Goal: Task Accomplishment & Management: Manage account settings

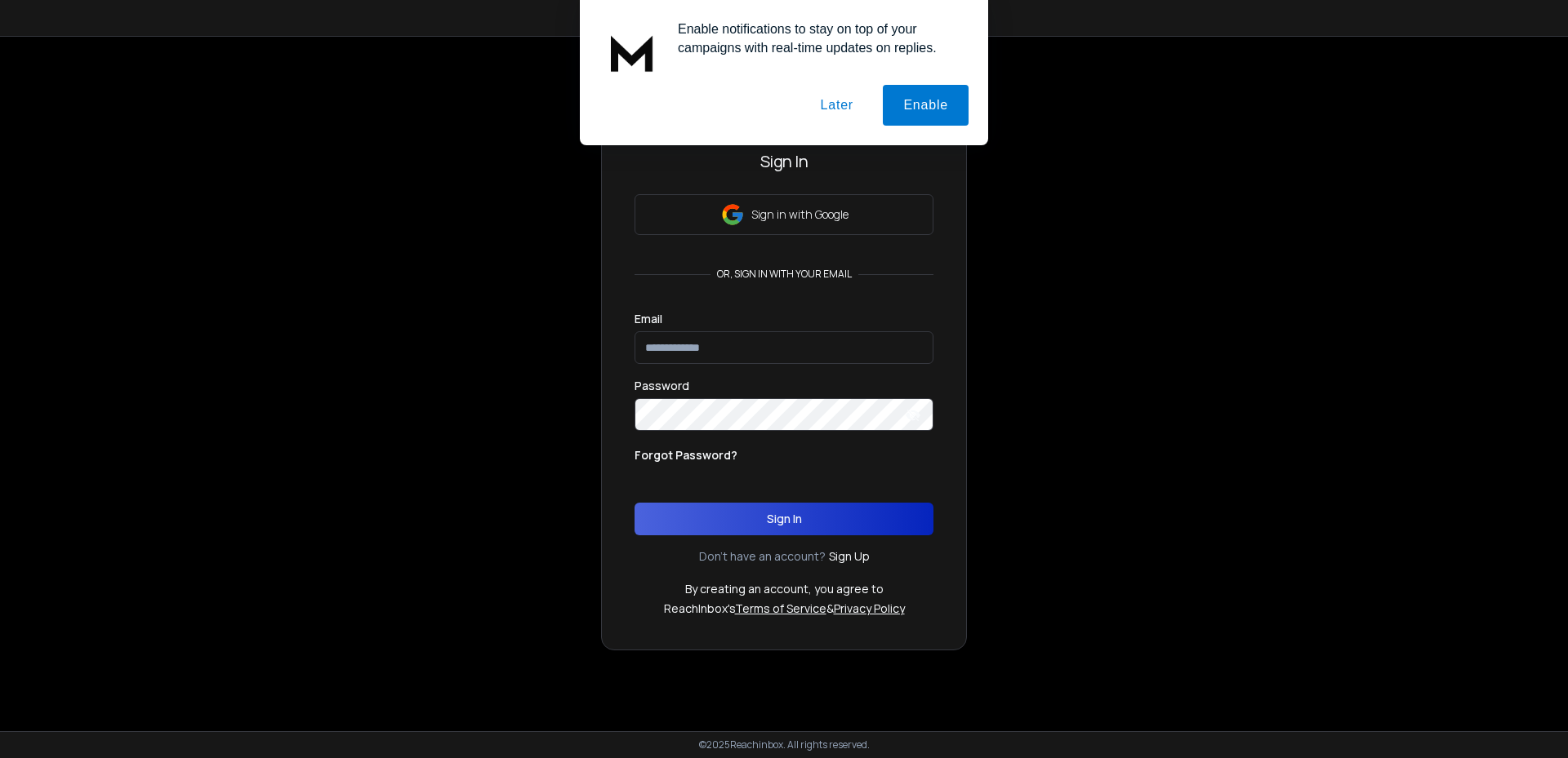
drag, startPoint x: 855, startPoint y: 104, endPoint x: 812, endPoint y: 184, distance: 90.8
click at [855, 104] on button "Later" at bounding box center [835, 104] width 73 height 41
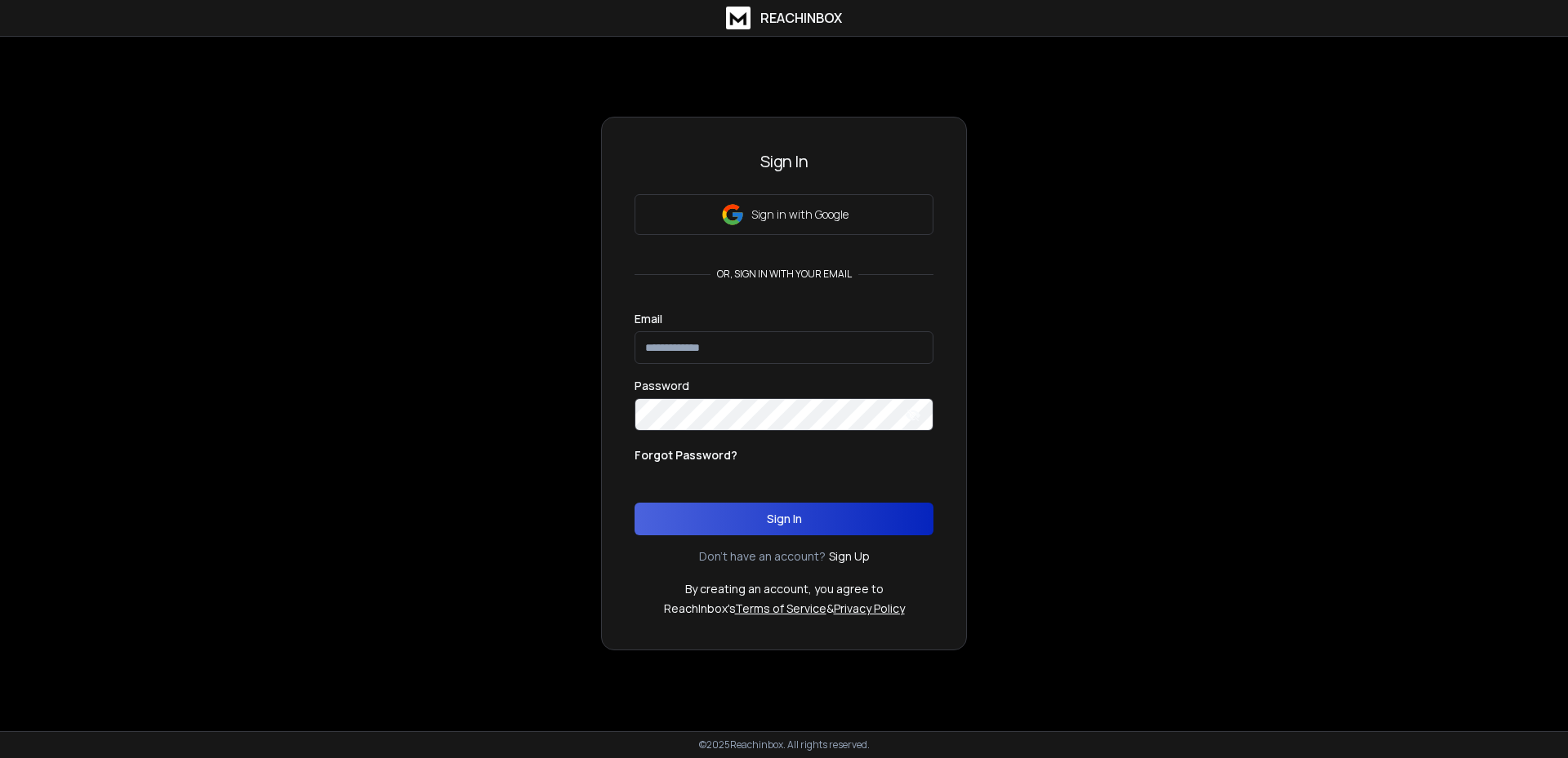
click at [697, 342] on input "email" at bounding box center [784, 347] width 299 height 32
paste input "**********"
type input "**********"
click at [770, 518] on button "Sign In" at bounding box center [784, 519] width 299 height 32
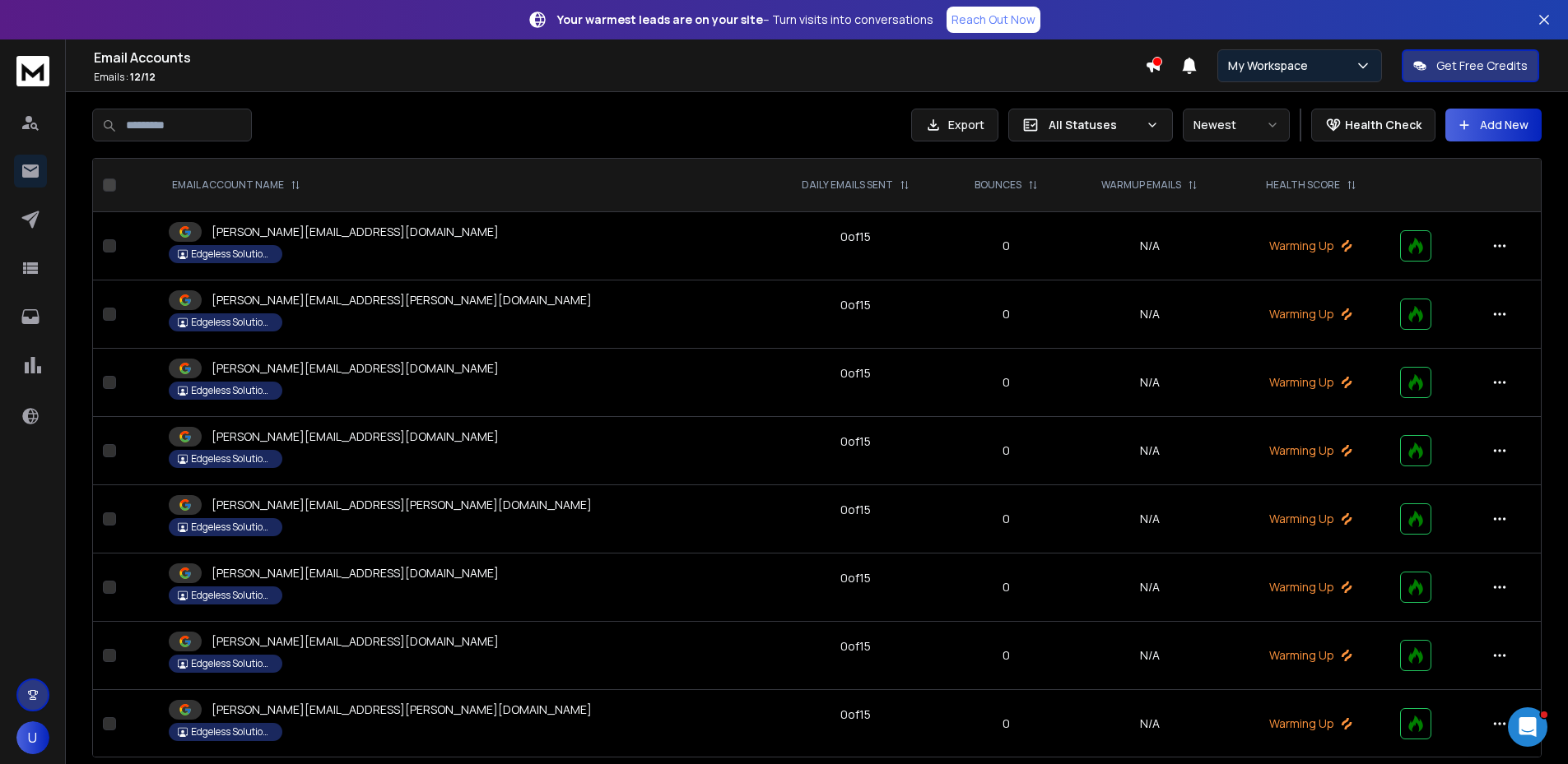
click at [1260, 76] on button "My Workspace" at bounding box center [1300, 66] width 165 height 33
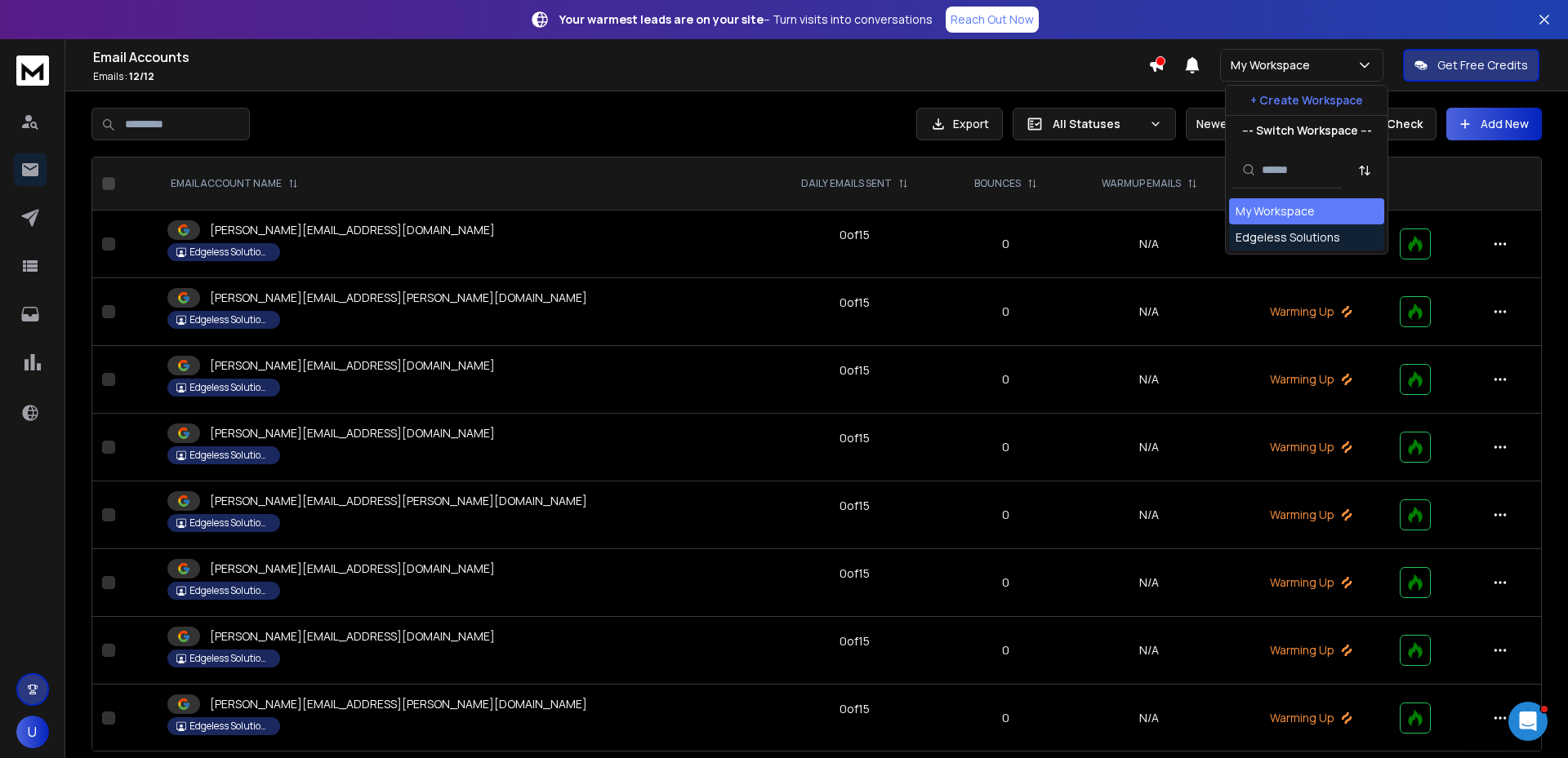
click at [1269, 234] on div "Edgeless Solutions" at bounding box center [1288, 237] width 104 height 16
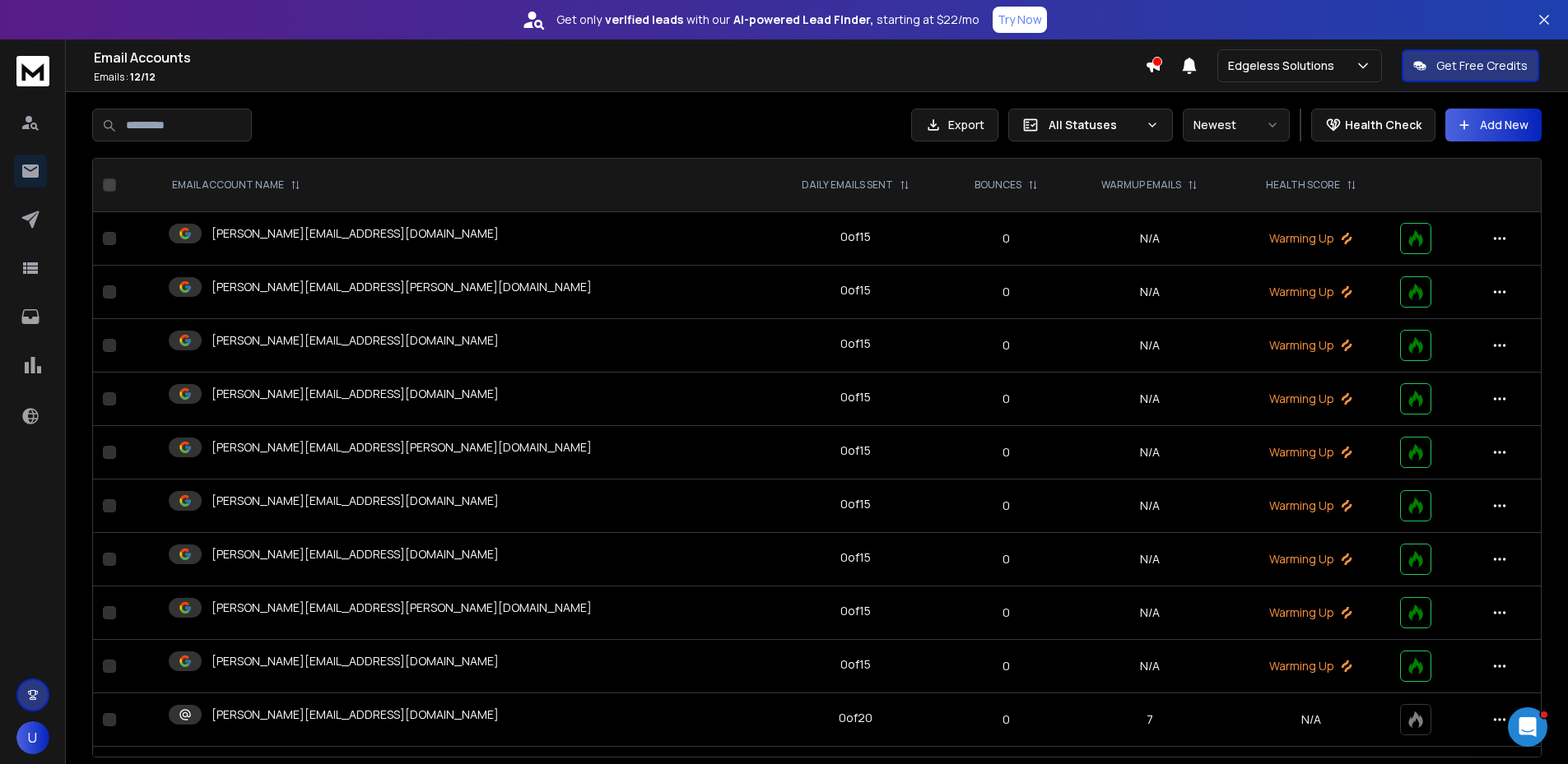
click at [1469, 131] on button "Add New" at bounding box center [1493, 125] width 97 height 33
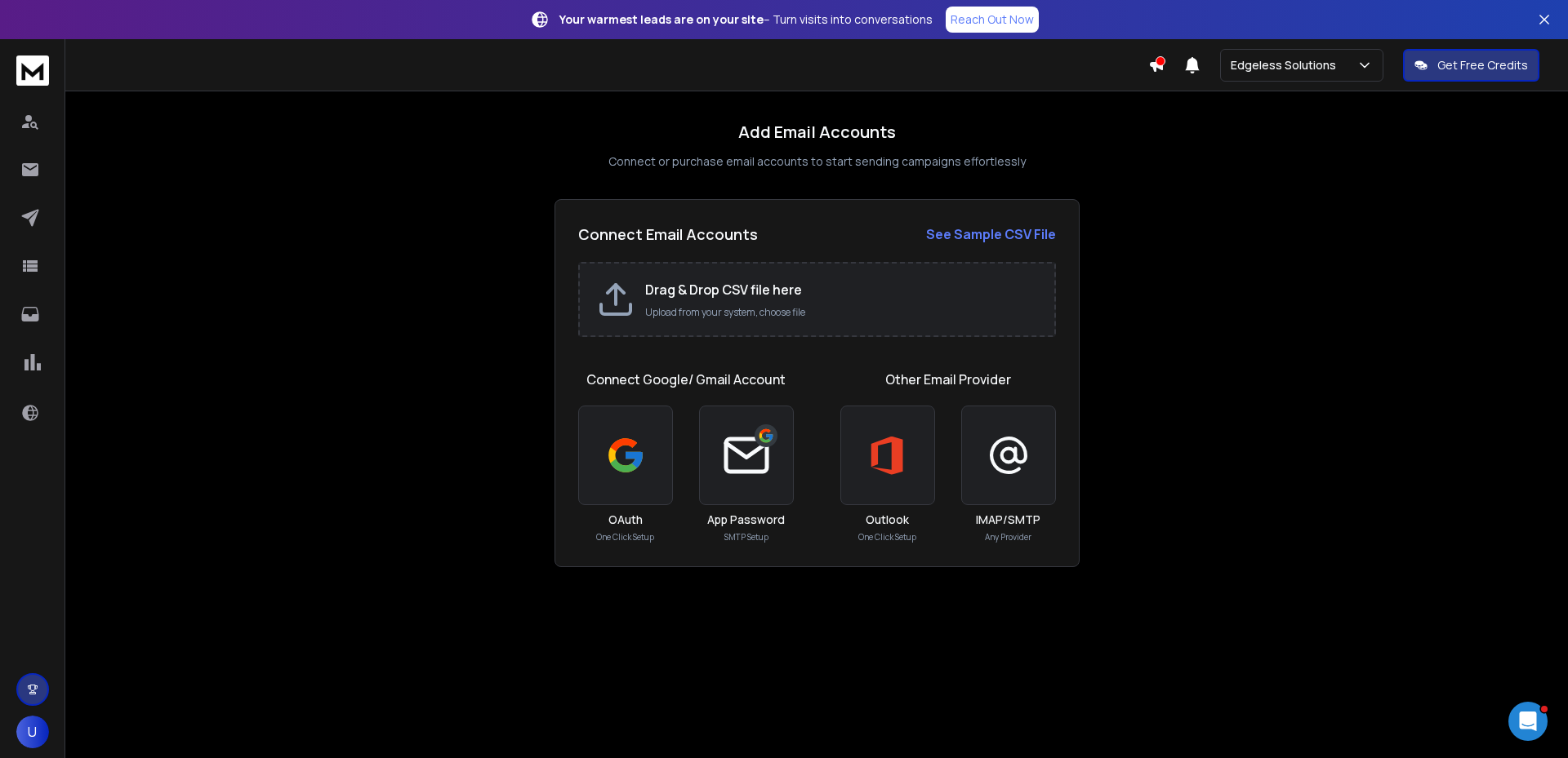
click at [633, 448] on icon at bounding box center [625, 455] width 41 height 49
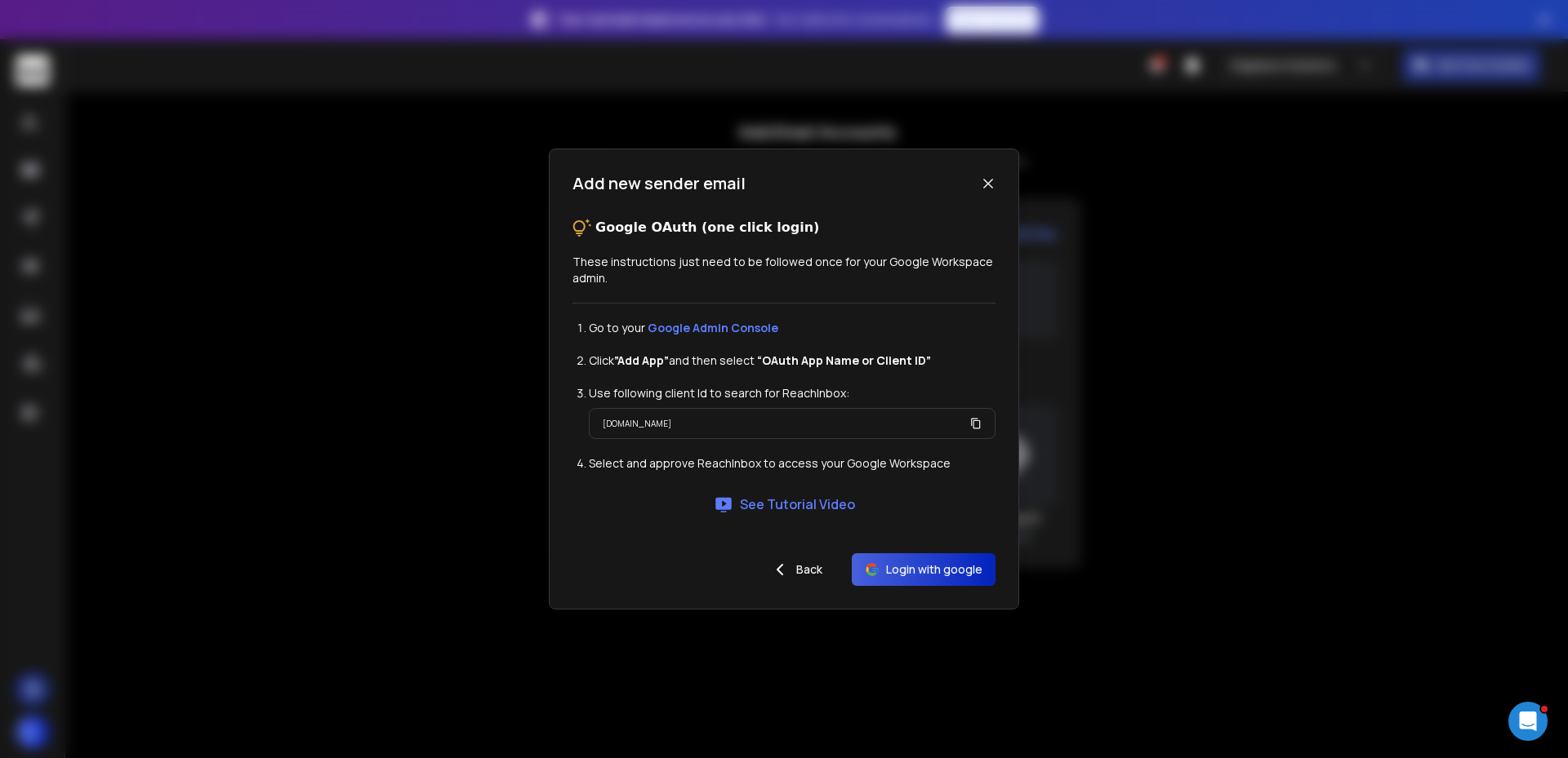
click at [974, 427] on icon at bounding box center [975, 423] width 9 height 10
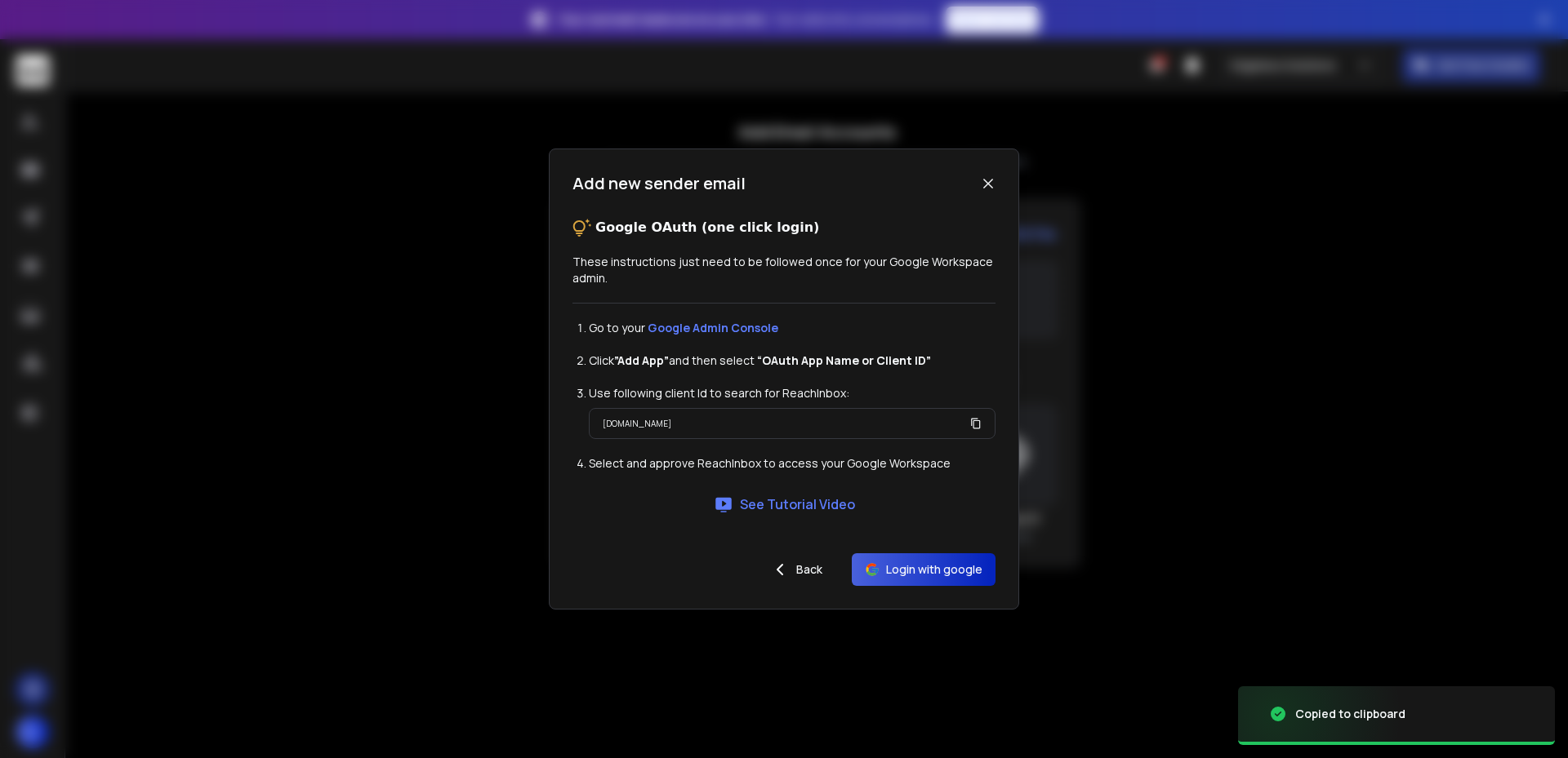
click at [942, 571] on button "Login with google" at bounding box center [924, 569] width 143 height 32
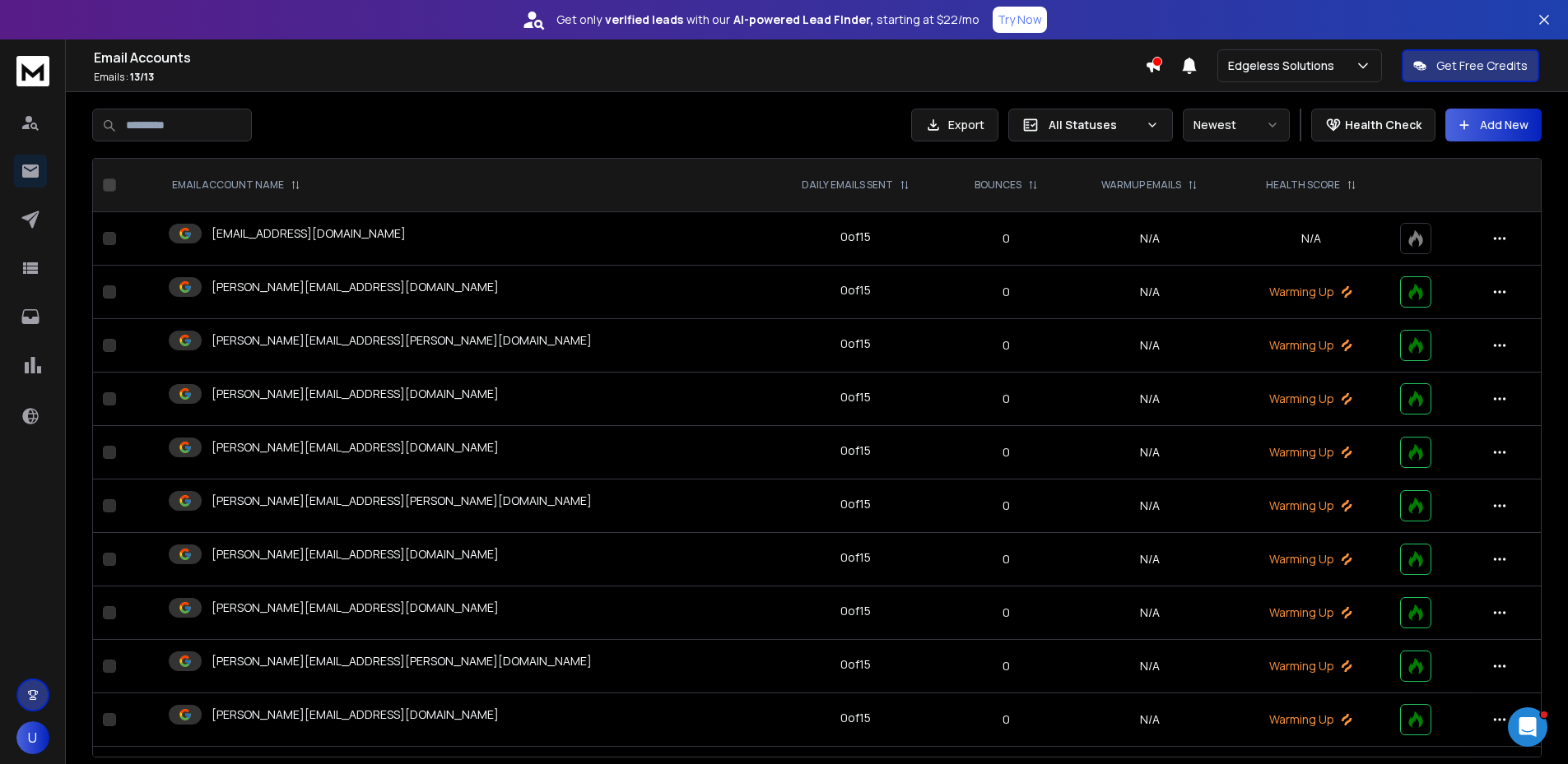
click at [1501, 124] on button "Add New" at bounding box center [1493, 125] width 97 height 33
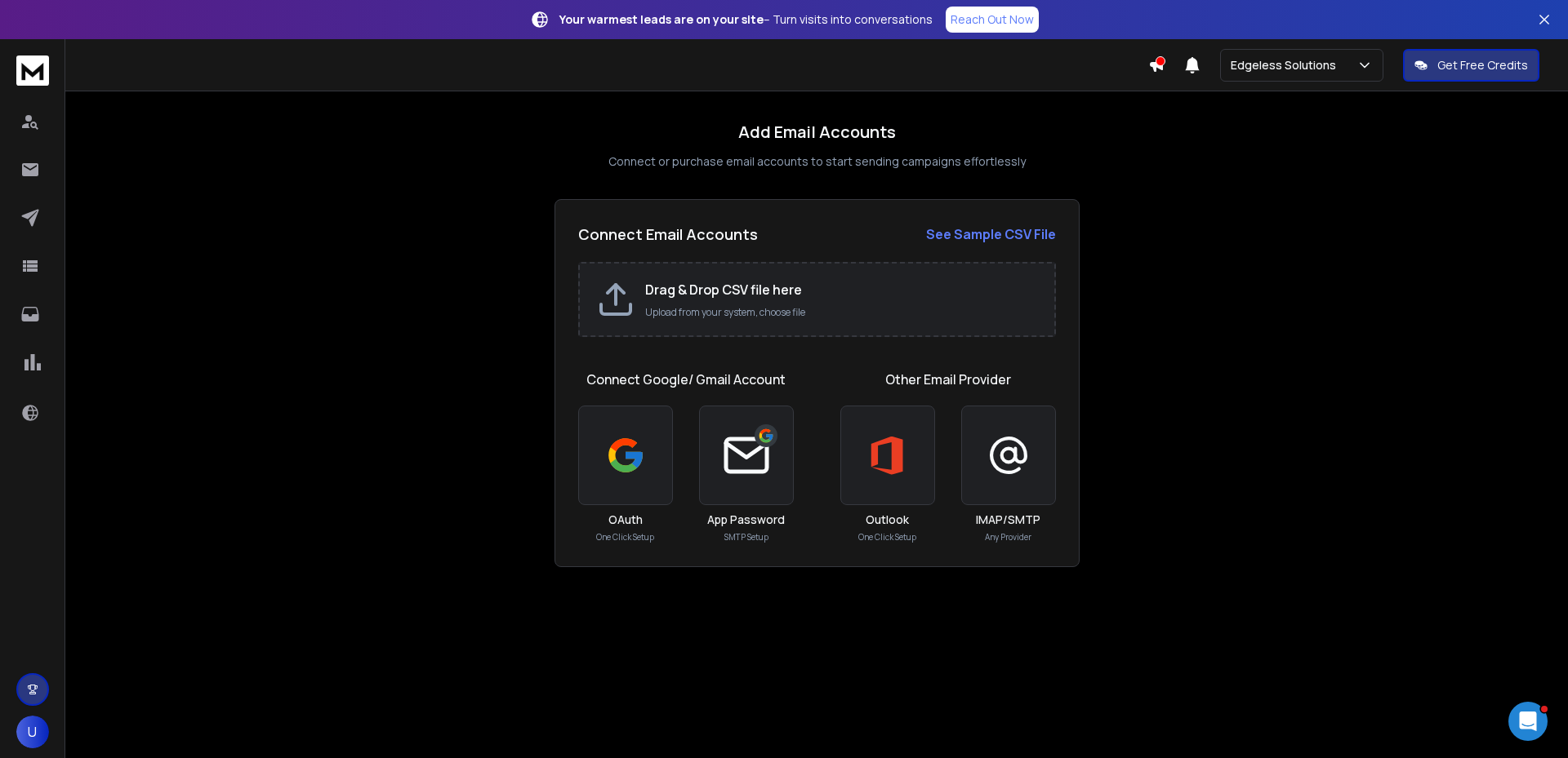
click at [633, 457] on icon at bounding box center [634, 460] width 17 height 16
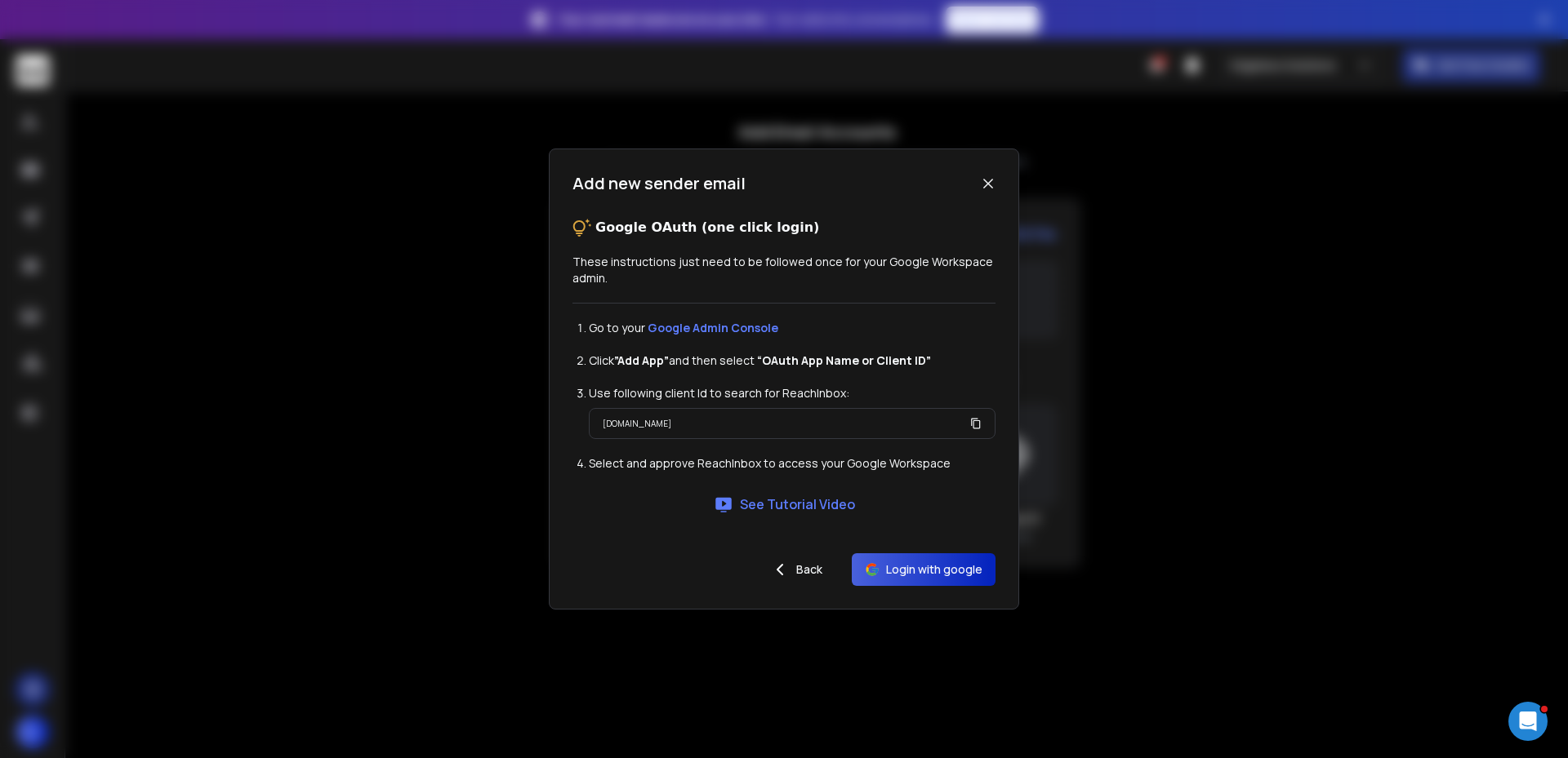
click at [908, 571] on button "Login with google" at bounding box center [924, 569] width 143 height 32
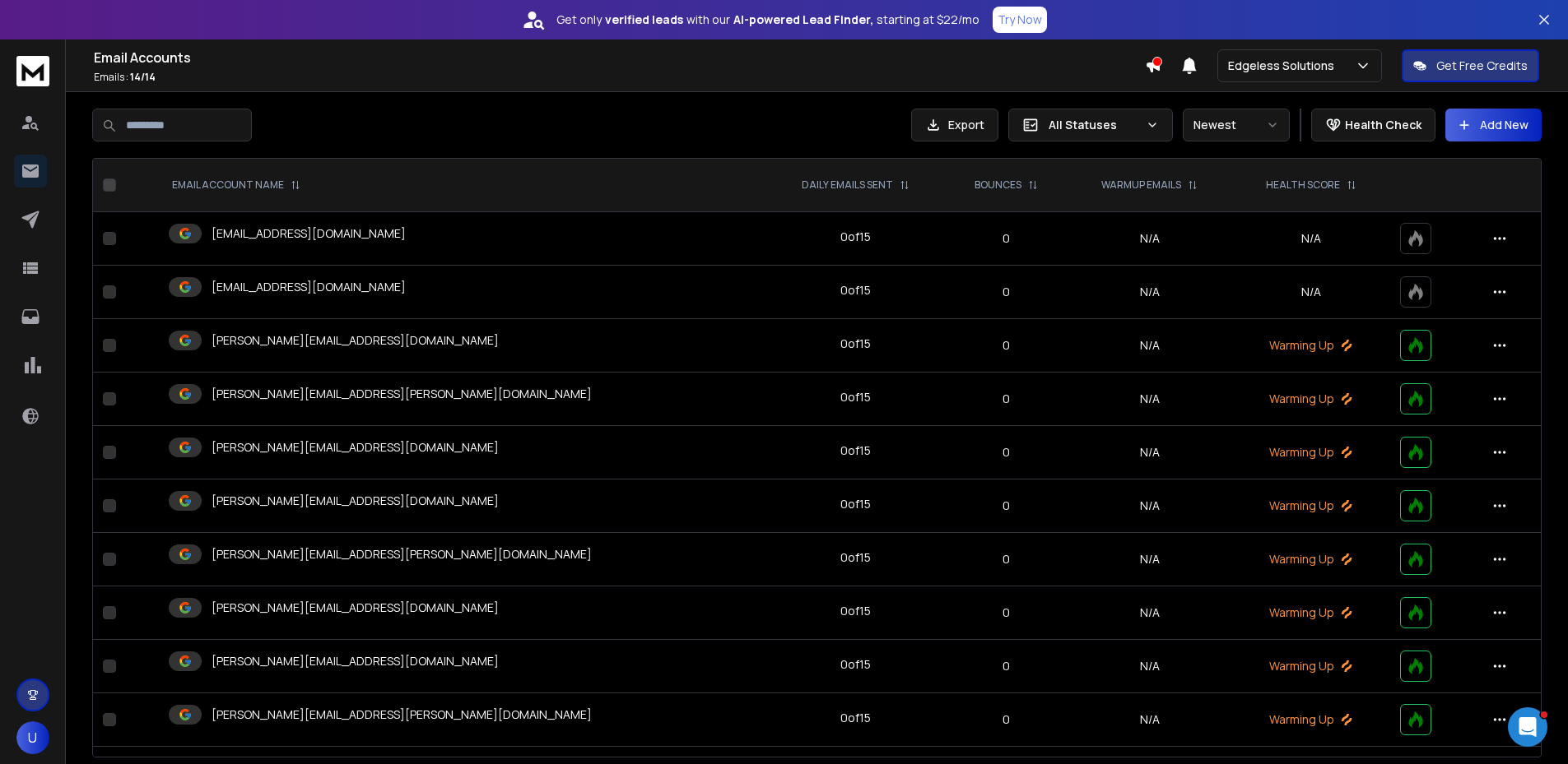
click at [1517, 126] on button "Add New" at bounding box center [1493, 125] width 97 height 33
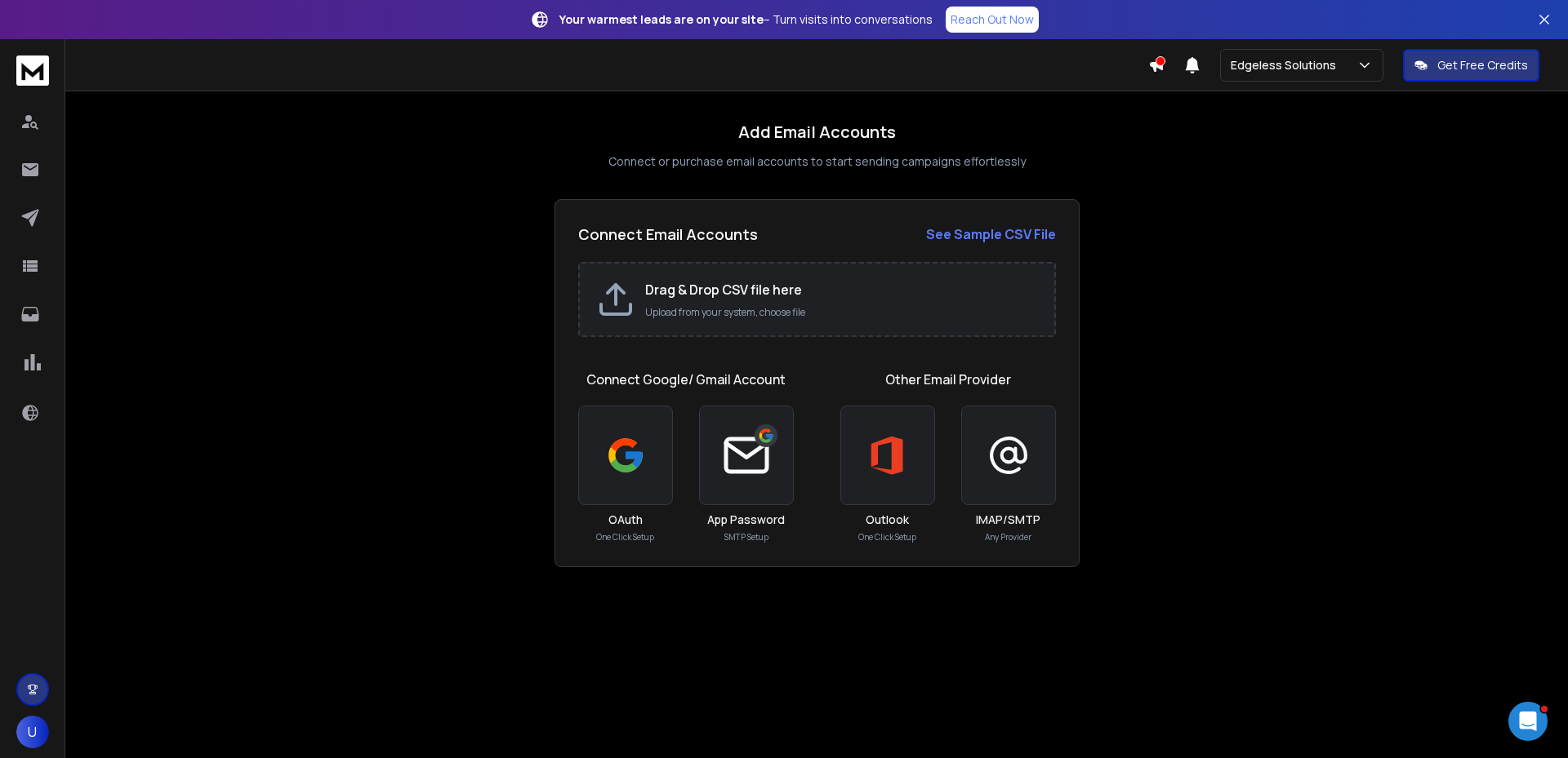
click at [613, 450] on icon at bounding box center [624, 445] width 27 height 13
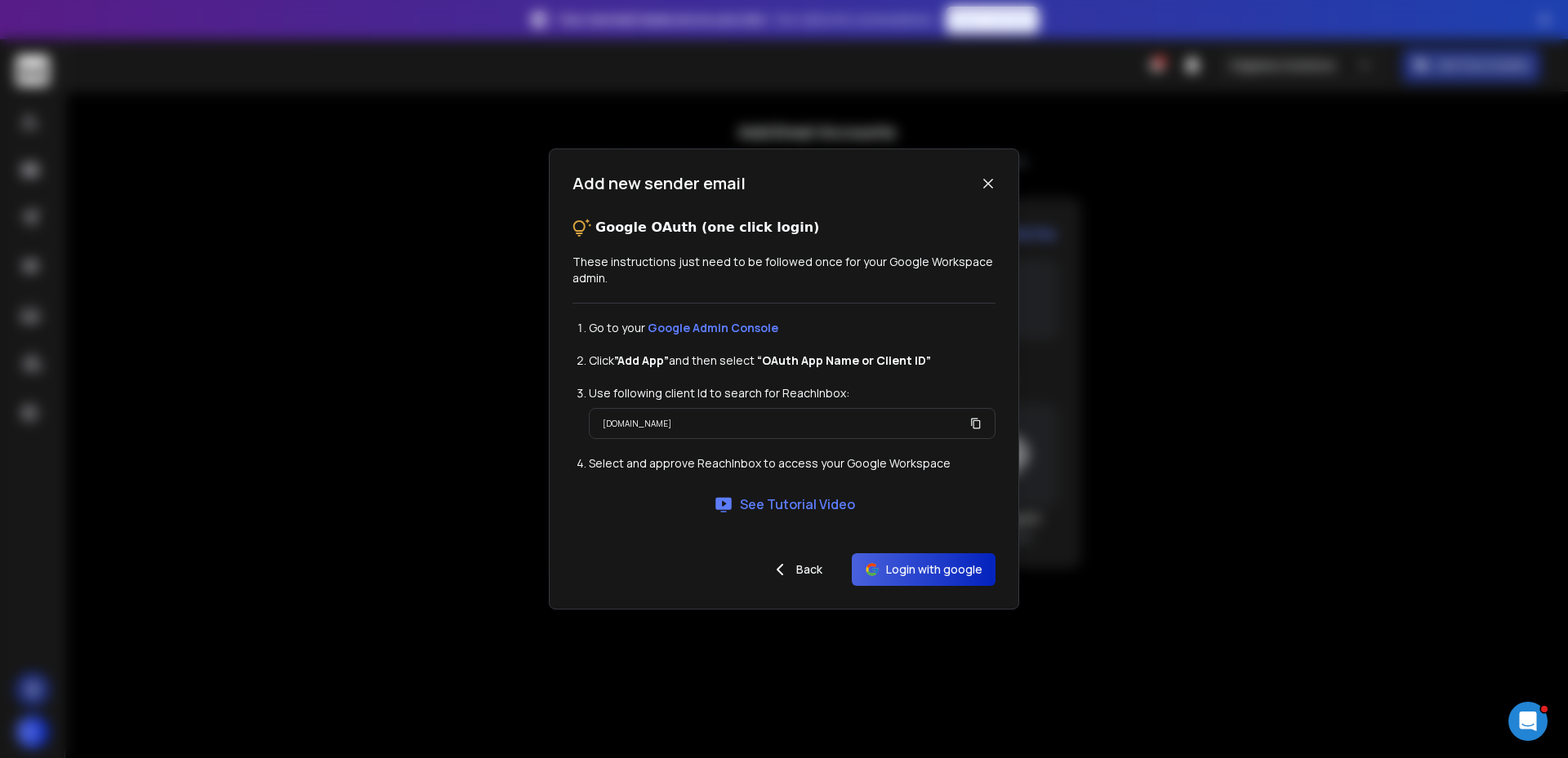
click at [905, 555] on button "Login with google" at bounding box center [924, 569] width 143 height 32
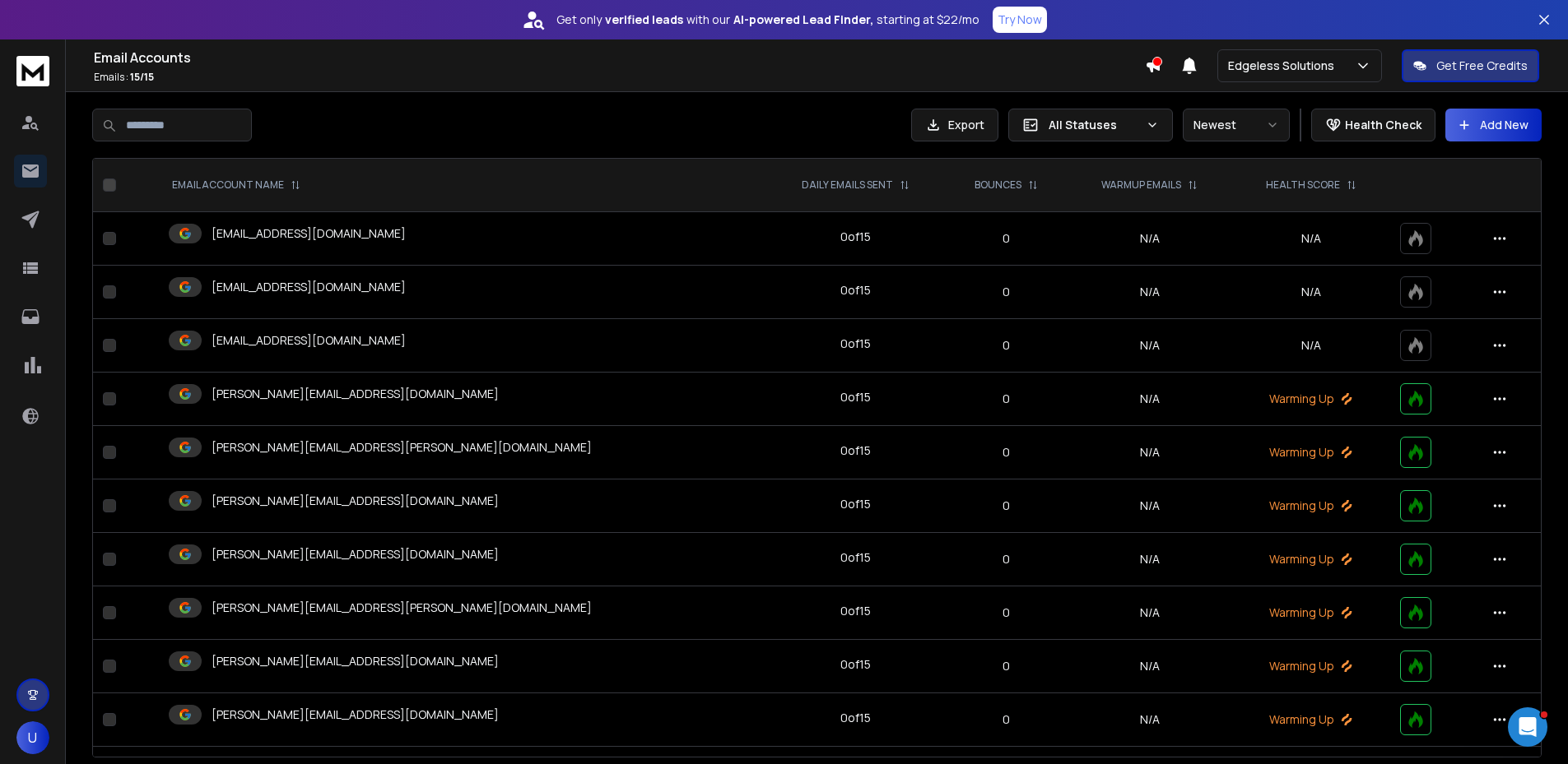
click at [1477, 126] on button "Add New" at bounding box center [1493, 125] width 97 height 33
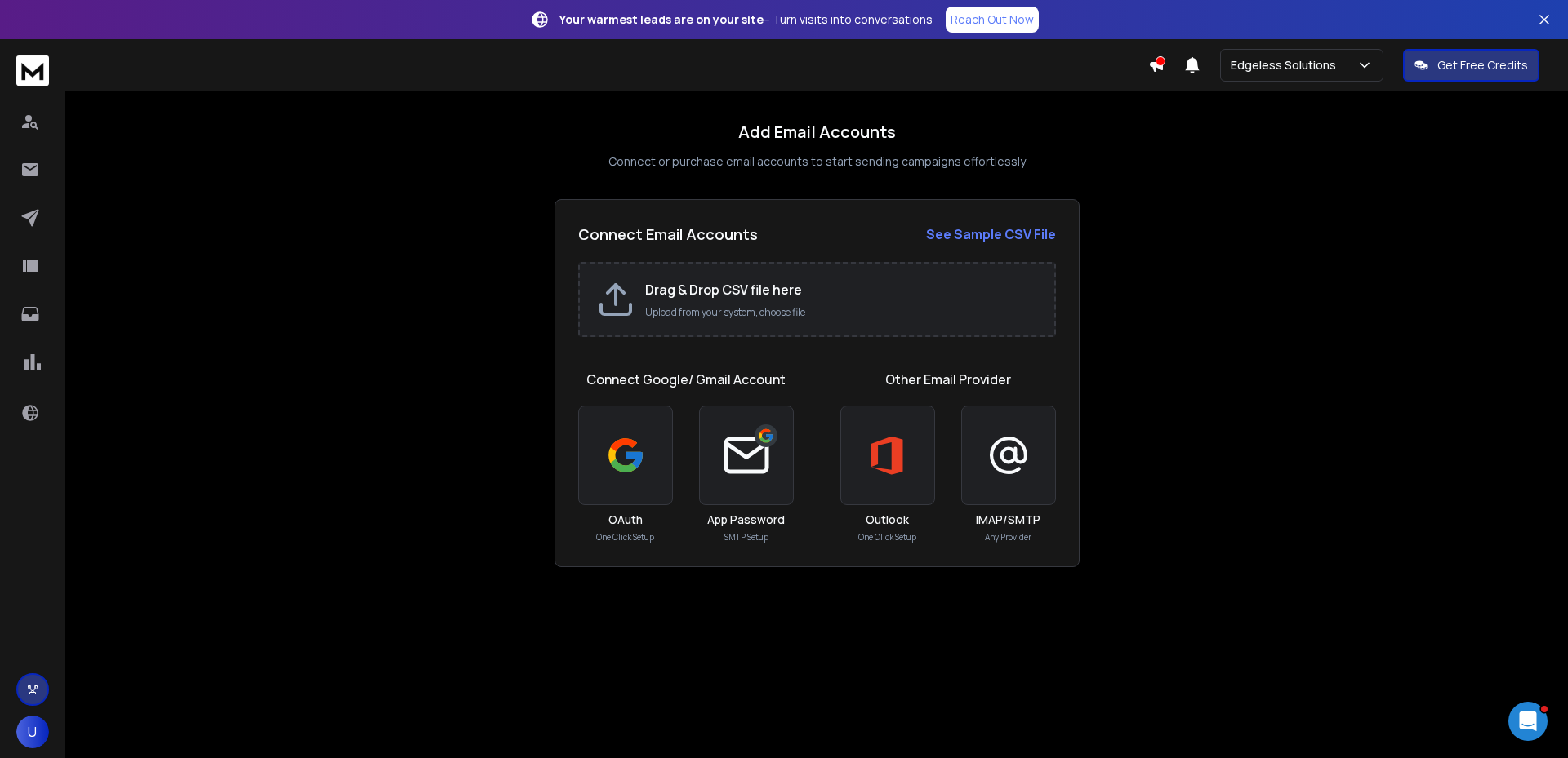
click at [645, 453] on icon at bounding box center [625, 455] width 41 height 49
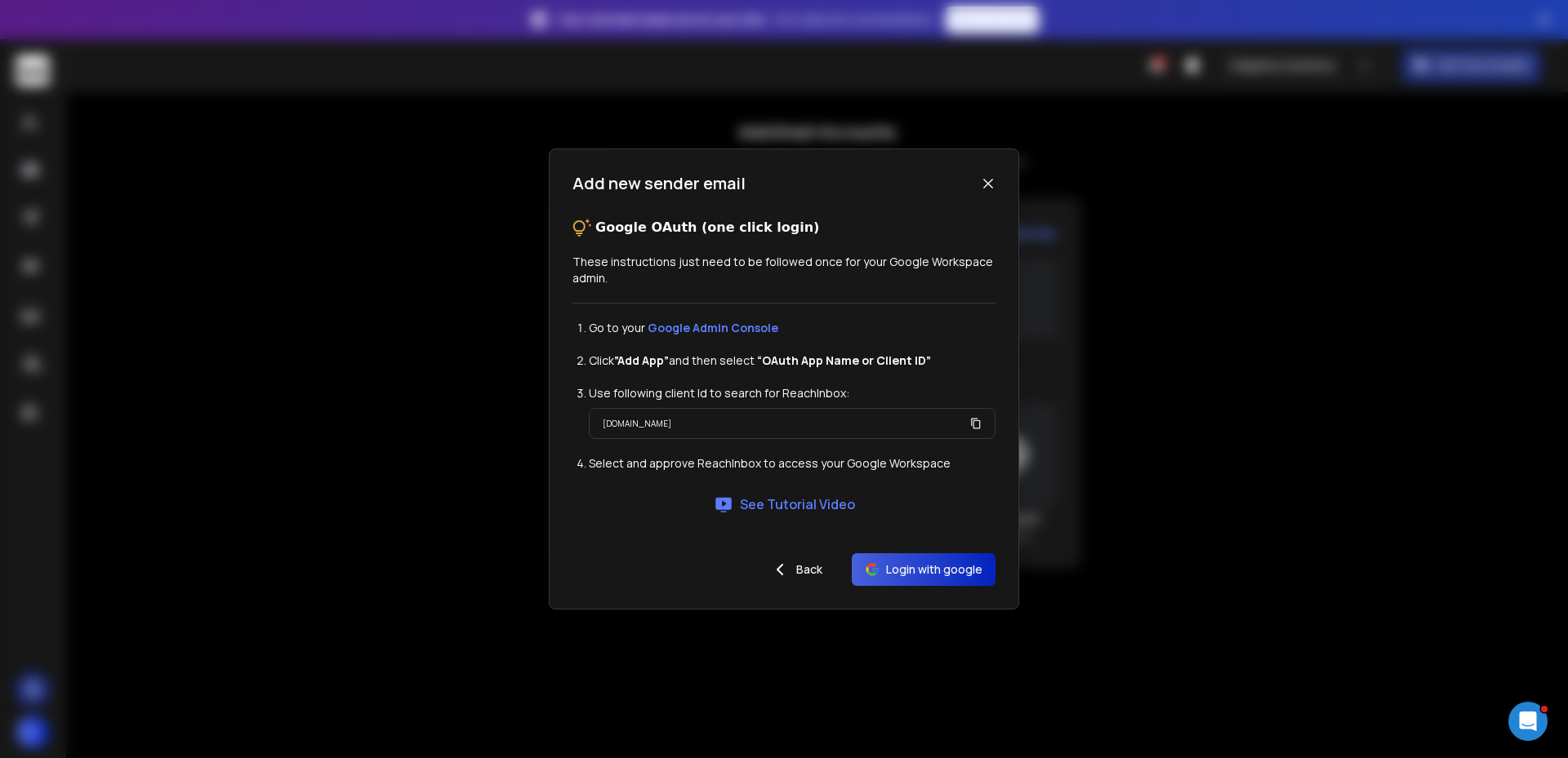
click at [898, 560] on button "Login with google" at bounding box center [924, 569] width 143 height 32
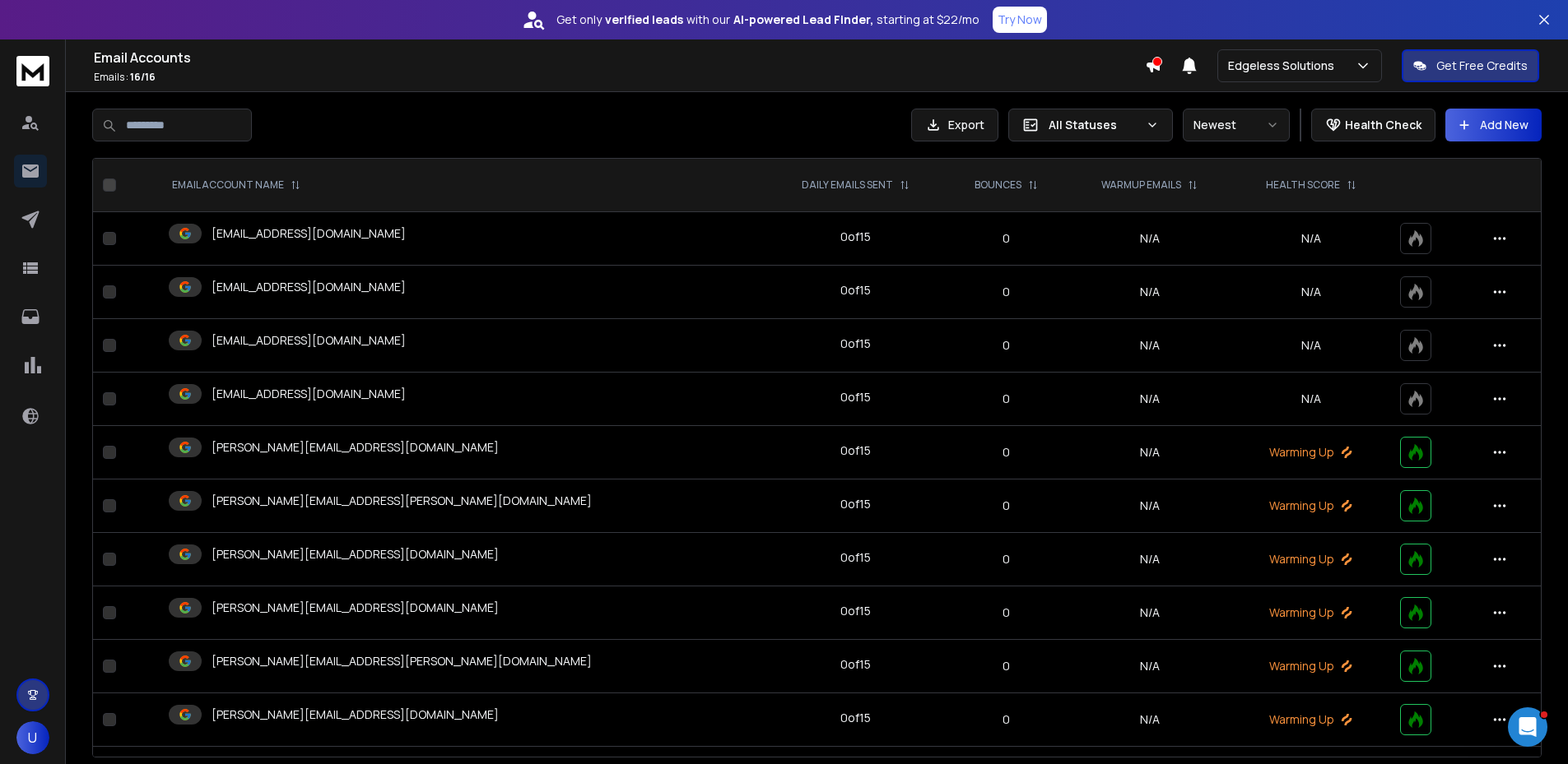
click at [1479, 125] on button "Add New" at bounding box center [1493, 125] width 97 height 33
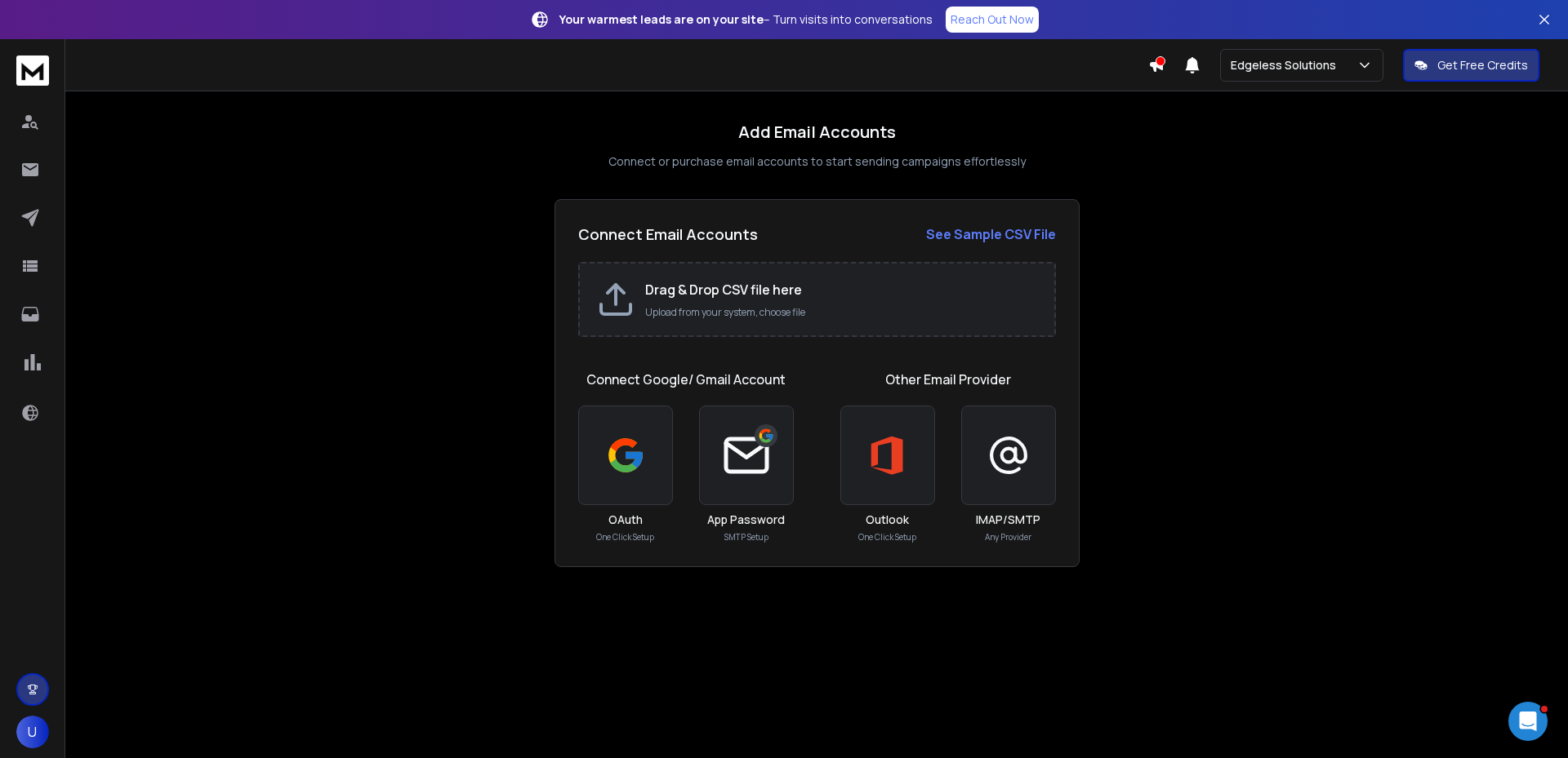
click at [650, 441] on div at bounding box center [625, 455] width 95 height 100
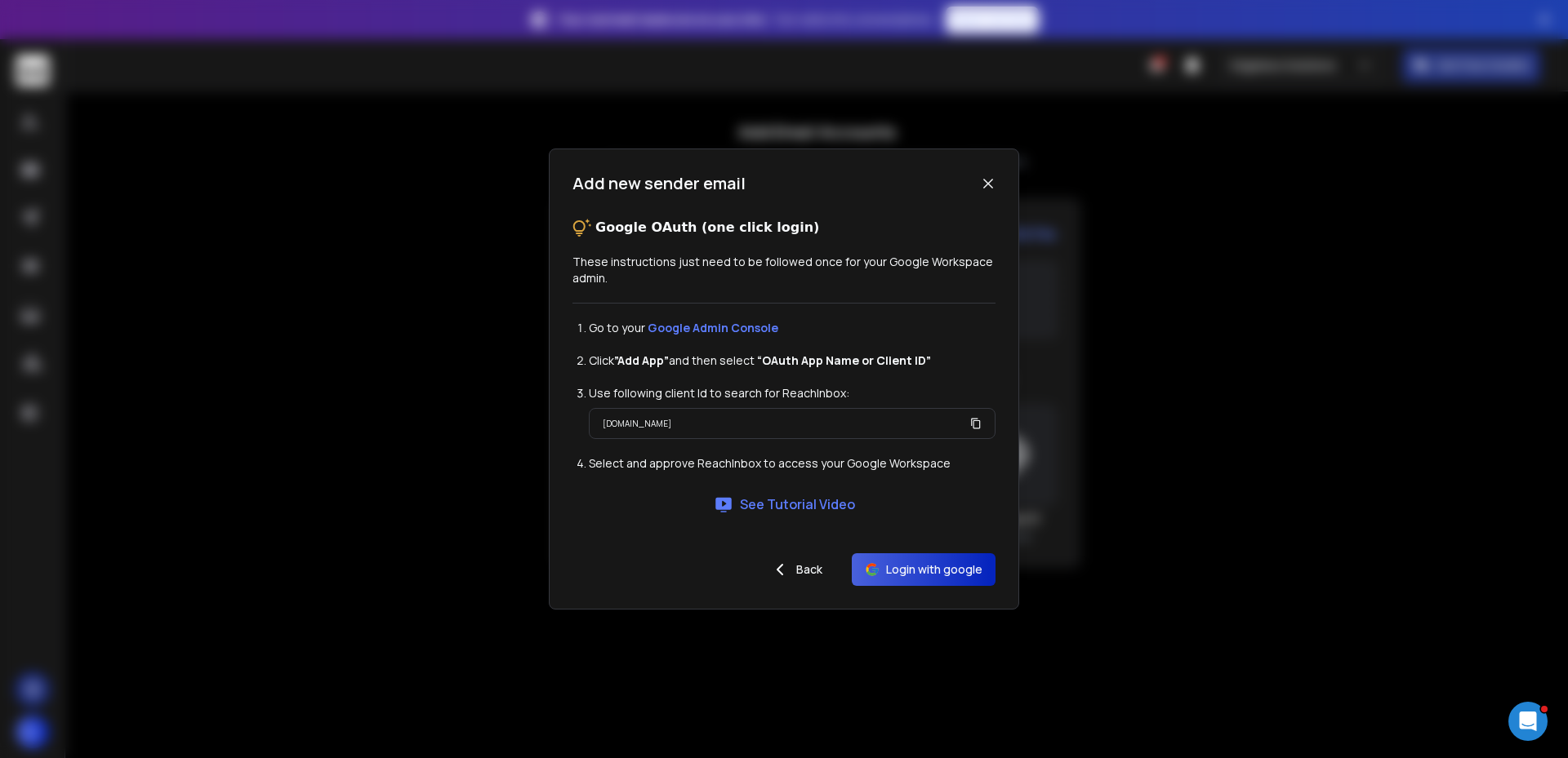
click at [950, 571] on button "Login with google" at bounding box center [924, 569] width 143 height 32
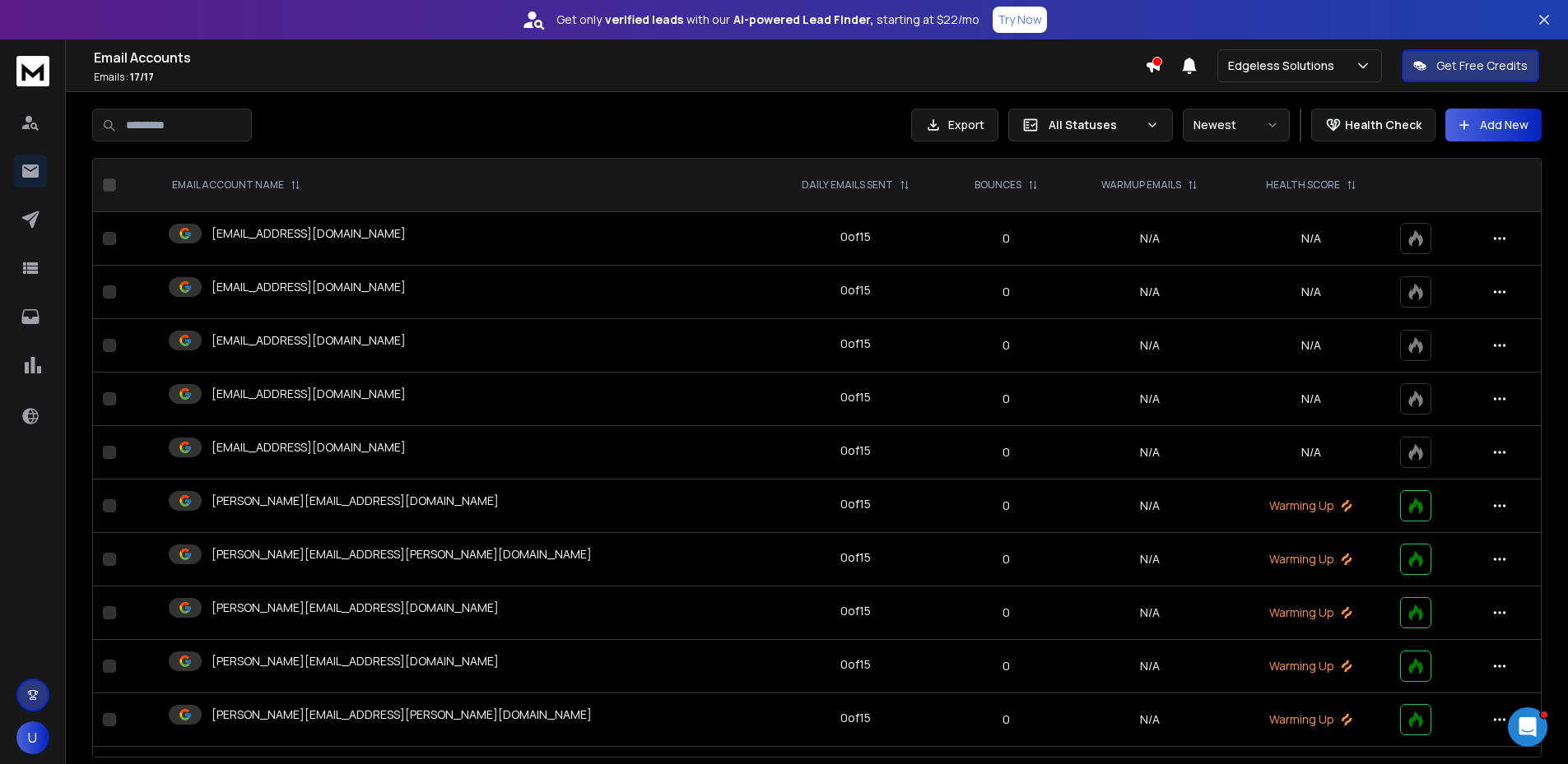
click at [1489, 119] on button "Add New" at bounding box center [1493, 125] width 97 height 33
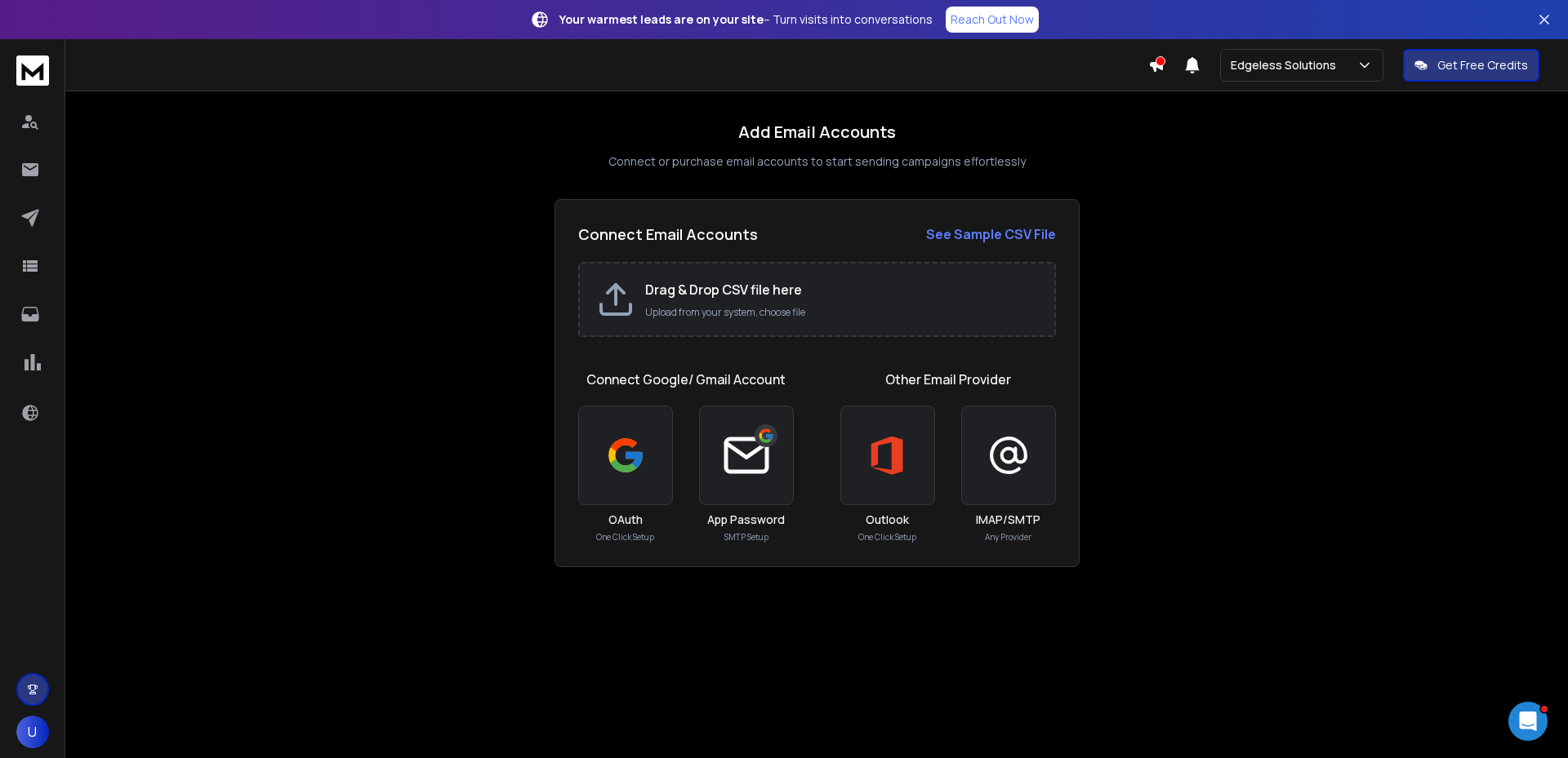
click at [627, 462] on icon at bounding box center [625, 455] width 41 height 49
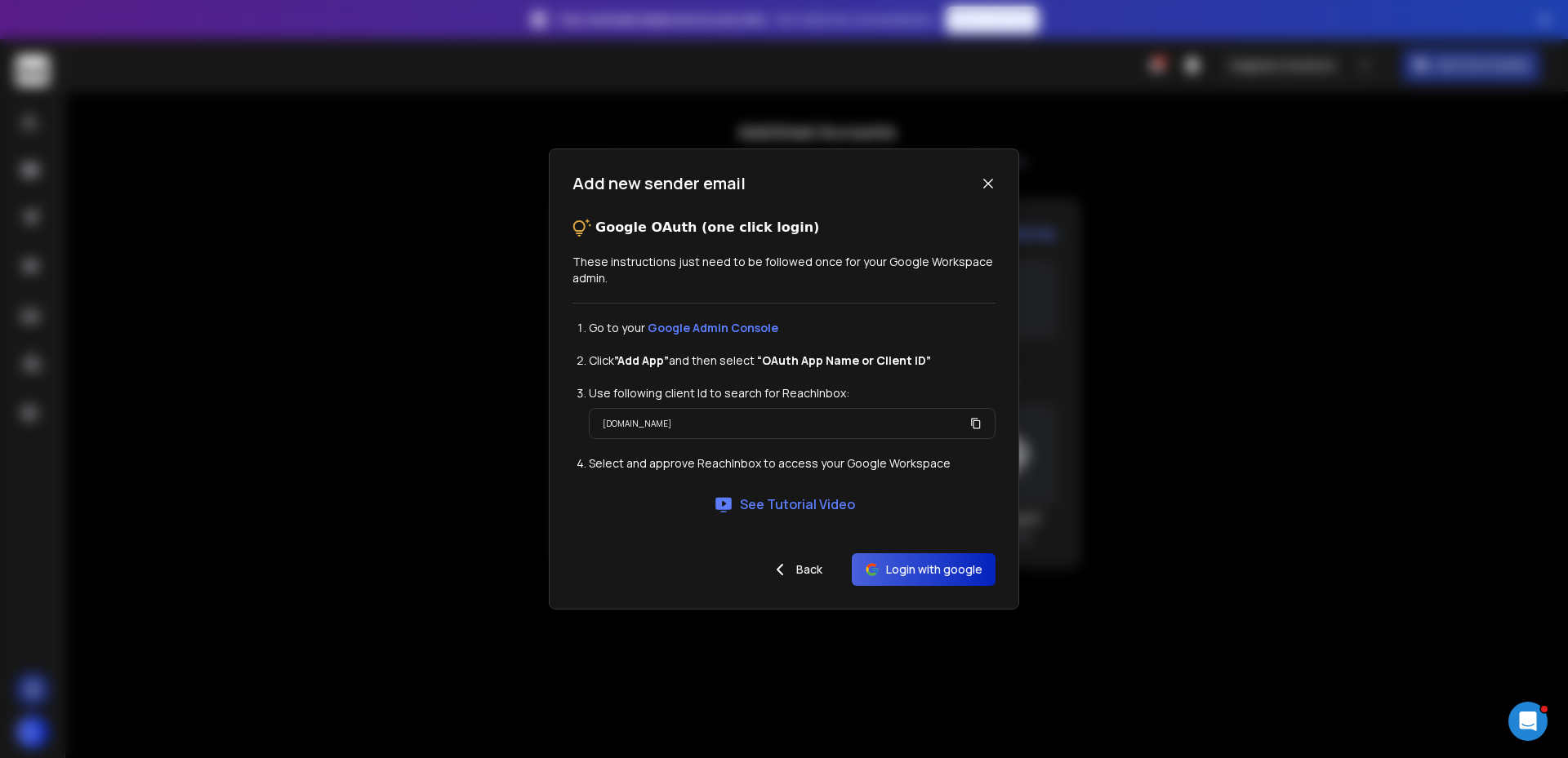
click at [947, 573] on button "Login with google" at bounding box center [924, 569] width 143 height 32
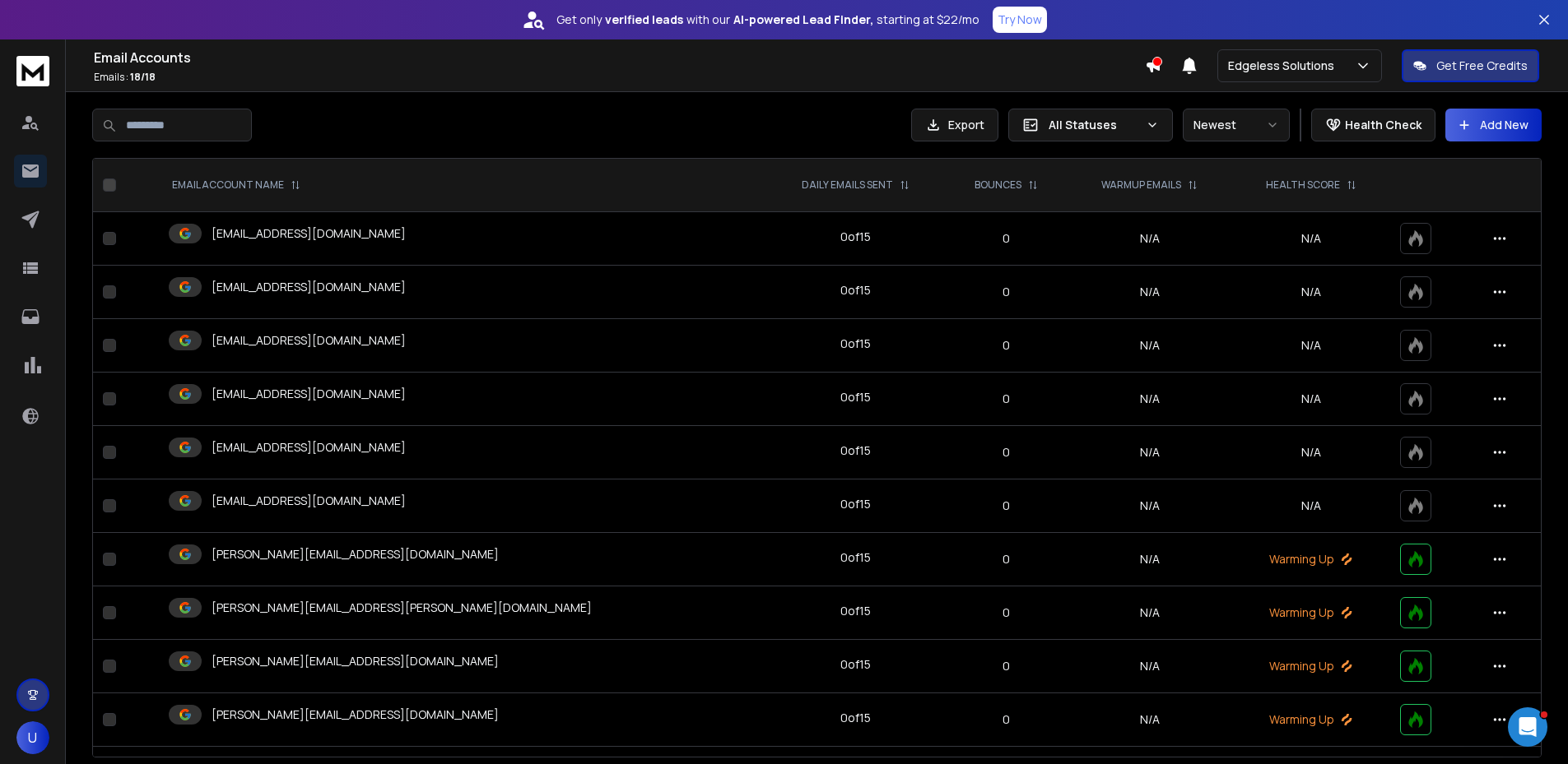
click at [1495, 139] on button "Add New" at bounding box center [1493, 125] width 97 height 33
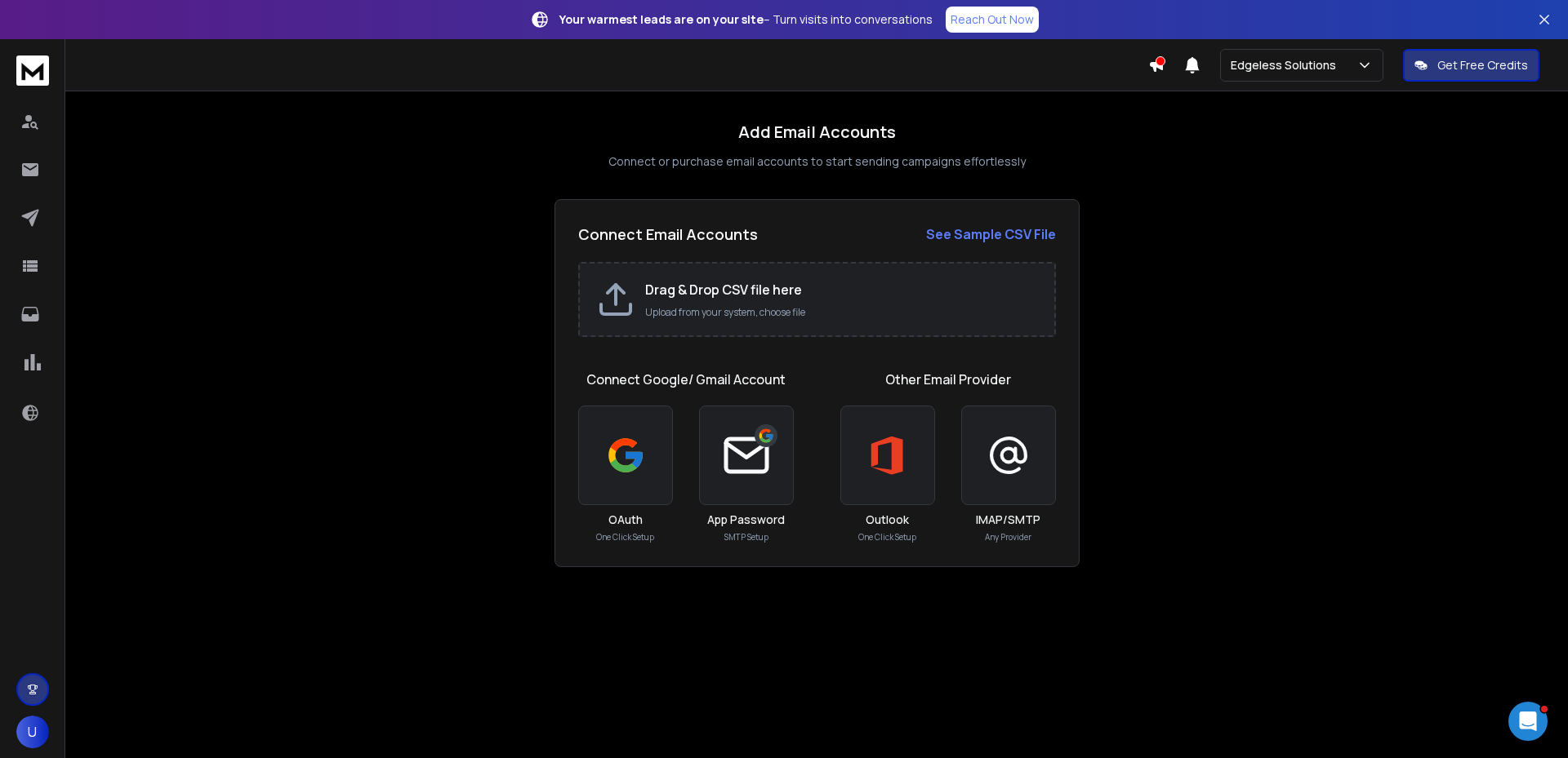
click at [612, 465] on icon at bounding box center [624, 466] width 27 height 14
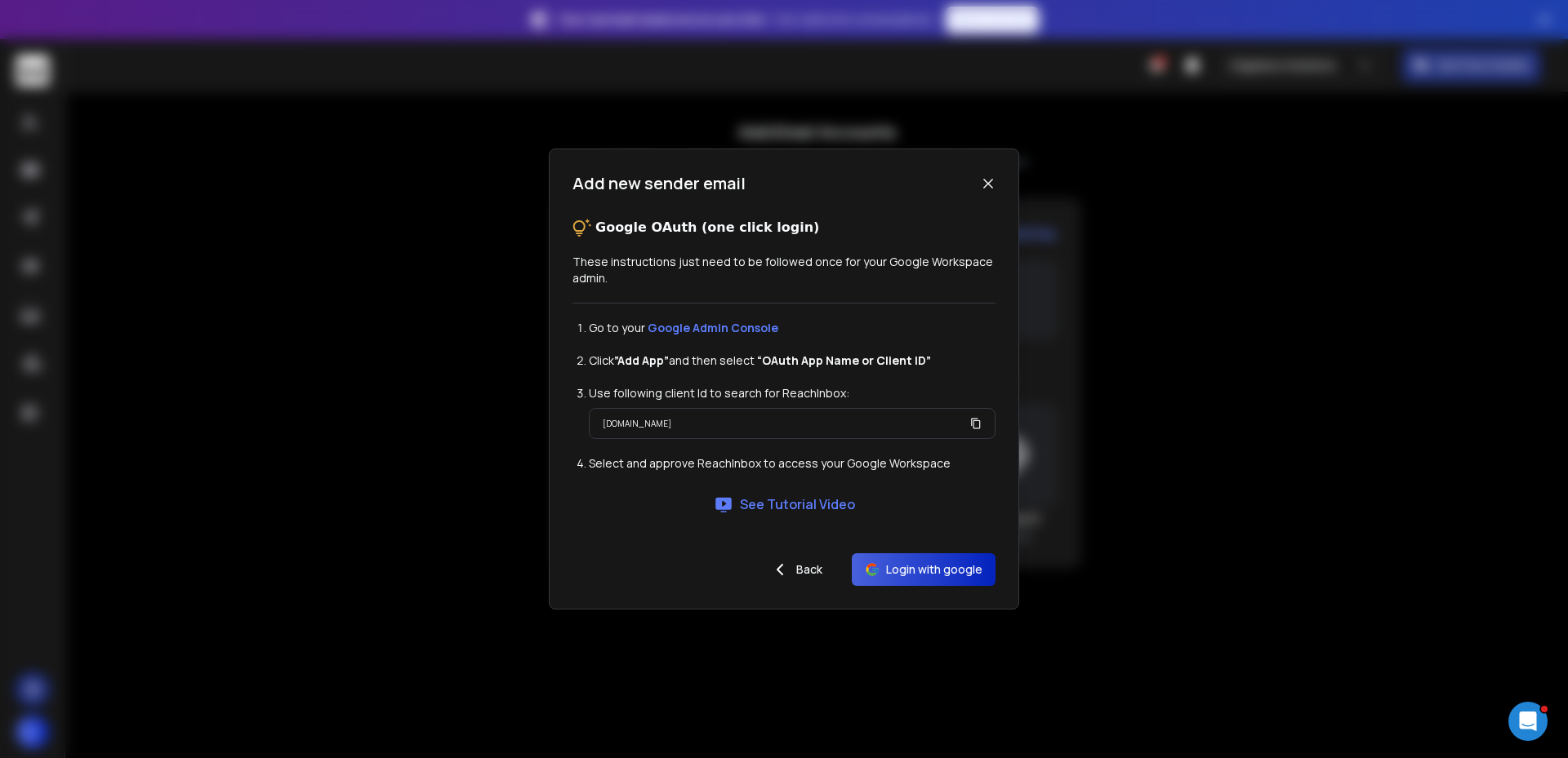
click at [928, 564] on button "Login with google" at bounding box center [924, 569] width 143 height 32
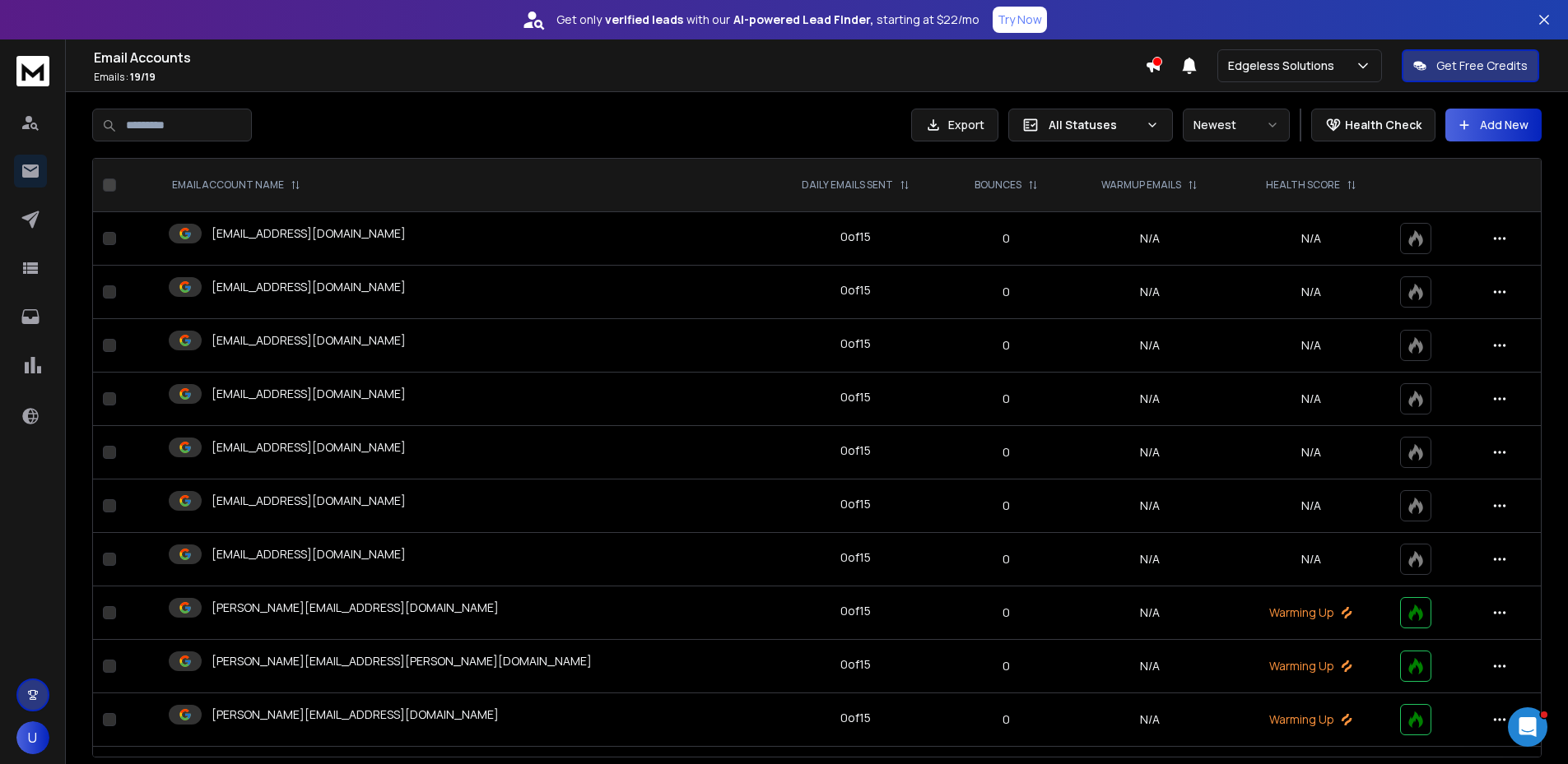
click at [1496, 128] on button "Add New" at bounding box center [1493, 125] width 97 height 33
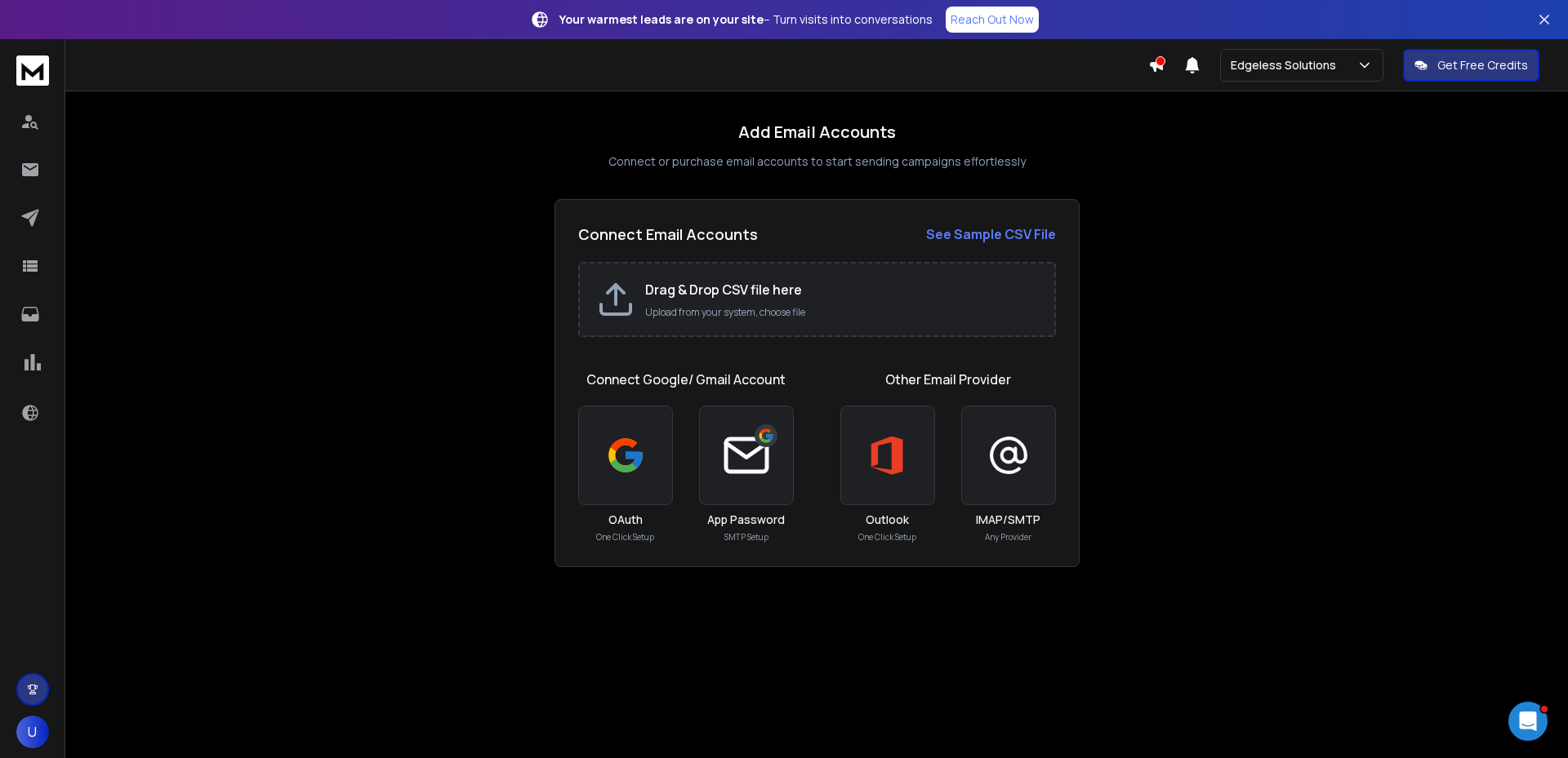
click at [642, 452] on icon at bounding box center [625, 455] width 41 height 49
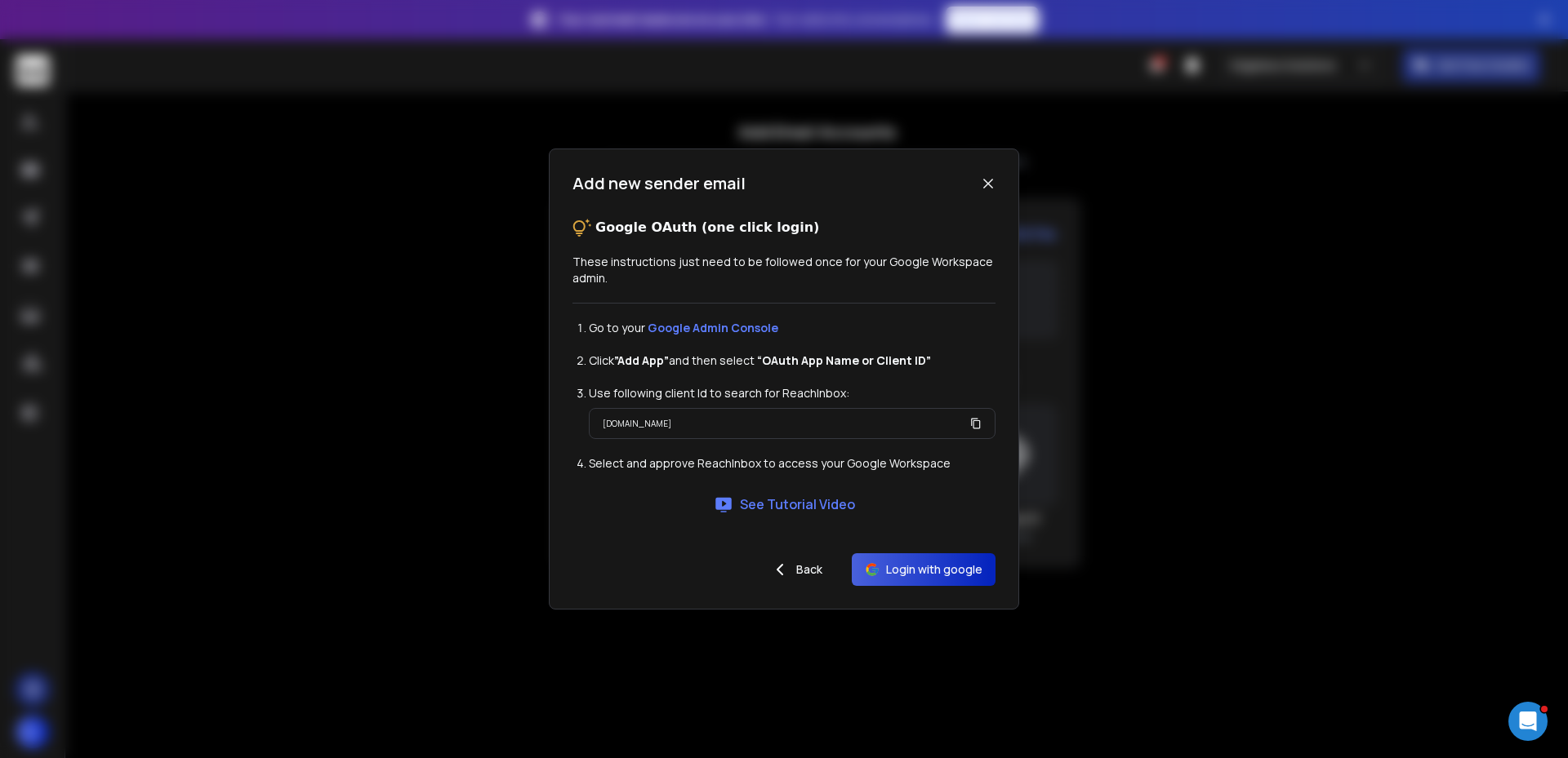
click at [912, 567] on button "Login with google" at bounding box center [924, 569] width 143 height 32
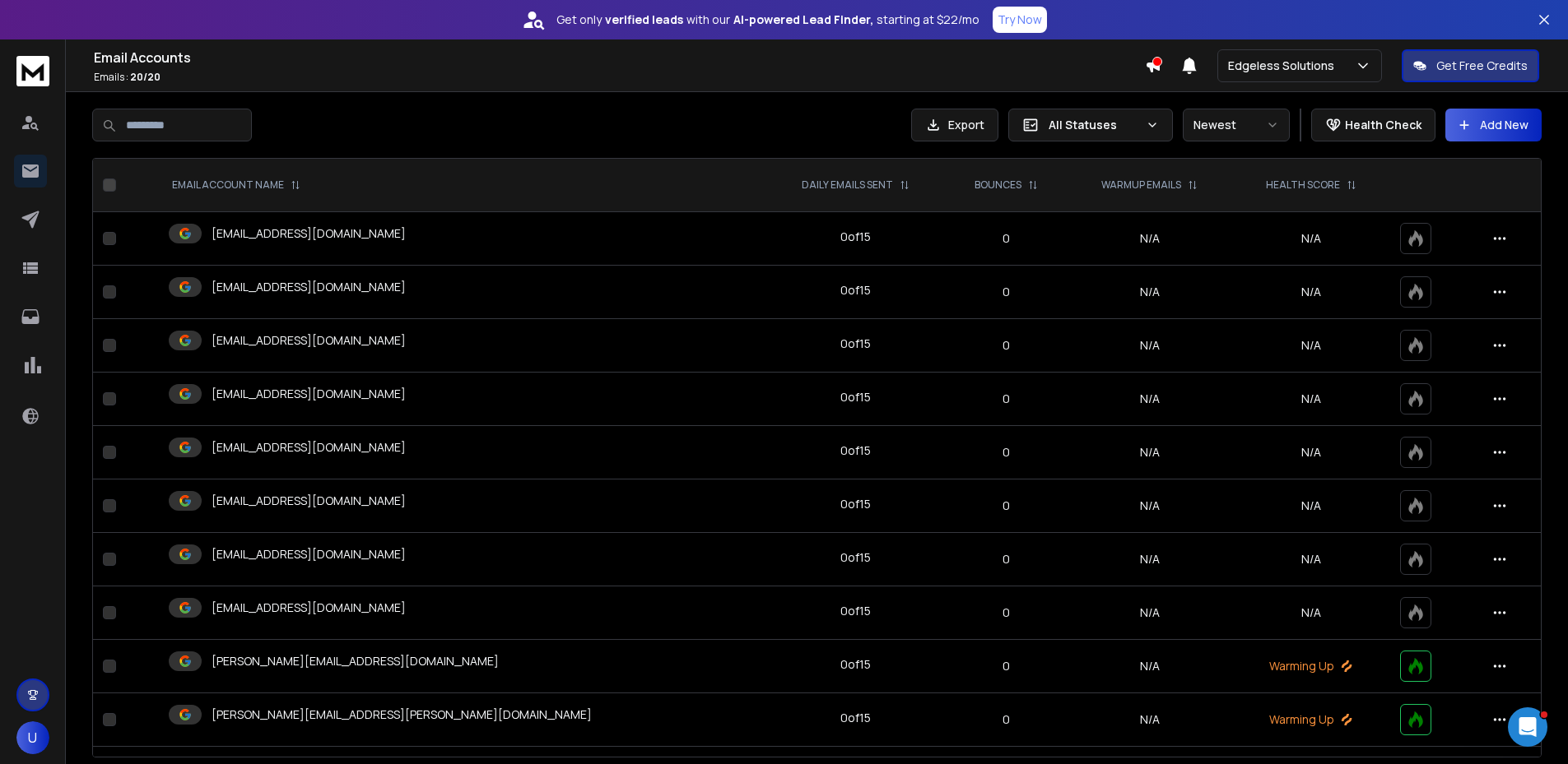
click at [1509, 139] on button "Add New" at bounding box center [1493, 125] width 97 height 33
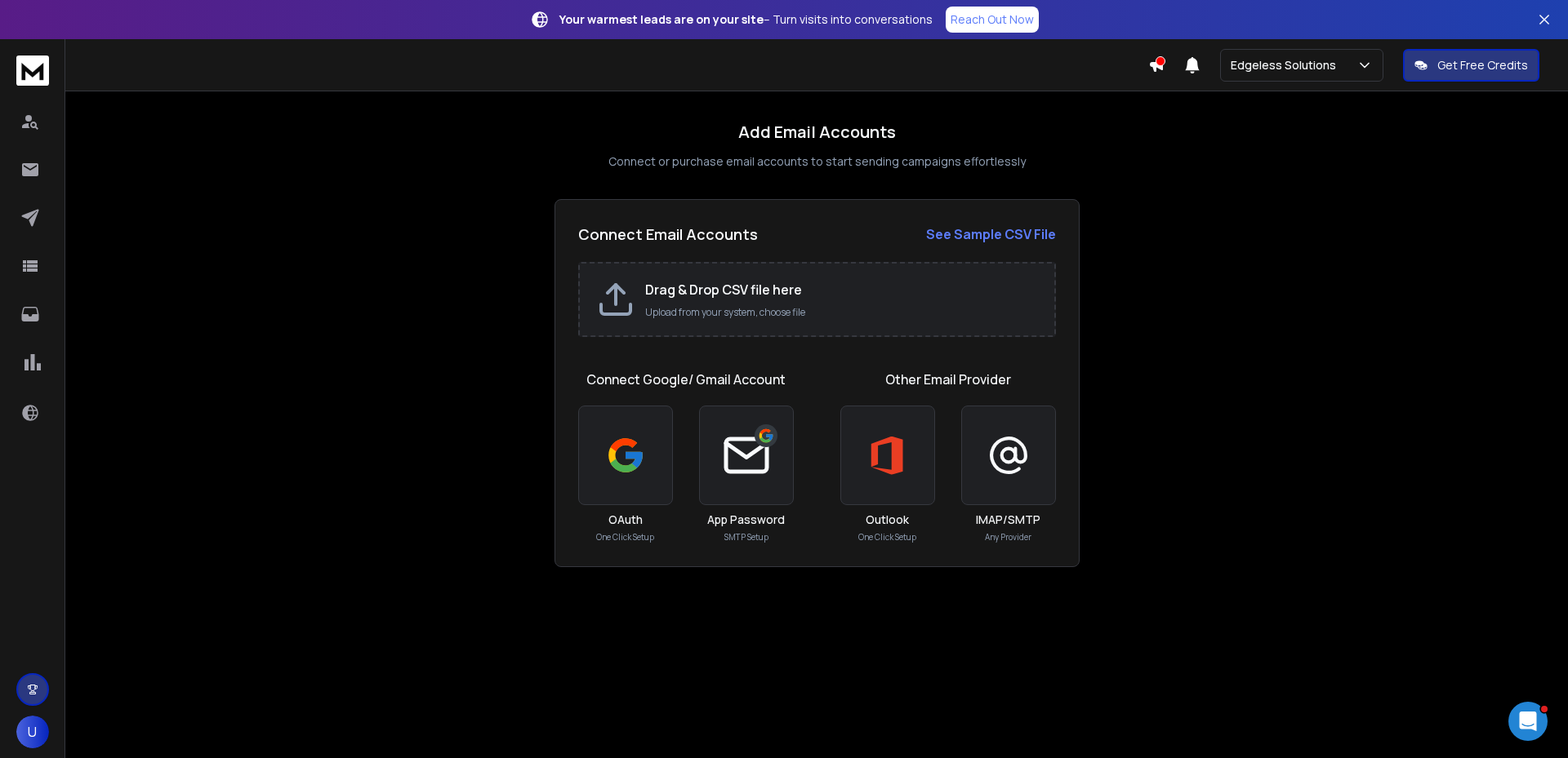
click at [645, 457] on icon at bounding box center [625, 455] width 41 height 49
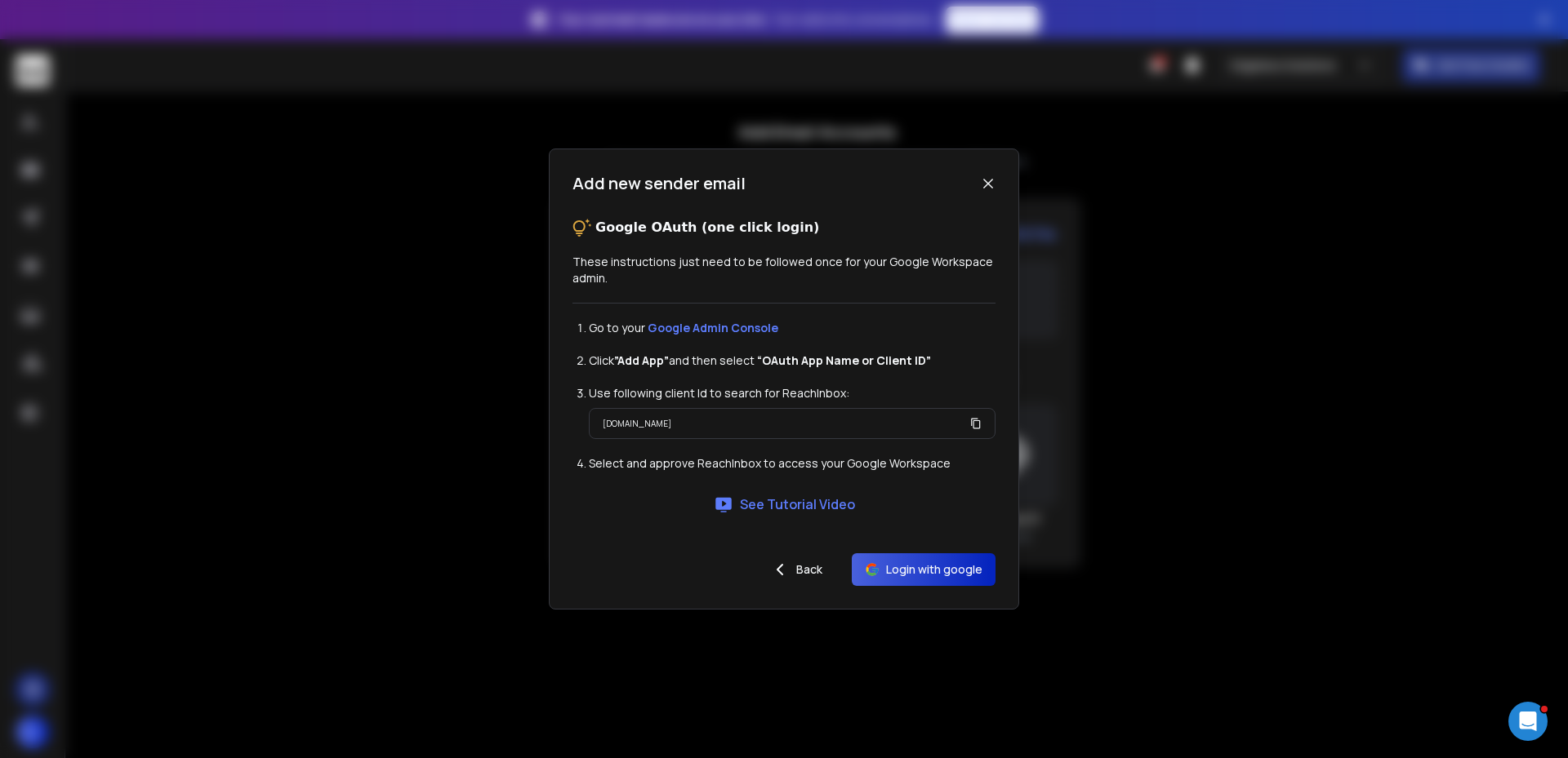
click at [893, 552] on div "Google OAuth (one click login) These instructions just need to be followed once…" at bounding box center [784, 402] width 423 height 368
click at [894, 554] on button "Login with google" at bounding box center [924, 569] width 143 height 32
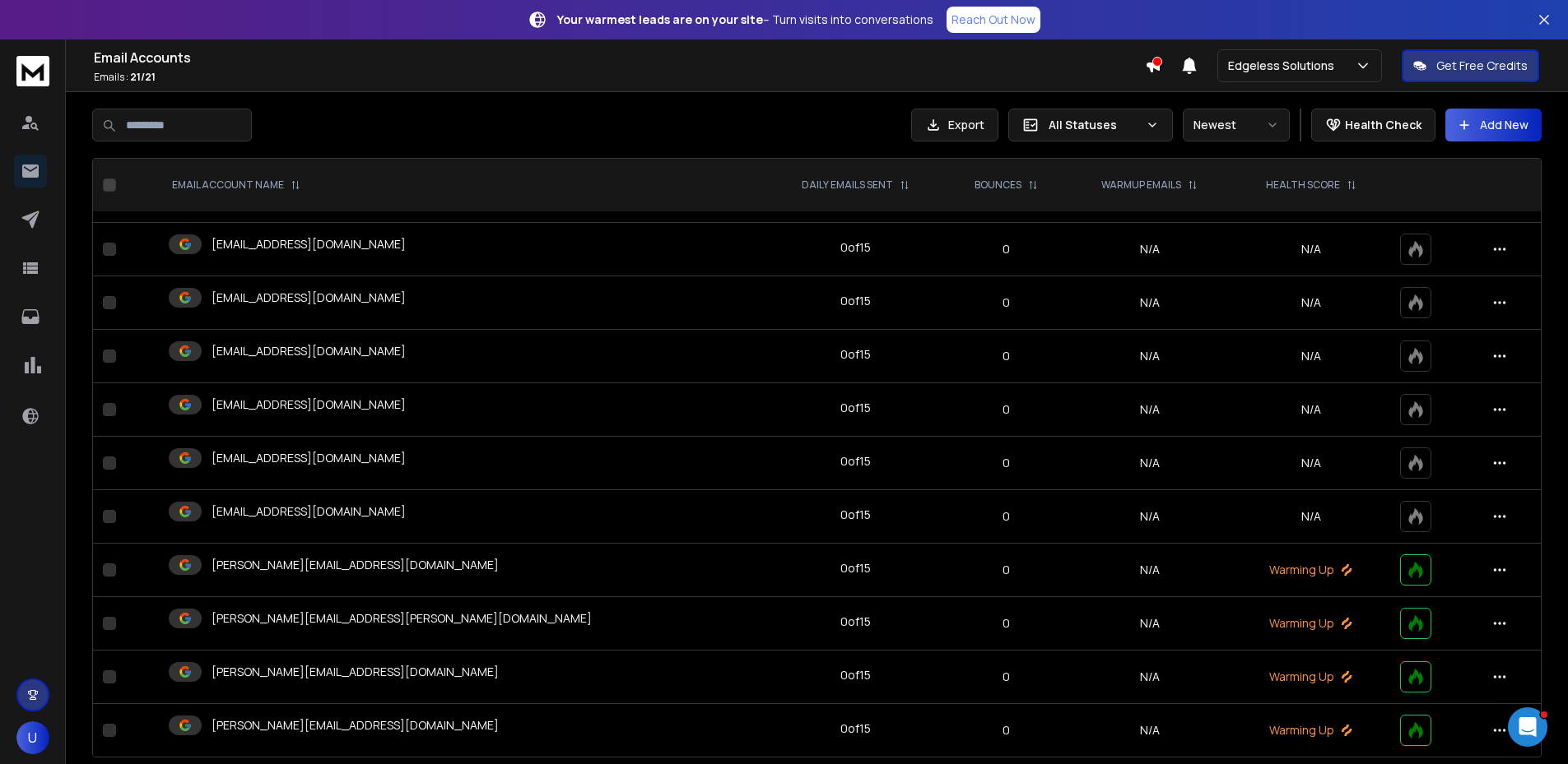
scroll to position [164, 0]
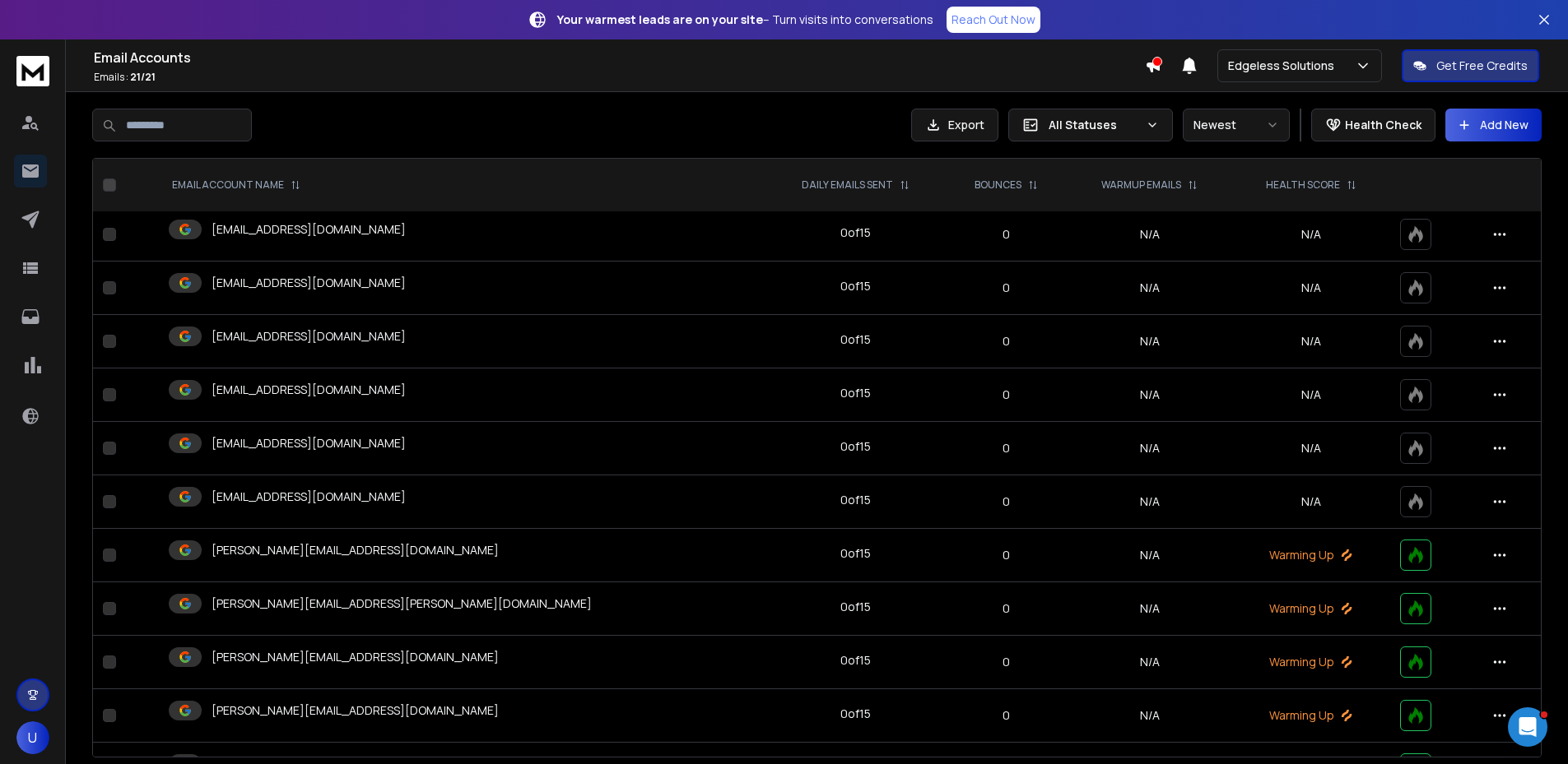
click at [103, 500] on button "button" at bounding box center [110, 502] width 13 height 13
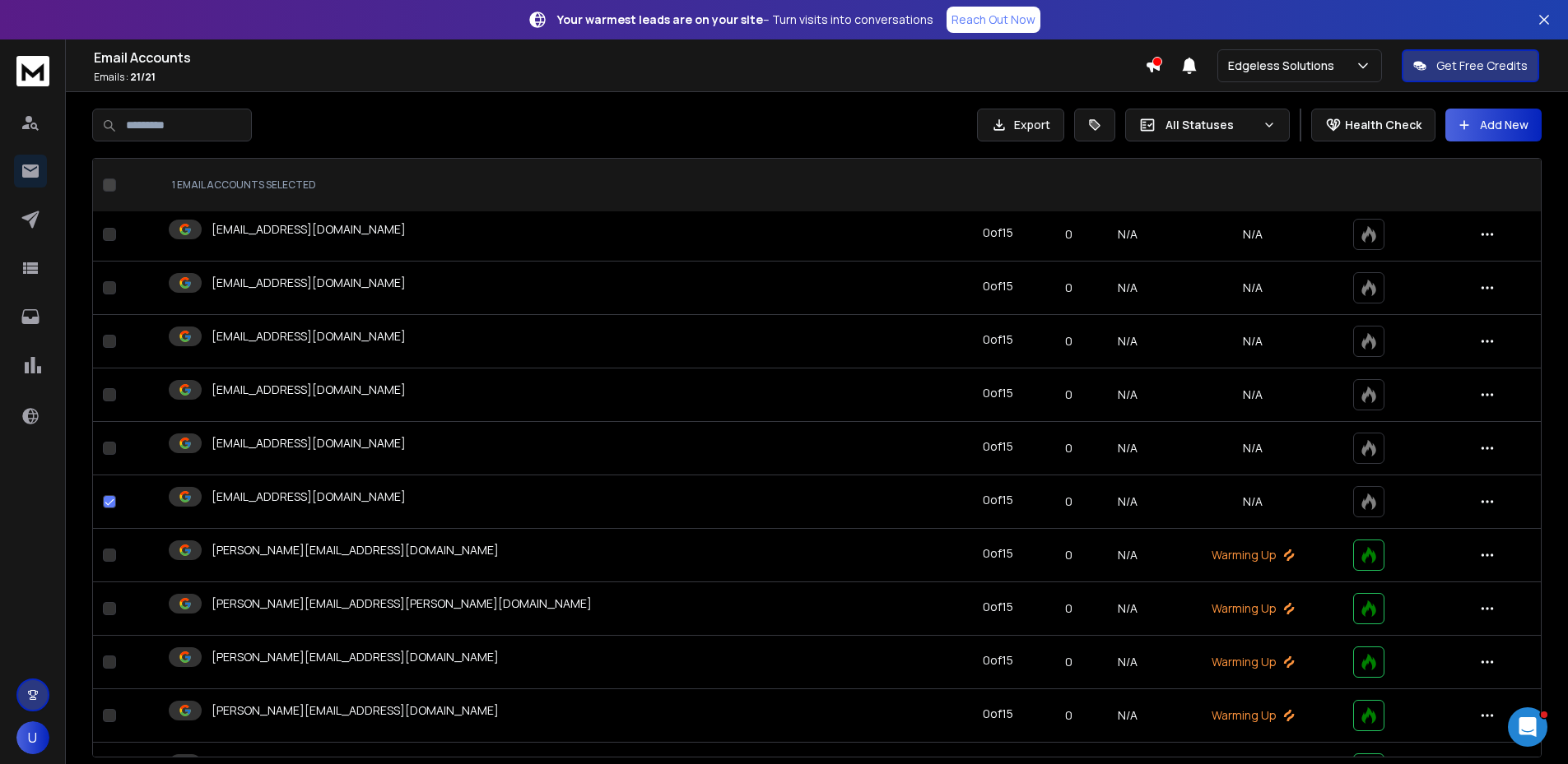
click at [110, 446] on button "button" at bounding box center [110, 448] width 13 height 13
click at [115, 396] on button "button" at bounding box center [110, 395] width 13 height 13
click at [113, 345] on button "button" at bounding box center [110, 341] width 13 height 13
click at [114, 288] on button "button" at bounding box center [110, 288] width 13 height 13
click at [110, 229] on button "button" at bounding box center [110, 234] width 13 height 13
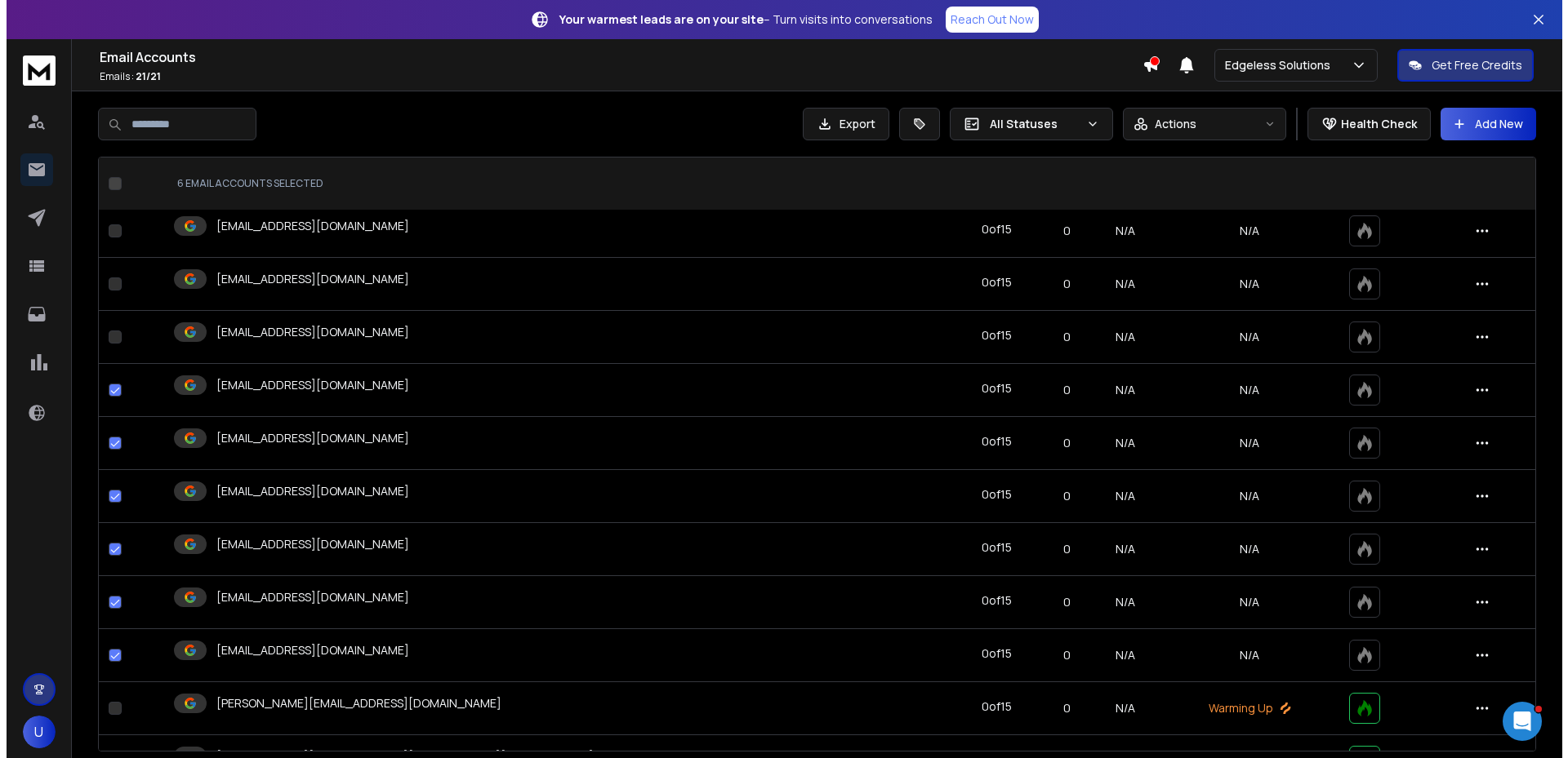
scroll to position [0, 0]
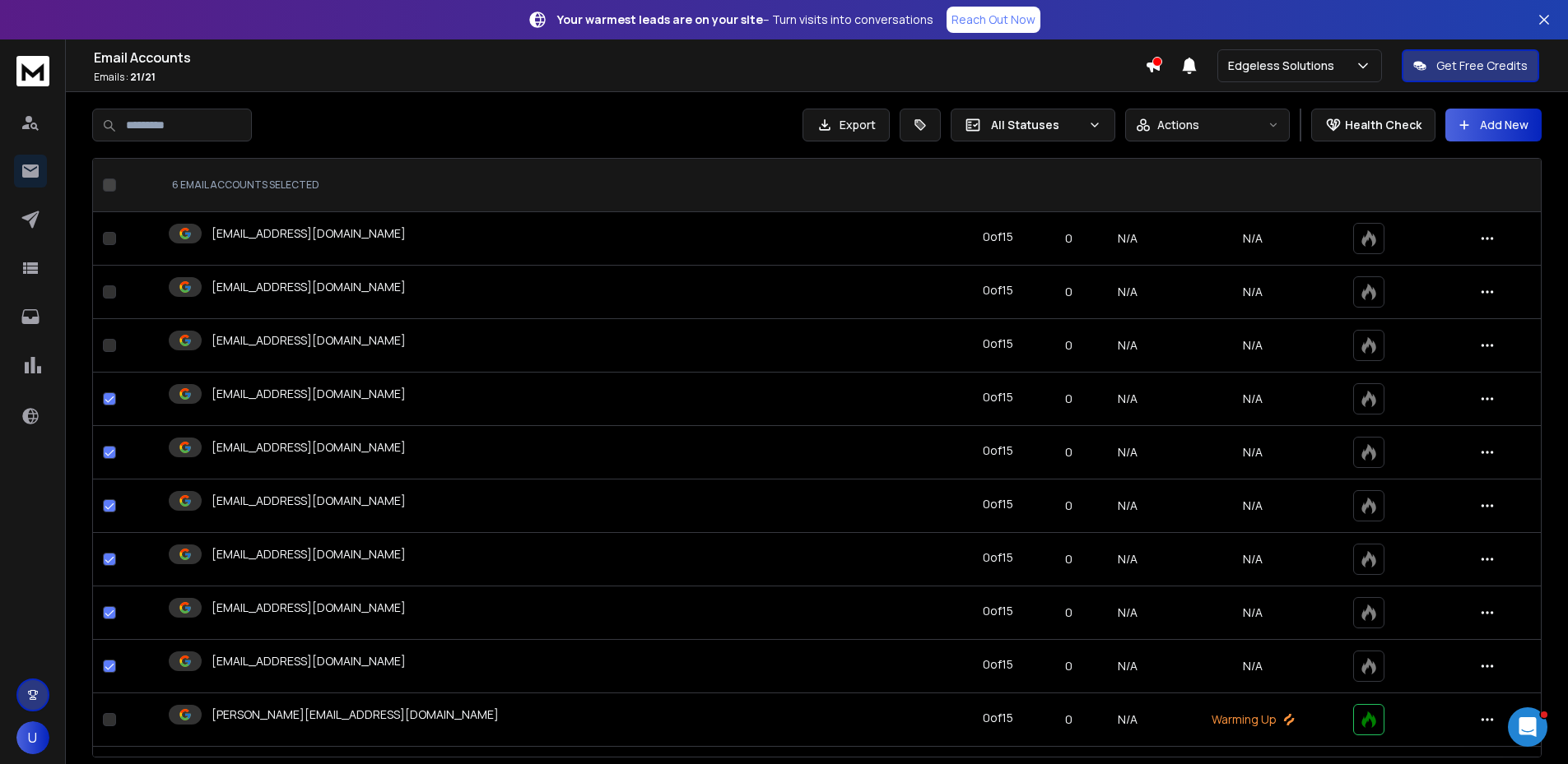
click at [115, 339] on button "button" at bounding box center [110, 346] width 13 height 13
click at [115, 289] on button "button" at bounding box center [110, 293] width 13 height 13
click at [111, 234] on button "button" at bounding box center [110, 239] width 13 height 13
click at [1261, 135] on button "Actions" at bounding box center [1207, 125] width 165 height 33
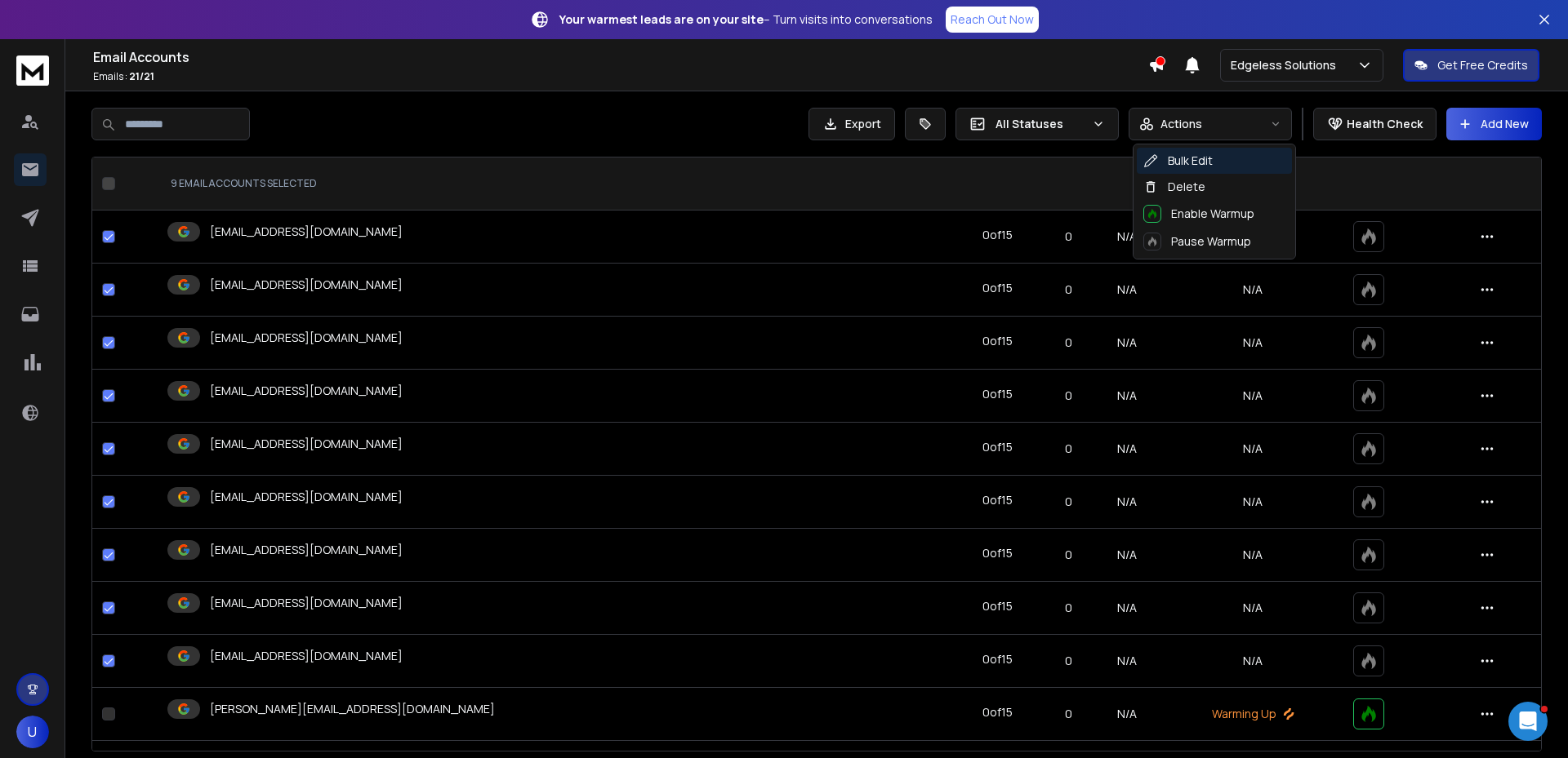
click at [1222, 158] on div "Bulk Edit" at bounding box center [1214, 161] width 155 height 27
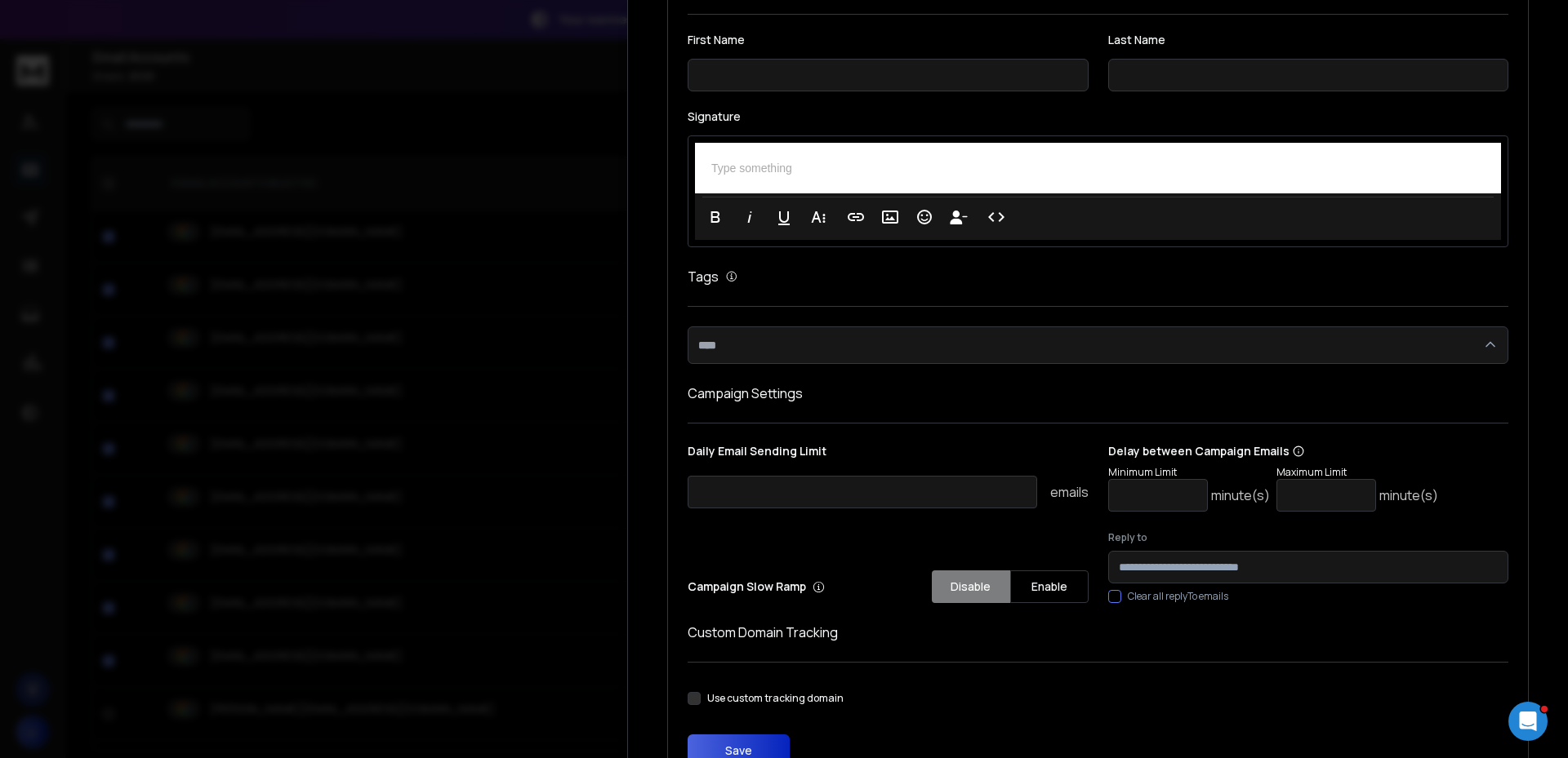
scroll to position [163, 0]
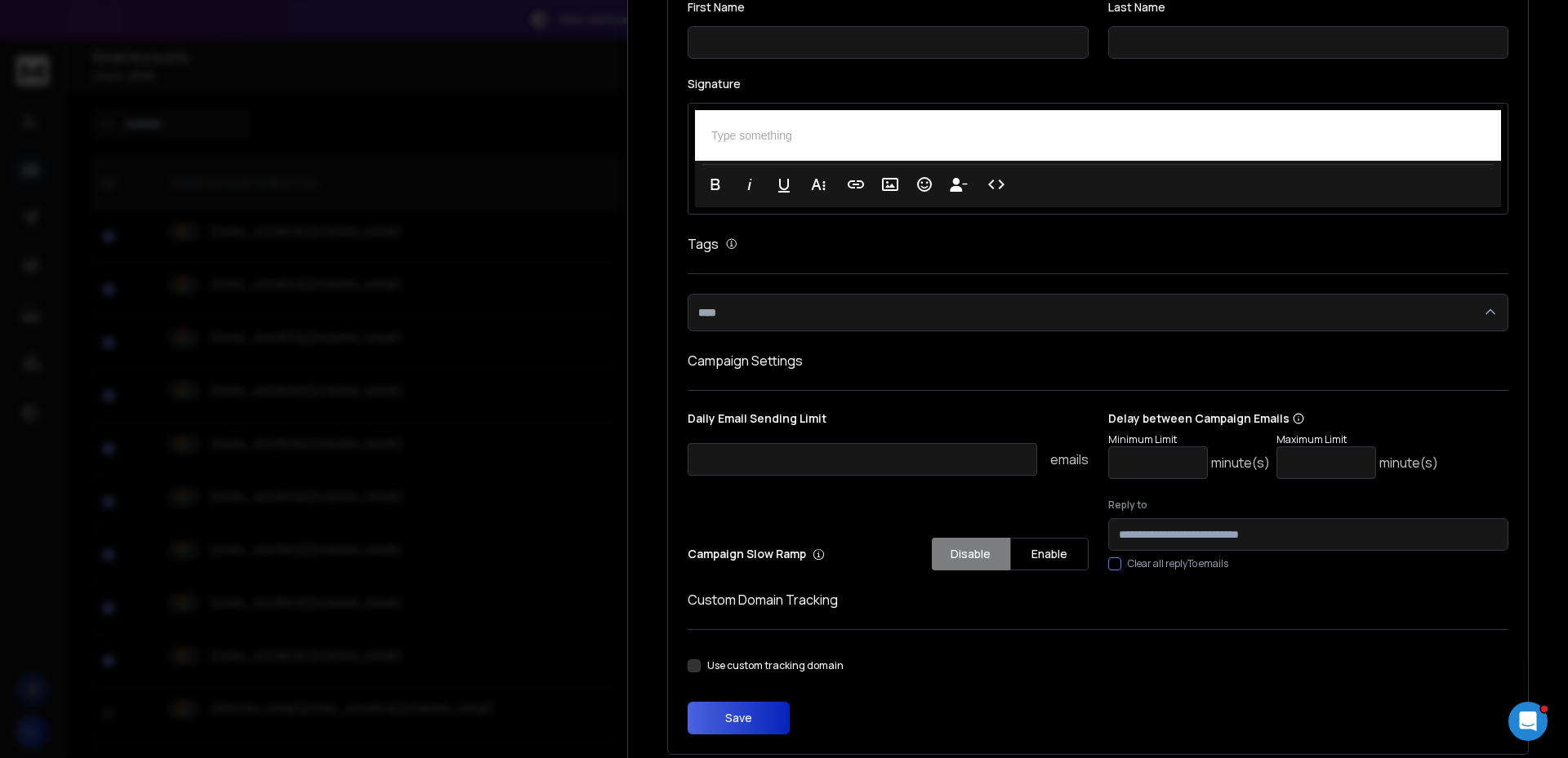
click at [853, 471] on input "number" at bounding box center [863, 459] width 349 height 32
type input "**"
click at [1176, 452] on input "number" at bounding box center [1158, 463] width 100 height 32
type input "*"
click at [1317, 466] on input "number" at bounding box center [1326, 463] width 100 height 32
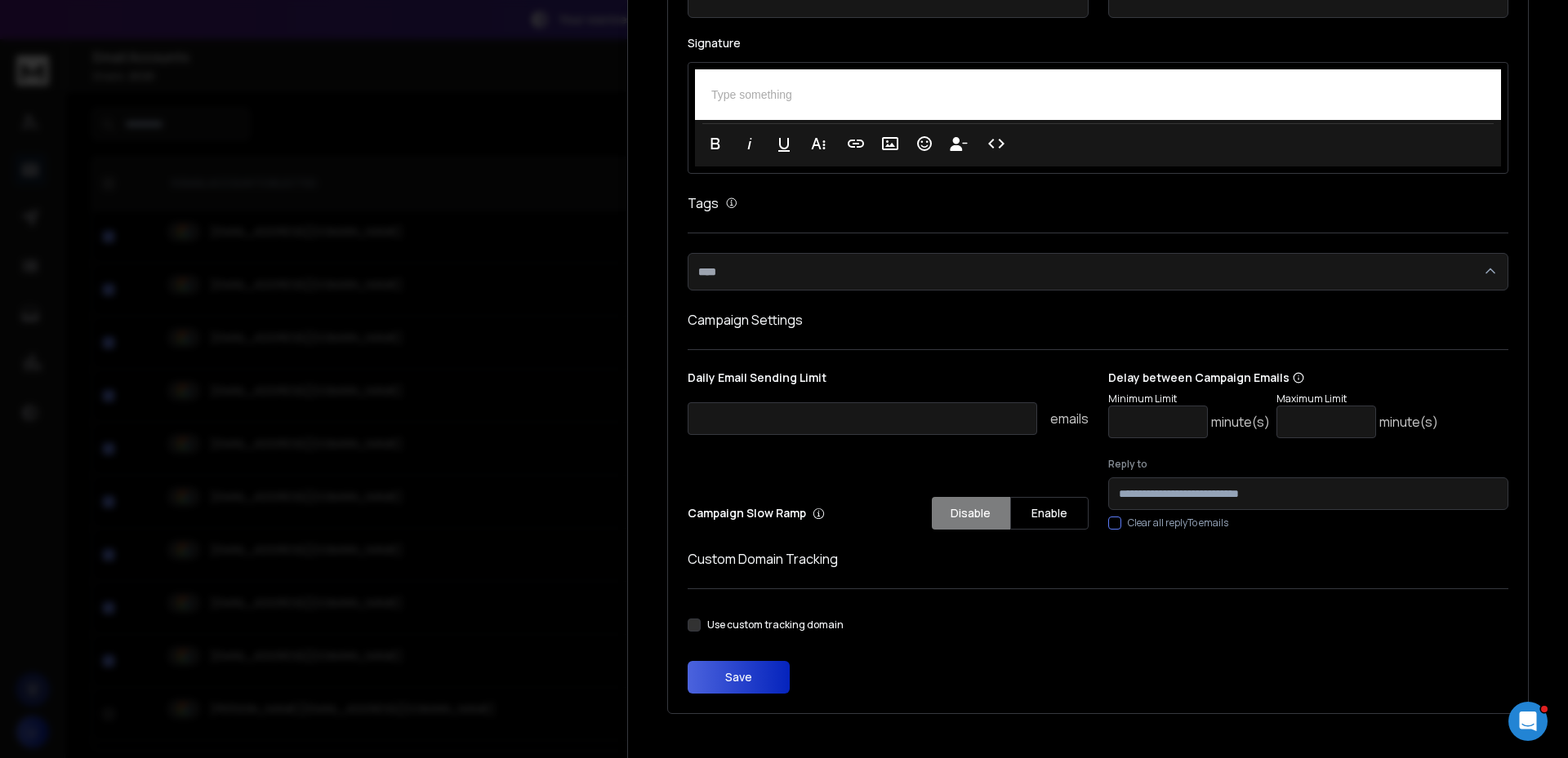
scroll to position [206, 0]
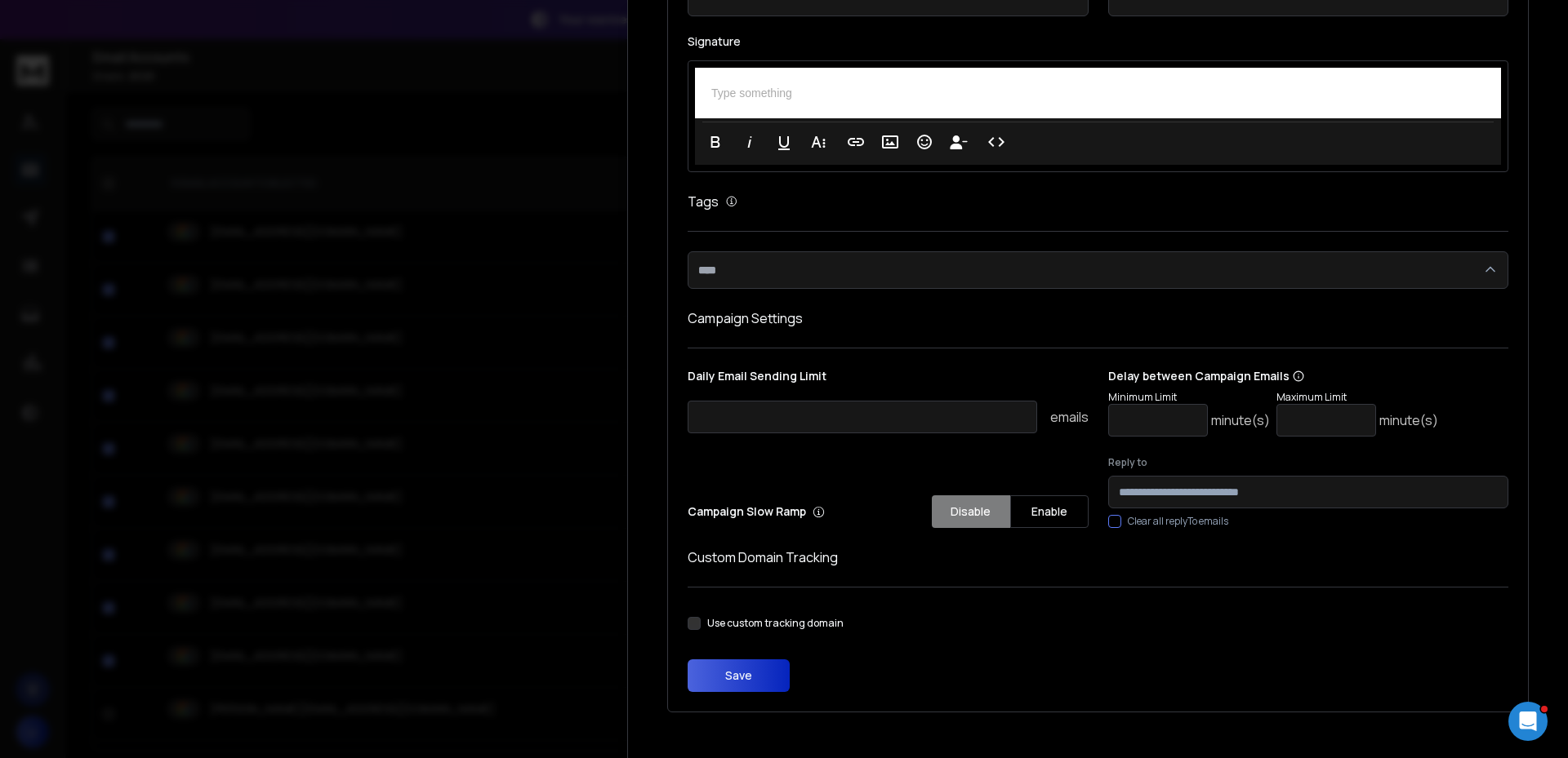
type input "*"
click at [752, 676] on button "Save" at bounding box center [739, 675] width 103 height 32
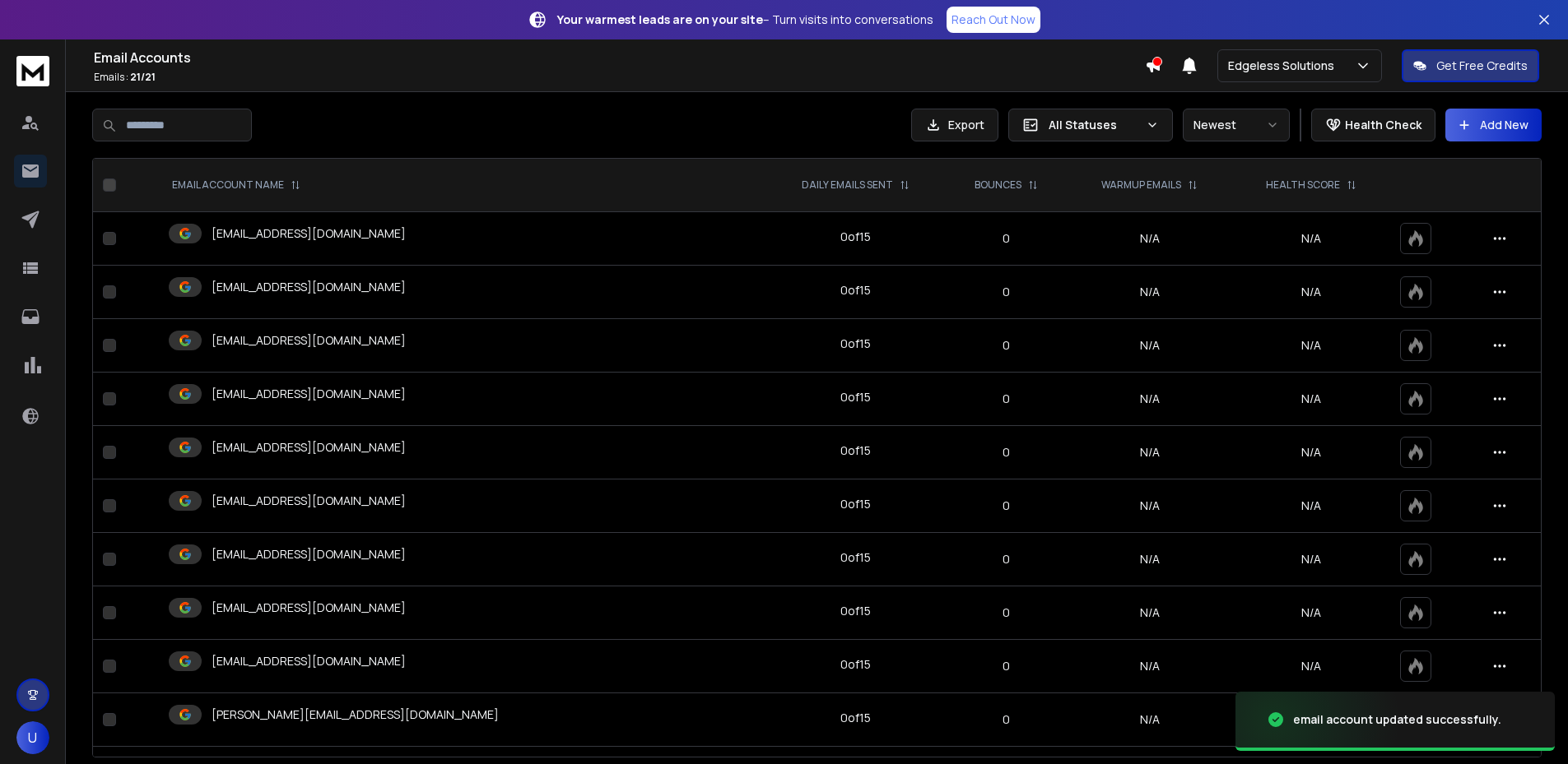
click at [107, 664] on button "button" at bounding box center [110, 666] width 13 height 13
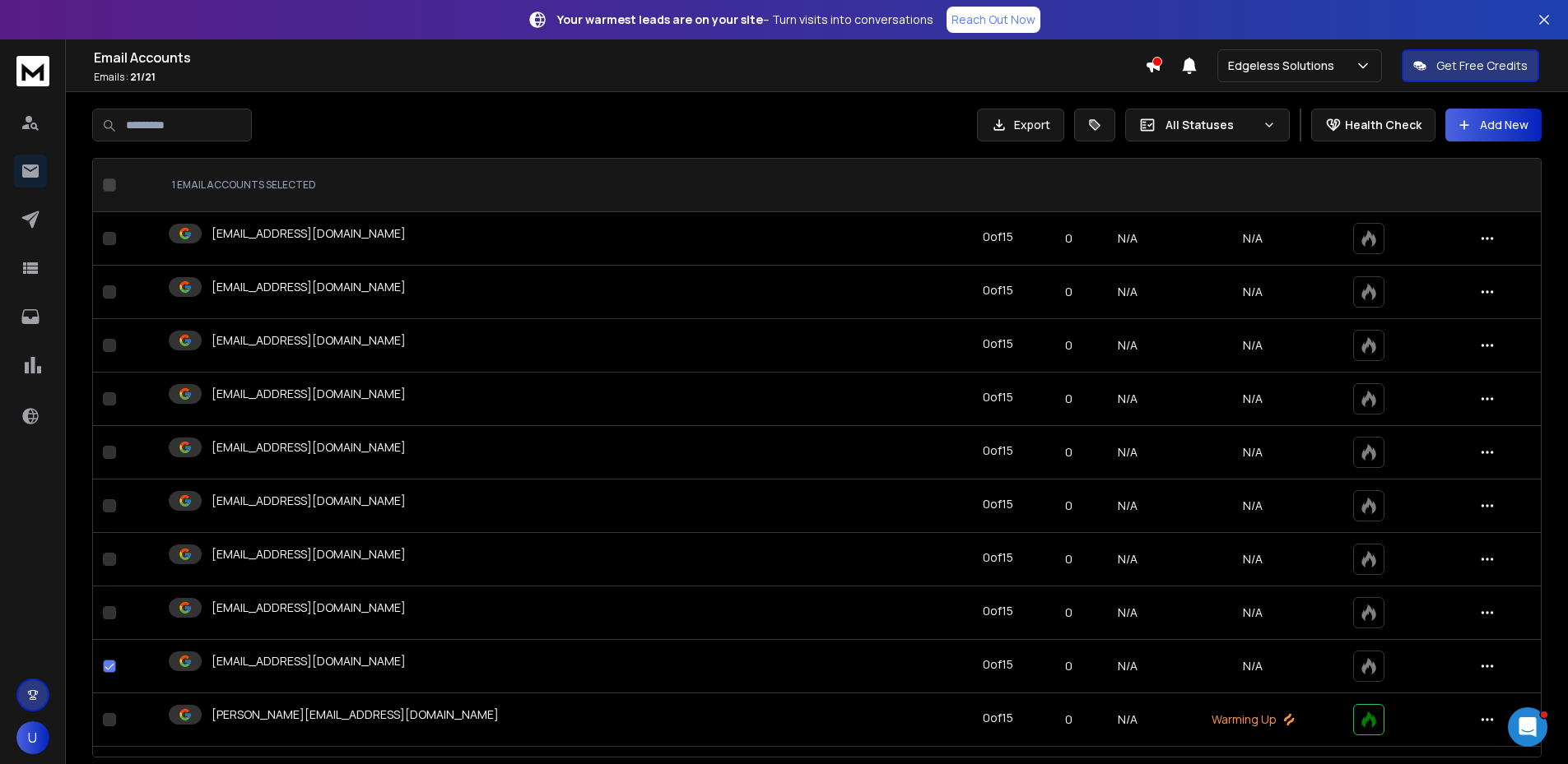
click at [115, 613] on button "button" at bounding box center [110, 613] width 13 height 13
click at [106, 558] on button "button" at bounding box center [110, 559] width 13 height 13
click at [108, 507] on button "button" at bounding box center [110, 506] width 13 height 13
click at [111, 451] on button "button" at bounding box center [110, 452] width 13 height 13
click at [109, 398] on button "button" at bounding box center [110, 399] width 13 height 13
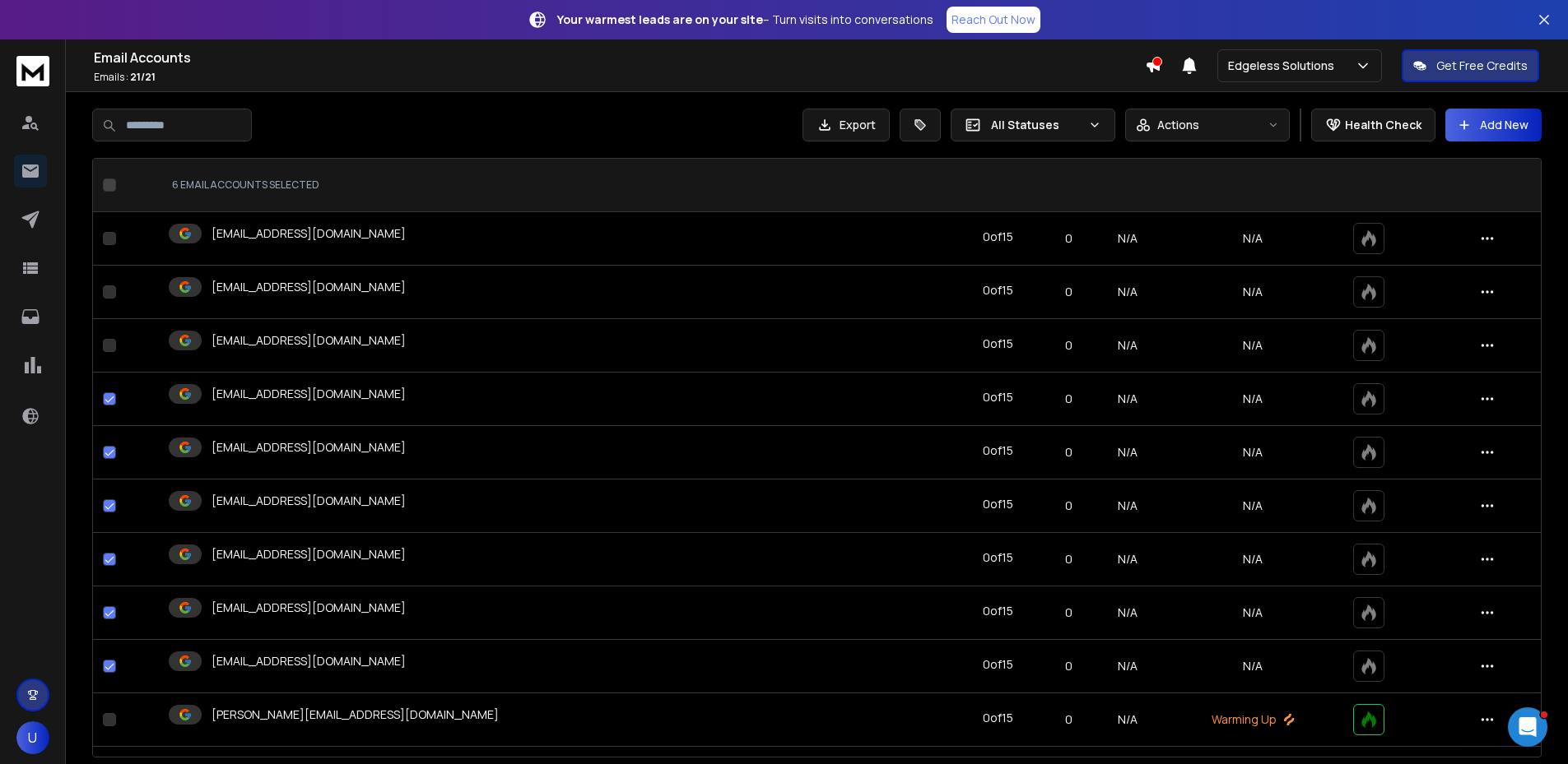
click at [108, 350] on button "button" at bounding box center [110, 346] width 13 height 13
click at [109, 286] on button "button" at bounding box center [110, 293] width 13 height 13
click at [114, 241] on button "button" at bounding box center [110, 239] width 13 height 13
click at [1252, 121] on div "Actions" at bounding box center [1199, 124] width 125 height 16
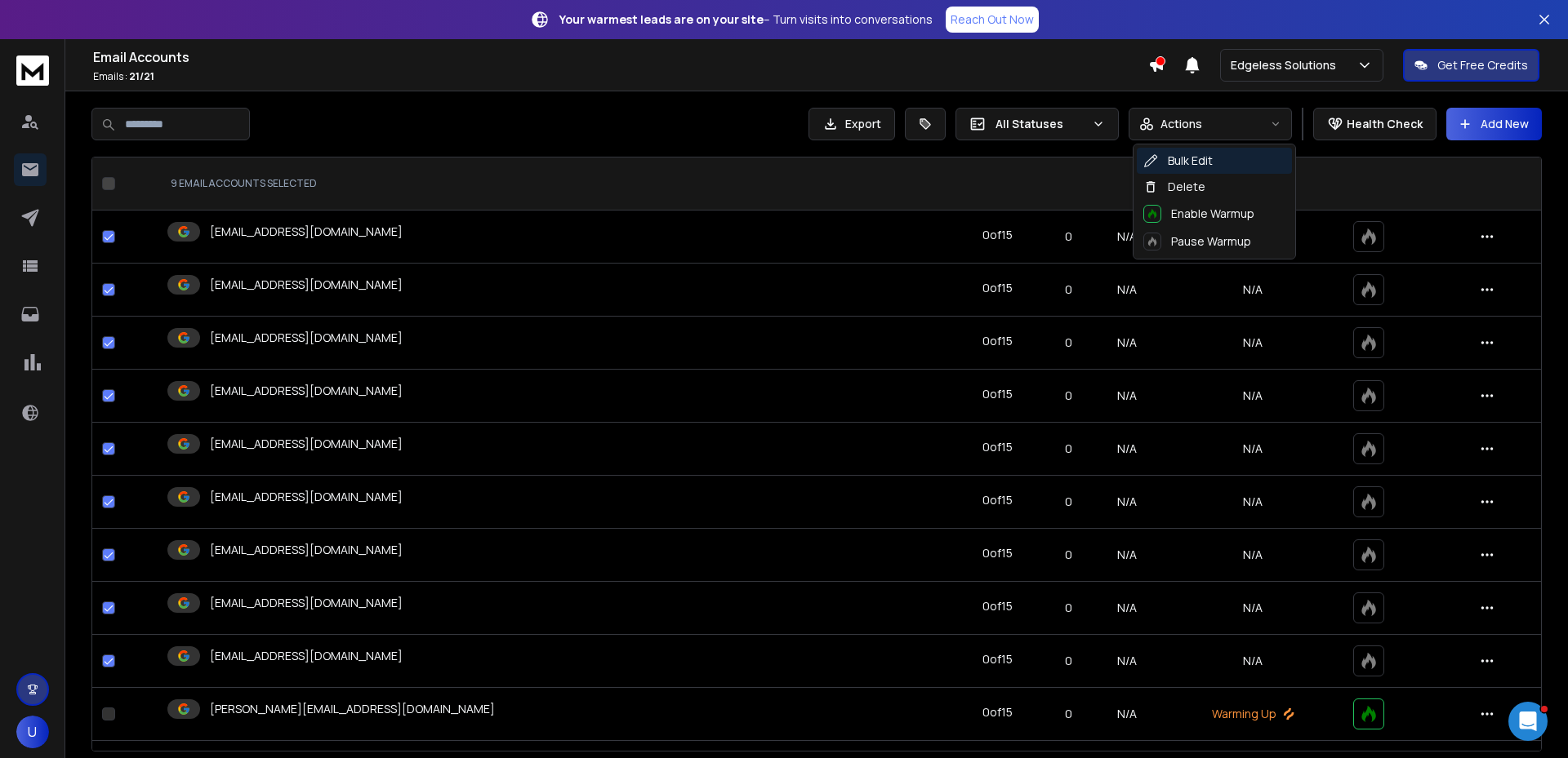
click at [1209, 161] on div "Bulk Edit" at bounding box center [1178, 160] width 69 height 16
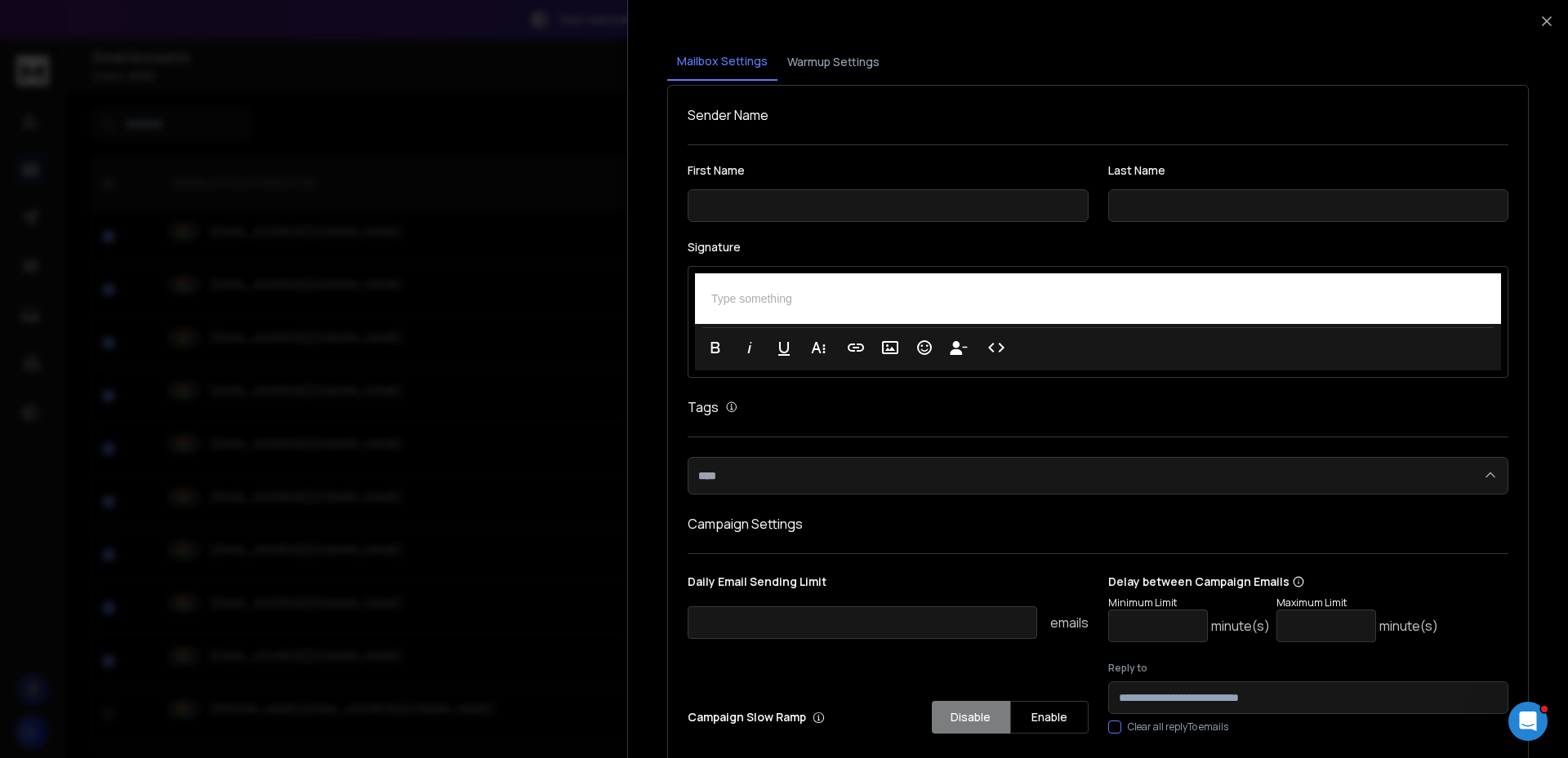
click at [836, 70] on button "Warmup Settings" at bounding box center [833, 62] width 112 height 36
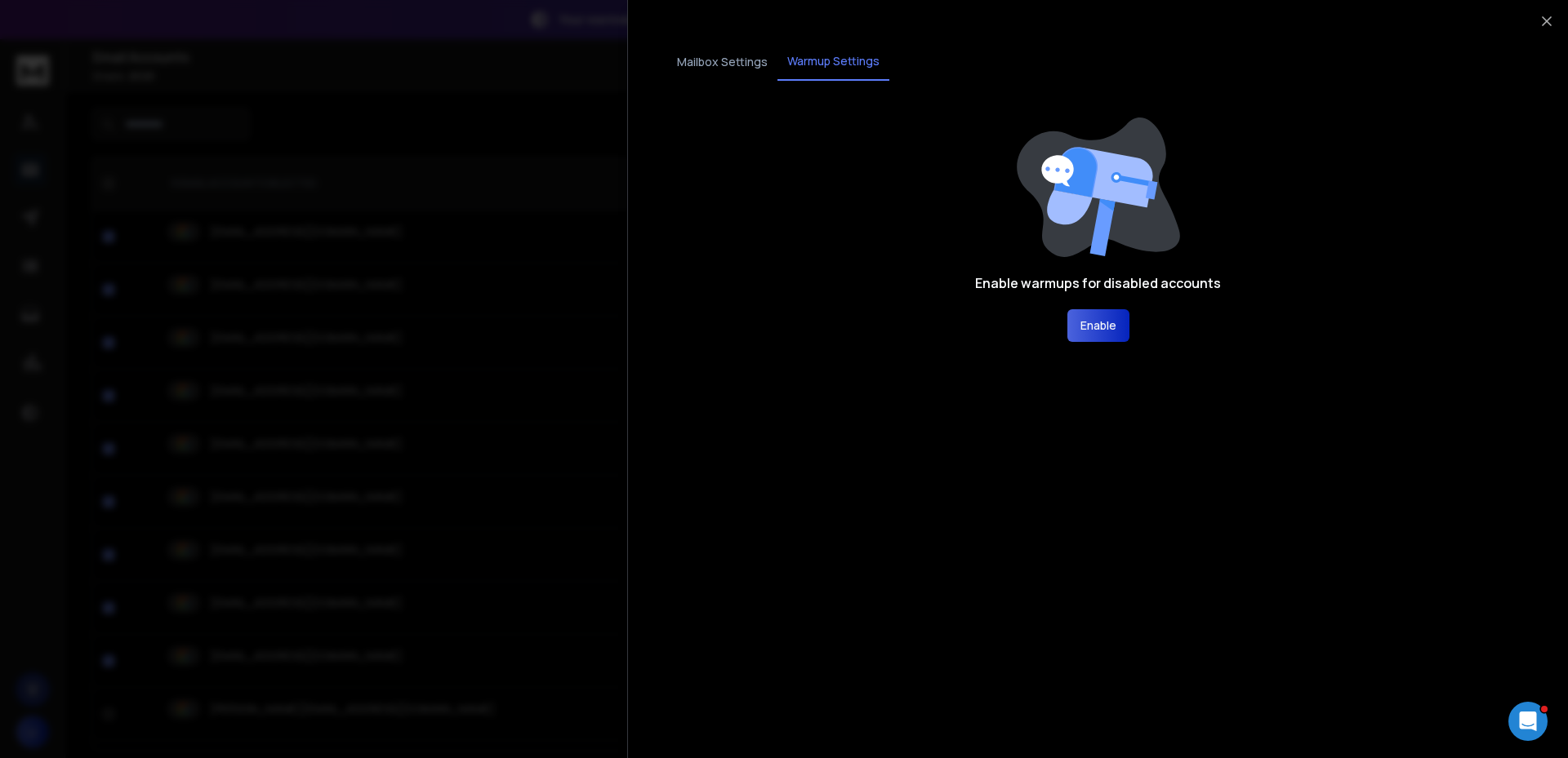
click at [1096, 355] on div "Mailbox Settings Warmup Settings Enable warmups for disabled accounts Enable" at bounding box center [1097, 194] width 901 height 348
click at [1108, 324] on button "Enable" at bounding box center [1098, 325] width 62 height 32
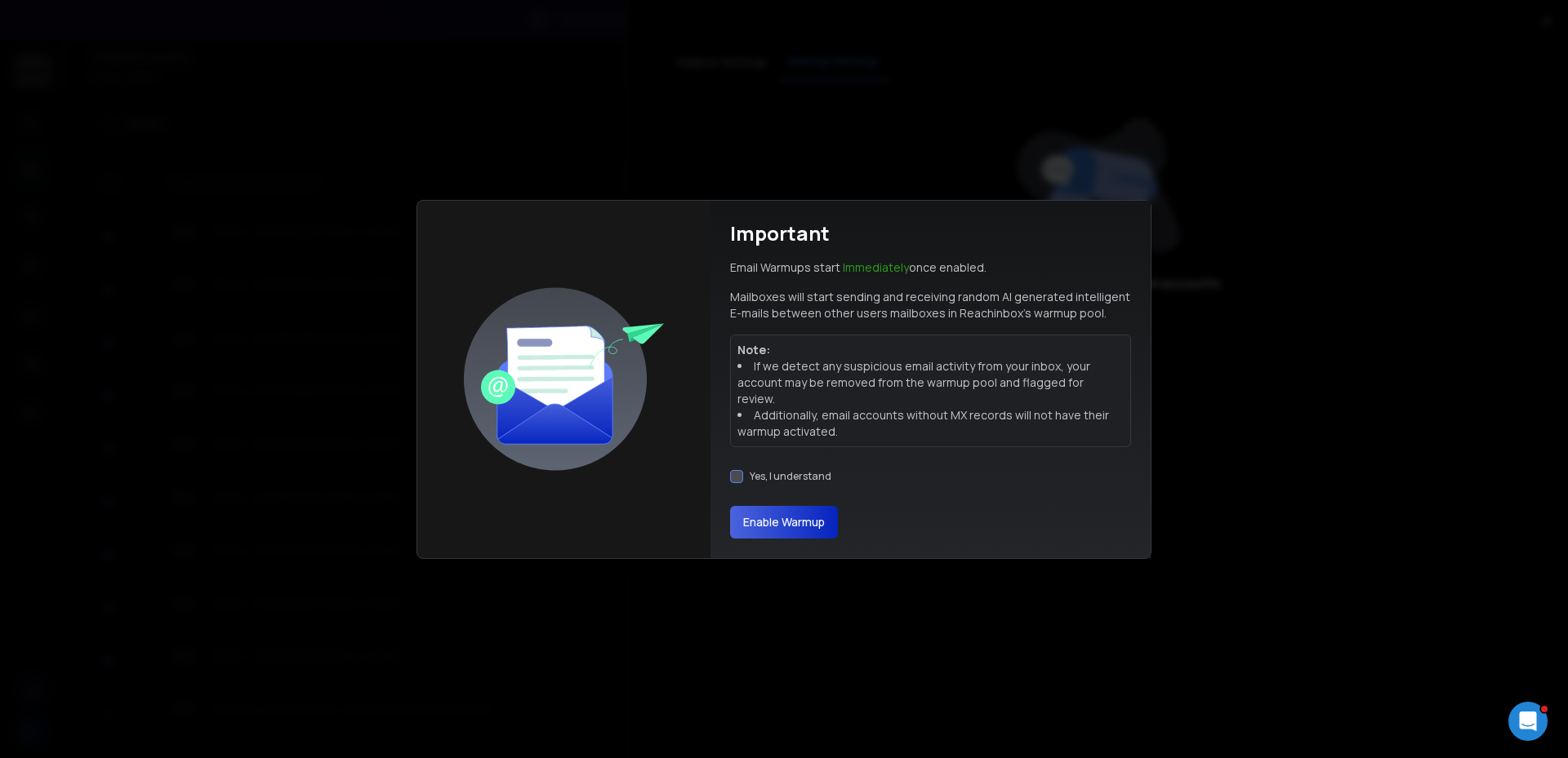
click at [740, 471] on button "Yes, I understand" at bounding box center [737, 477] width 13 height 13
click at [776, 520] on button "Enable Warmup" at bounding box center [784, 523] width 108 height 32
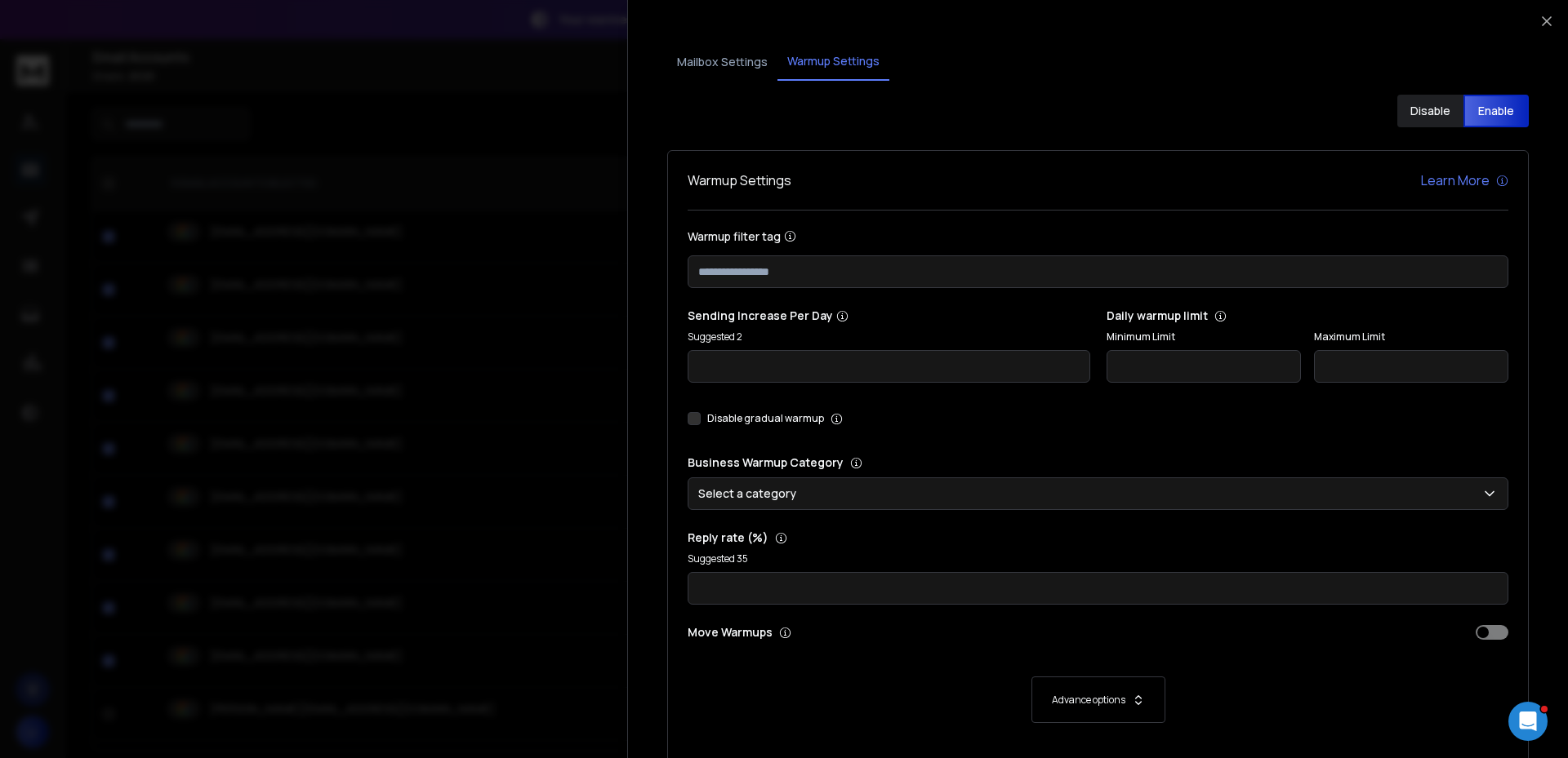
click at [901, 360] on input "number" at bounding box center [889, 366] width 402 height 32
type input "*"
click at [1220, 365] on input "number" at bounding box center [1204, 366] width 195 height 32
type input "*"
click at [1326, 366] on input "number" at bounding box center [1411, 366] width 195 height 32
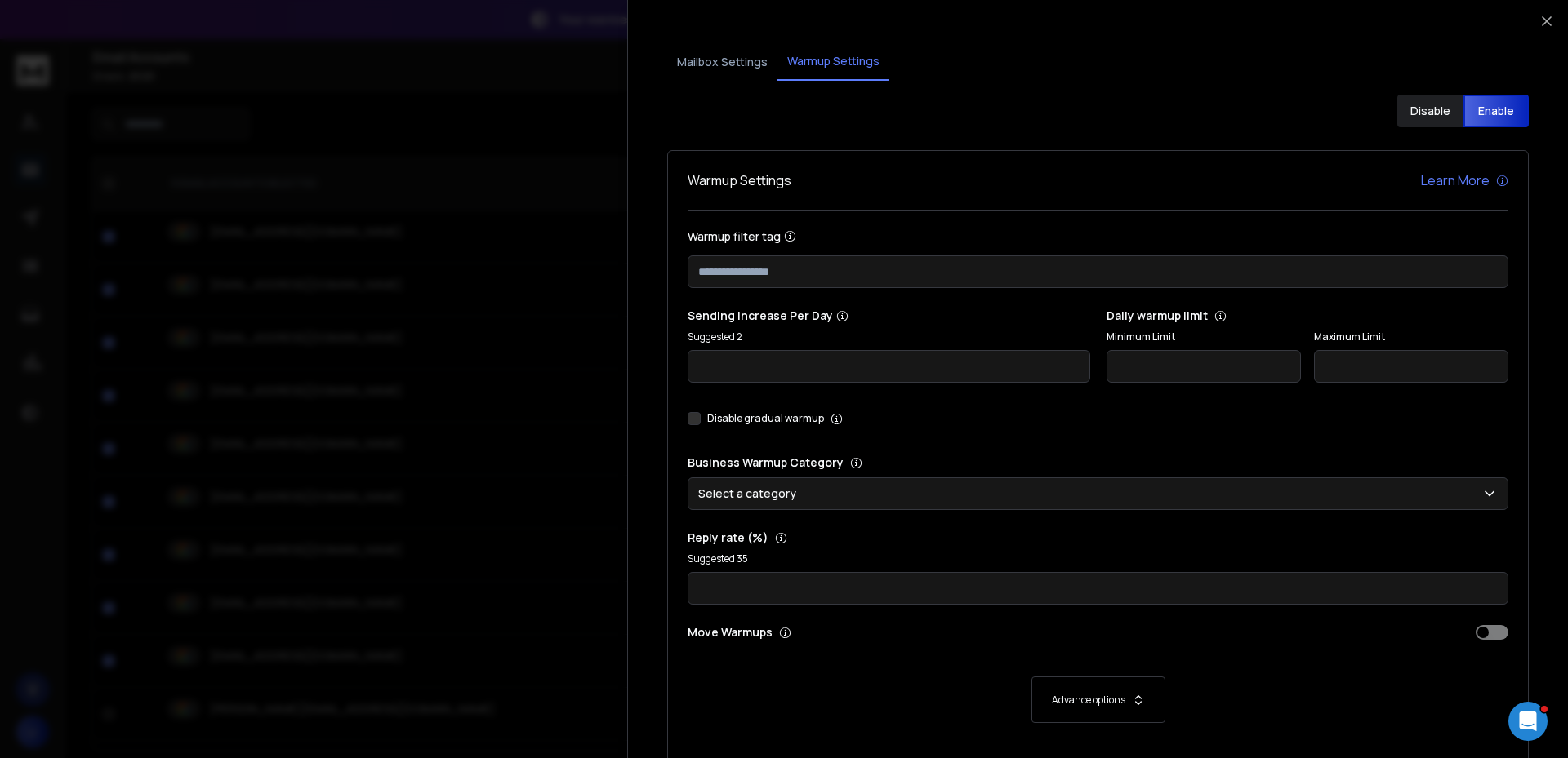
type input "**"
click at [876, 597] on input "number" at bounding box center [1098, 588] width 821 height 32
type input "*"
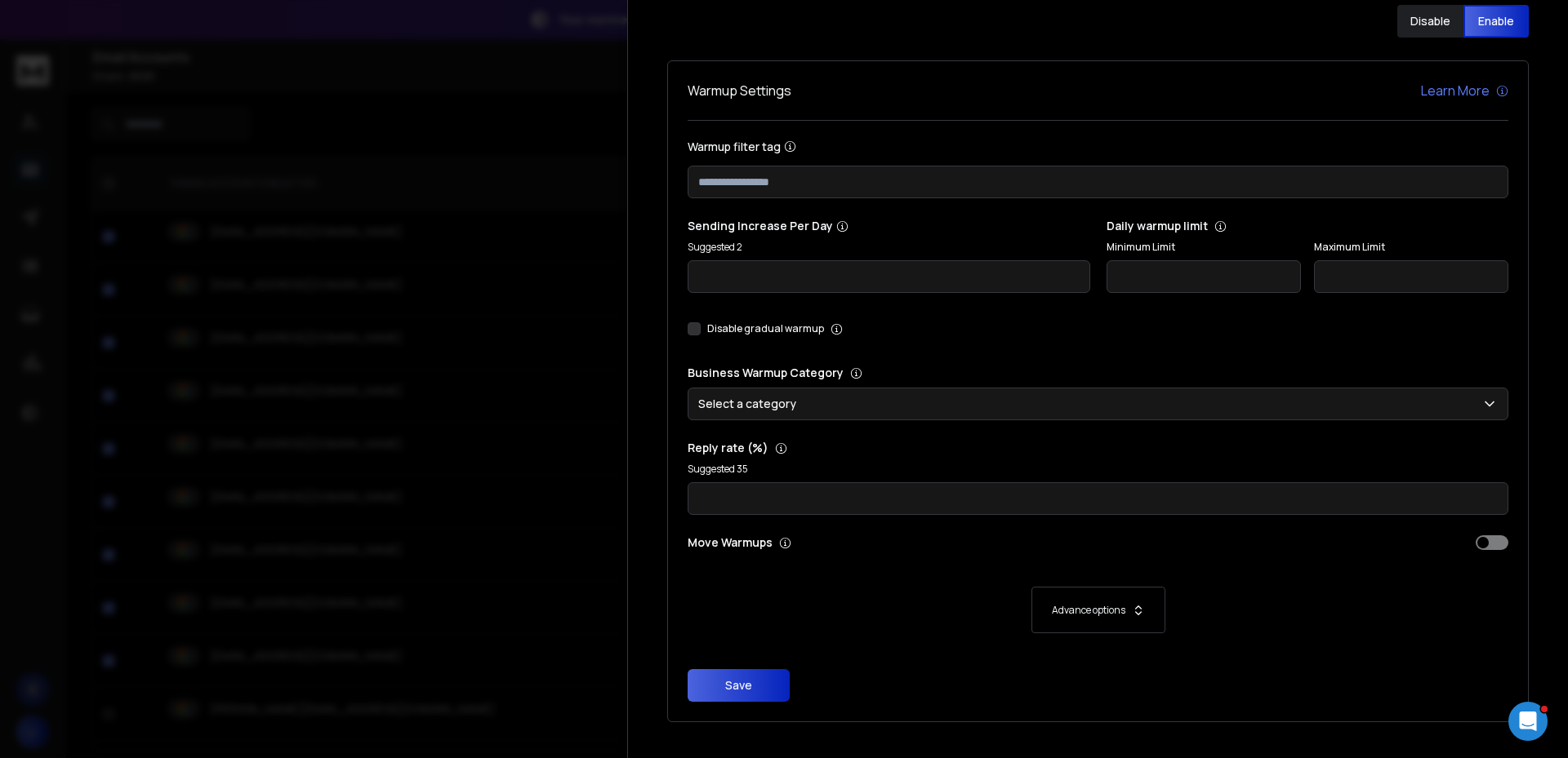
scroll to position [100, 0]
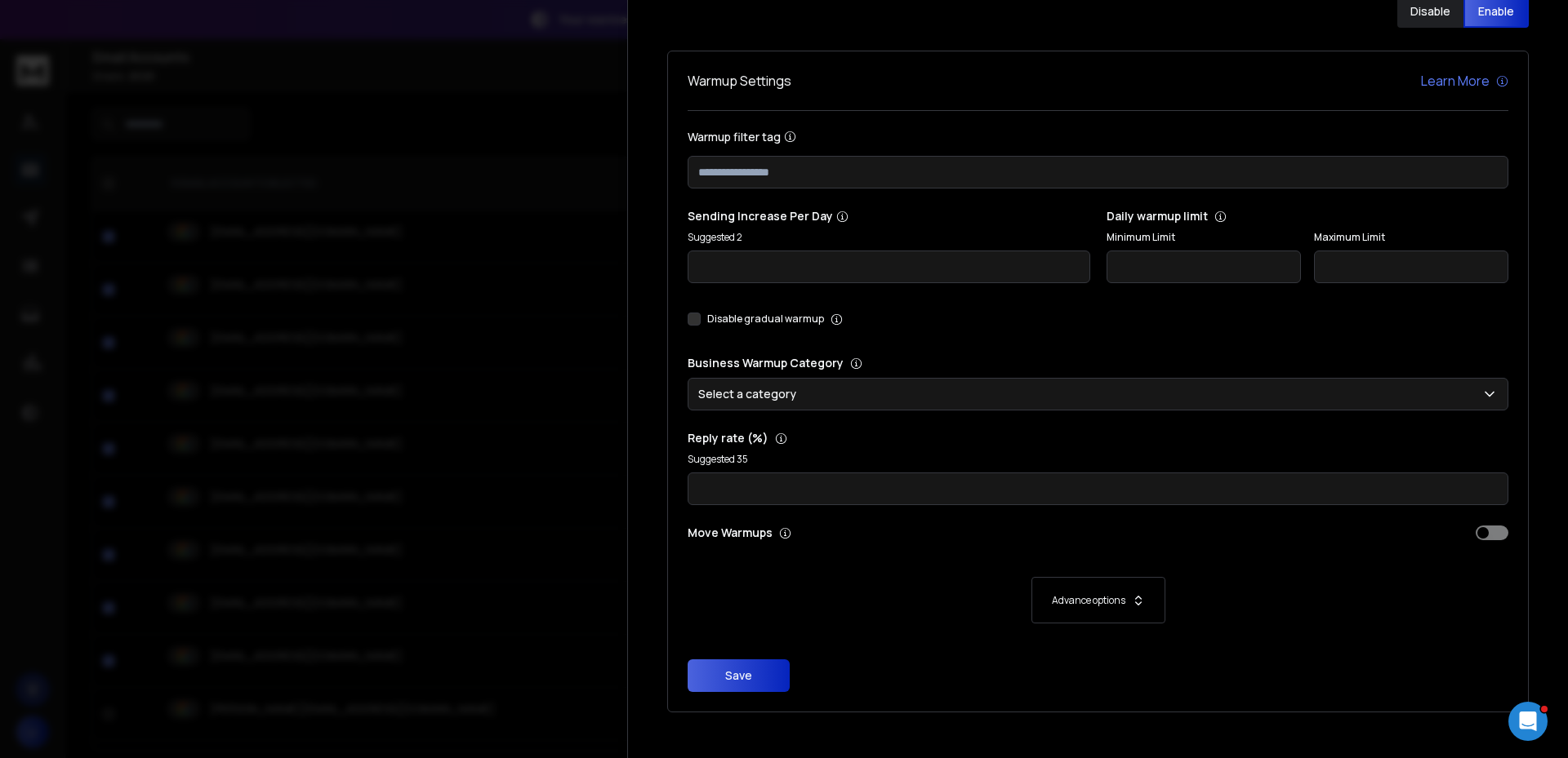
type input "**"
click at [766, 678] on button "Save" at bounding box center [739, 675] width 103 height 32
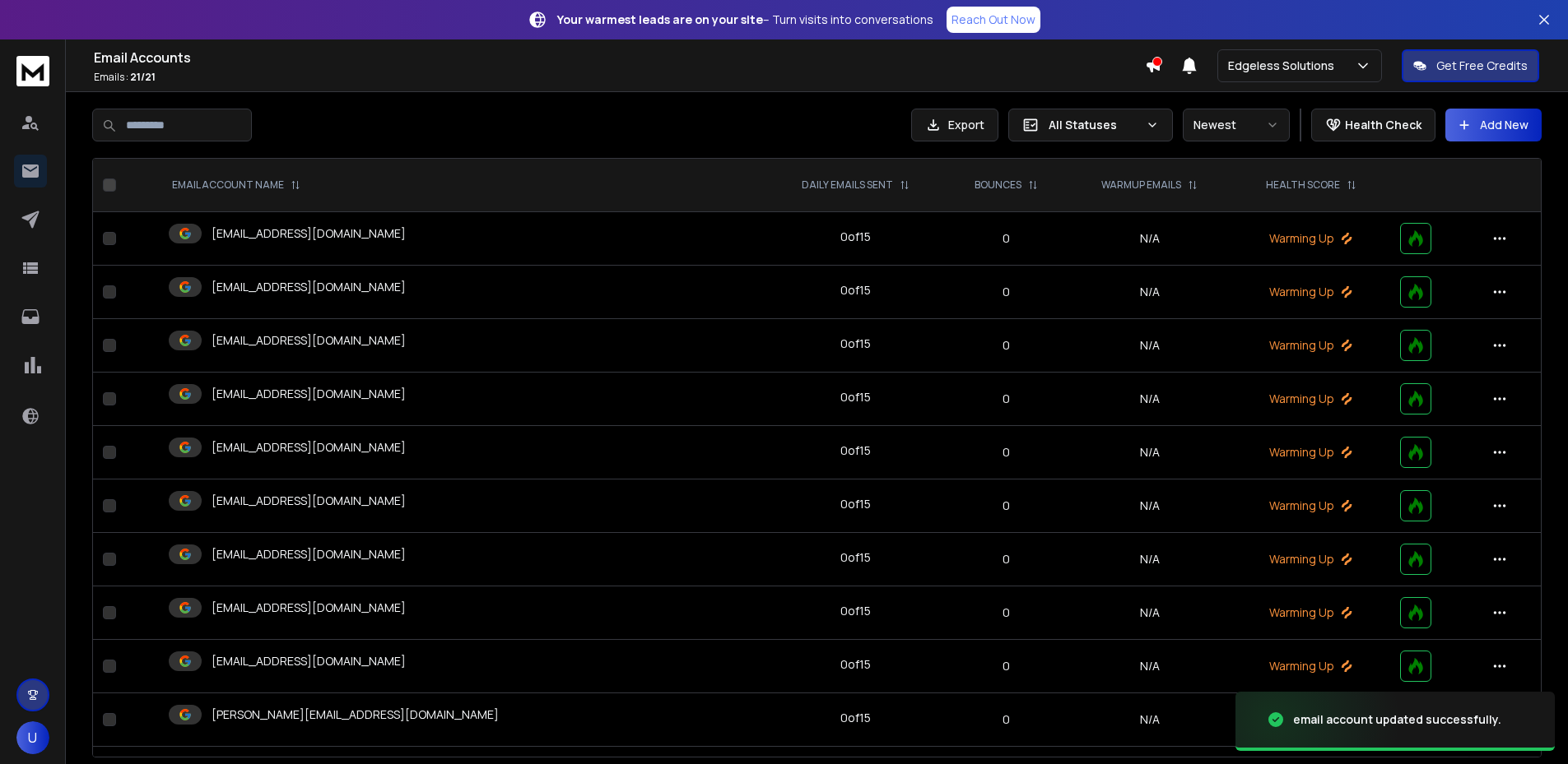
click at [211, 131] on input at bounding box center [171, 125] width 160 height 33
paste input "**********"
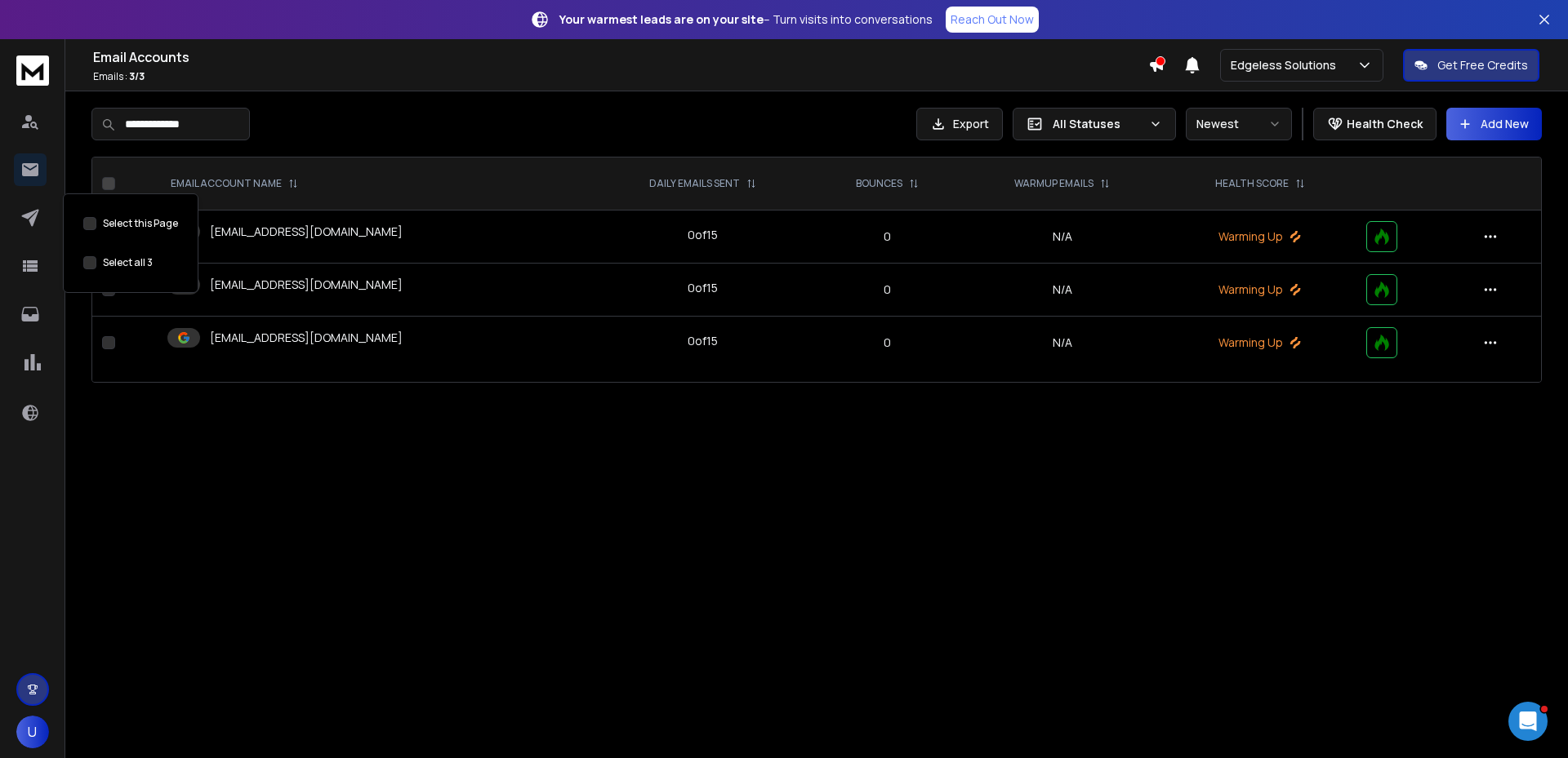
type input "**********"
click at [114, 185] on button "Select this Page" at bounding box center [109, 184] width 13 height 13
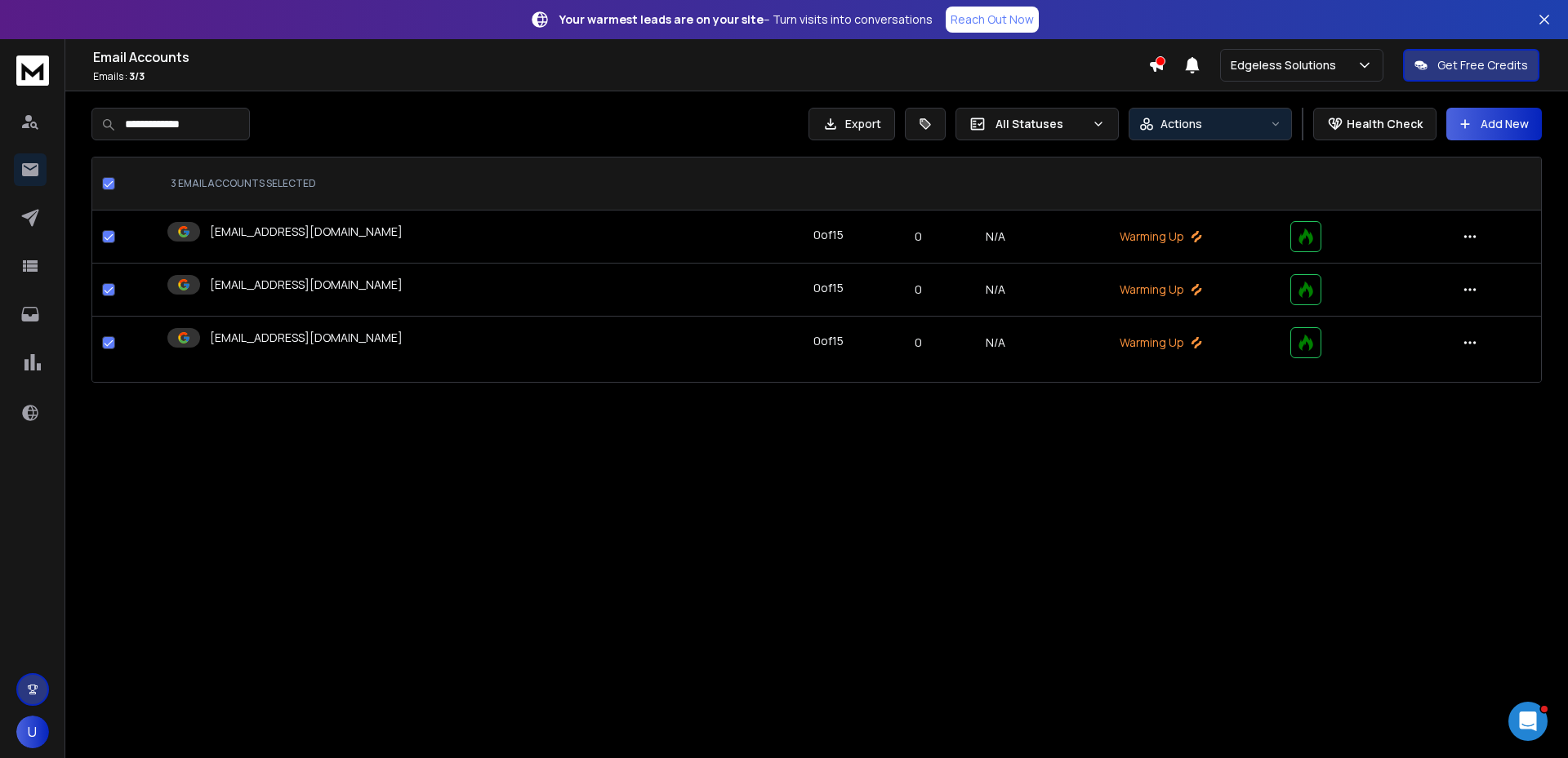
click at [1174, 128] on p "Actions" at bounding box center [1182, 123] width 42 height 16
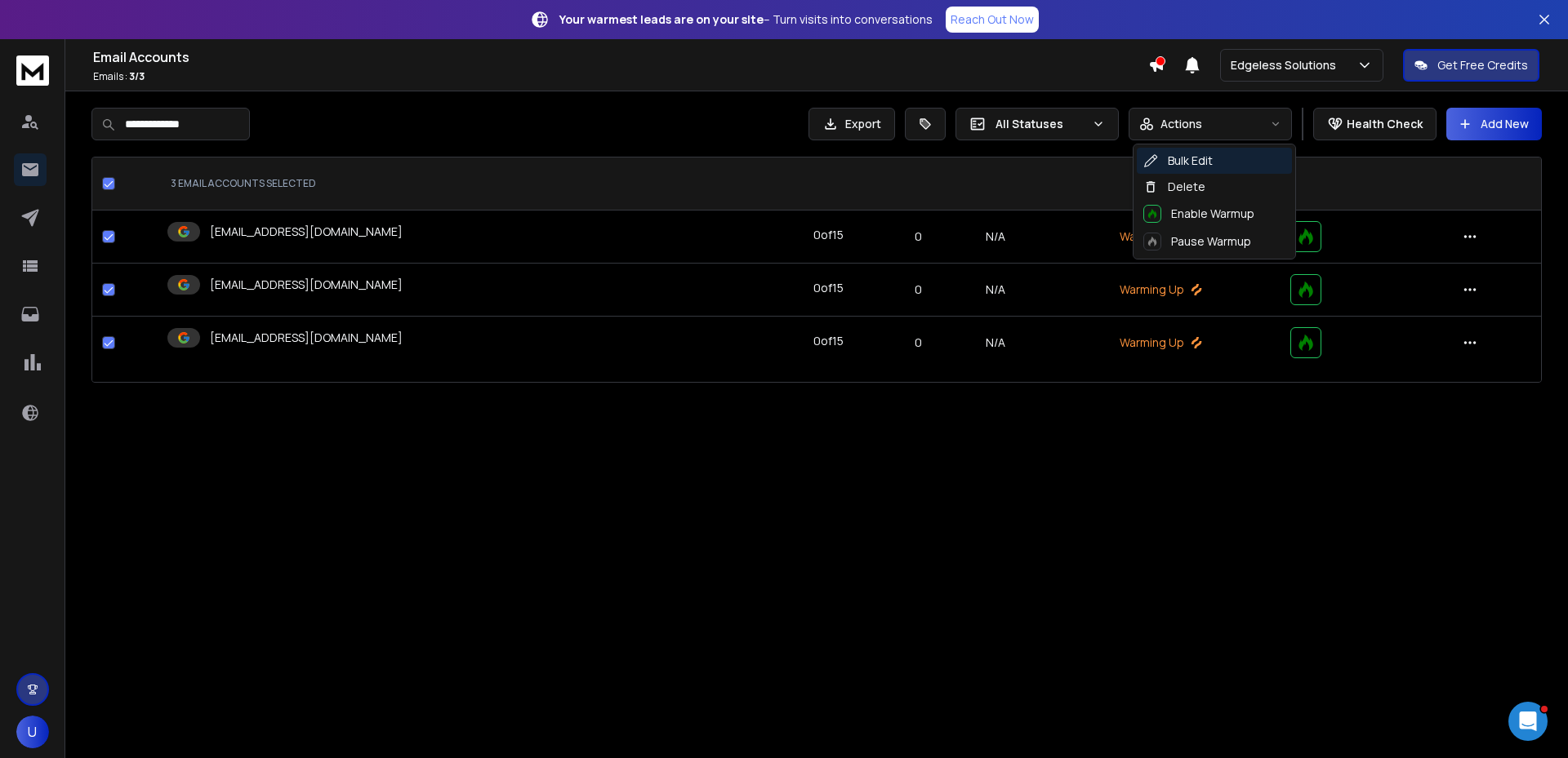
click at [1200, 164] on div "Bulk Edit" at bounding box center [1178, 160] width 69 height 16
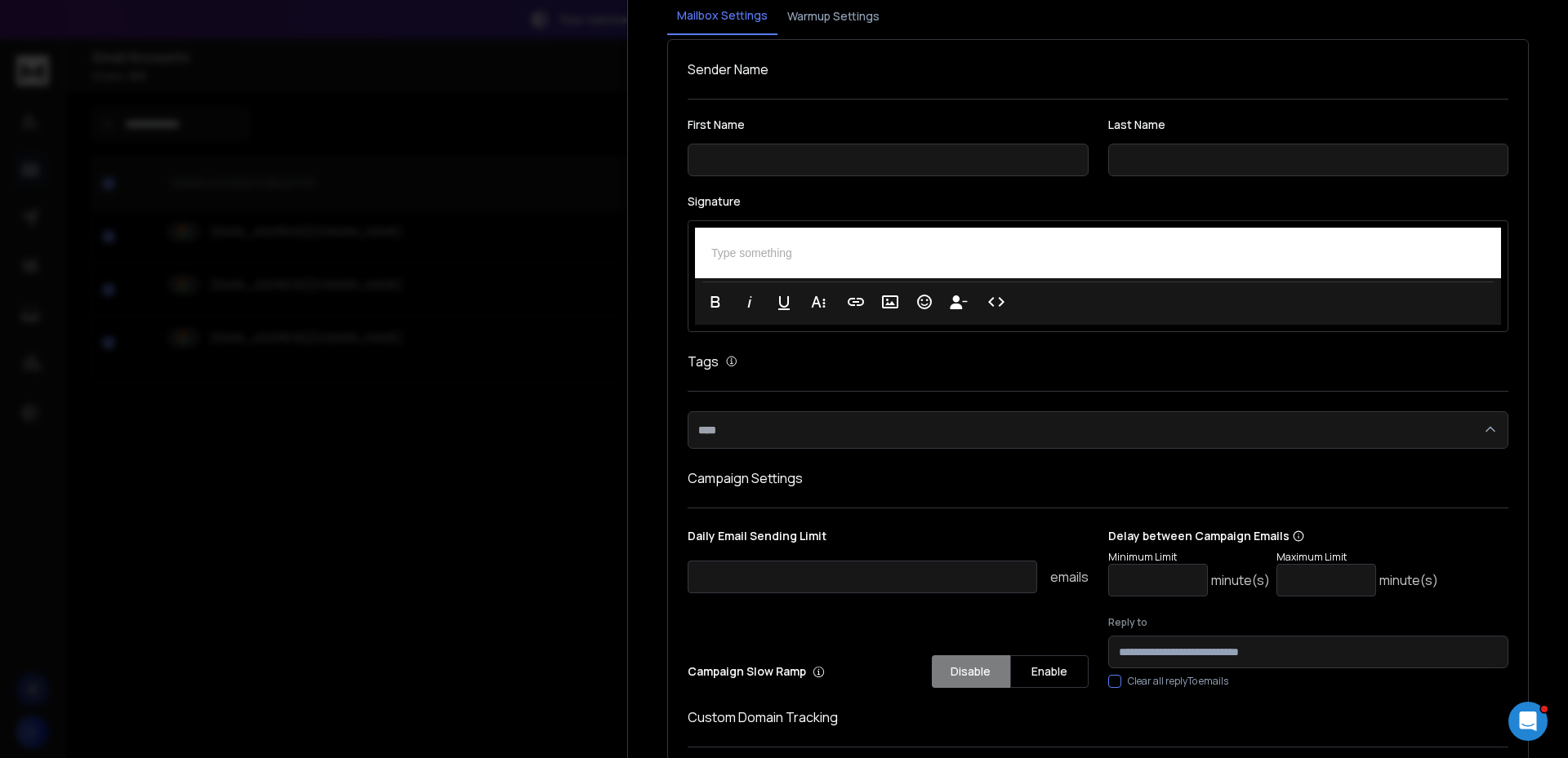
scroll to position [206, 0]
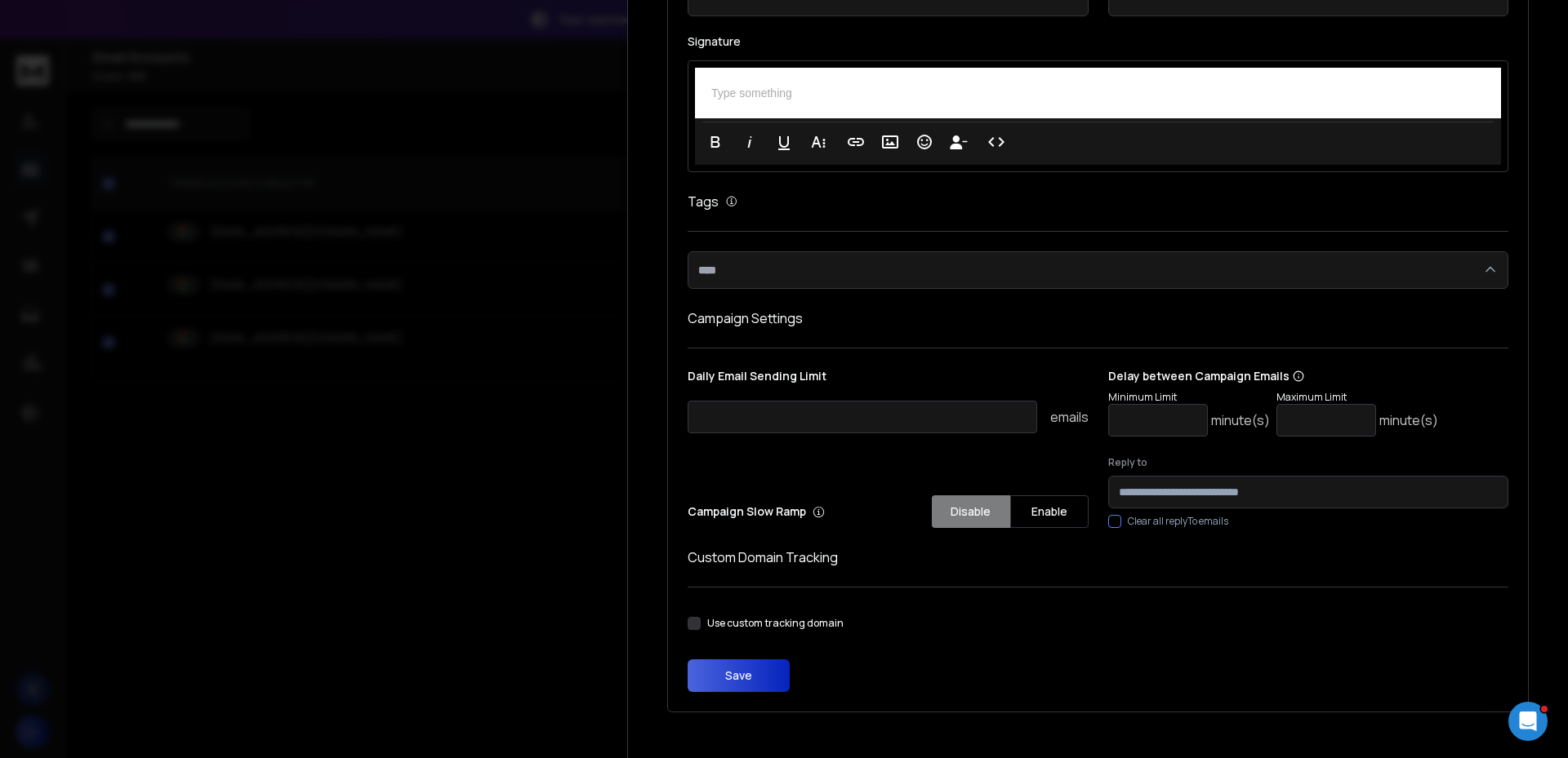
click at [750, 624] on label "Use custom tracking domain" at bounding box center [775, 624] width 137 height 13
click at [699, 622] on button "Reply to" at bounding box center [695, 624] width 13 height 13
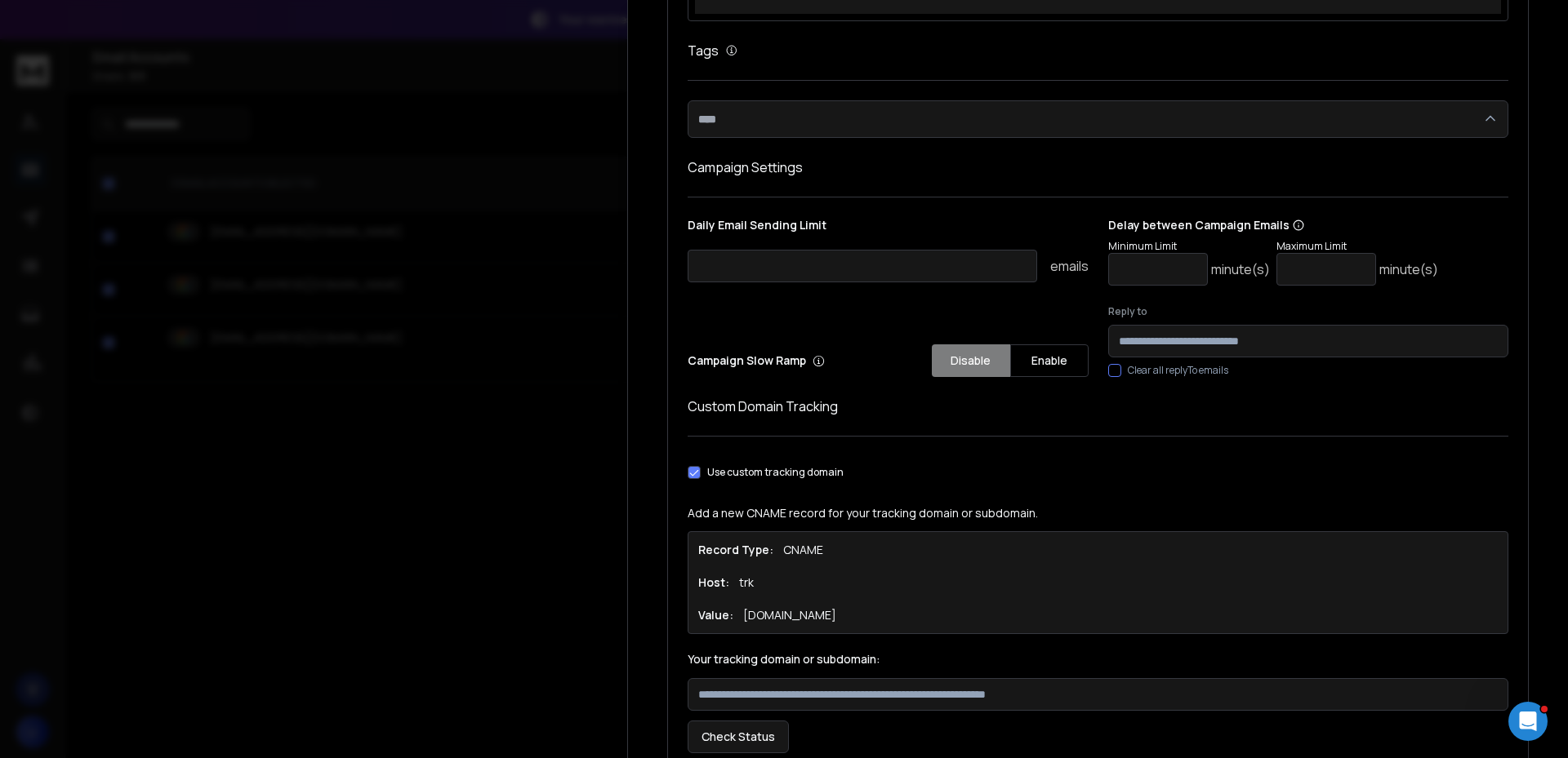
scroll to position [369, 0]
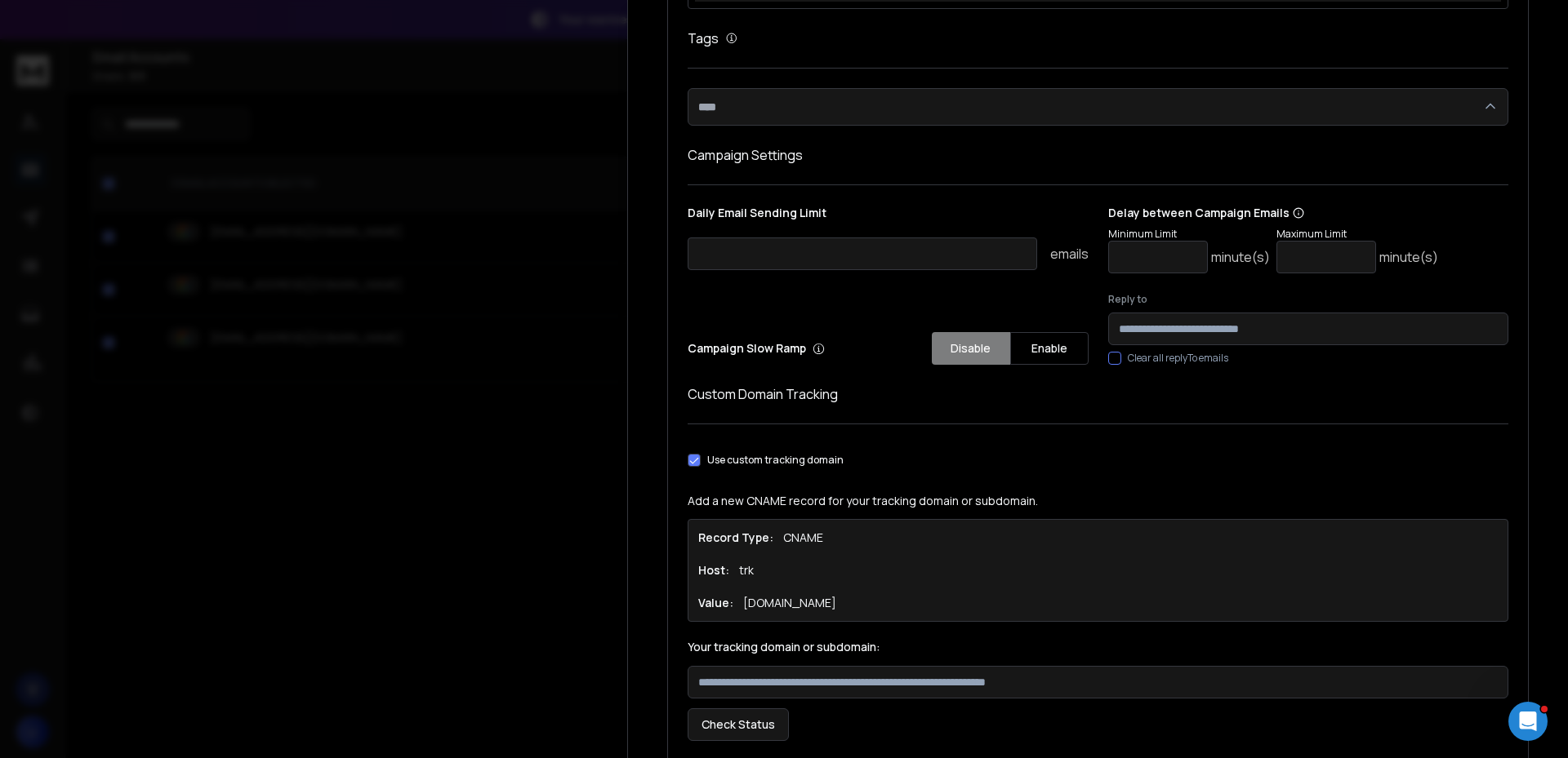
click at [782, 684] on input at bounding box center [1098, 682] width 821 height 32
paste input "**********"
type input "**********"
click at [723, 732] on button "Check Status" at bounding box center [738, 725] width 102 height 32
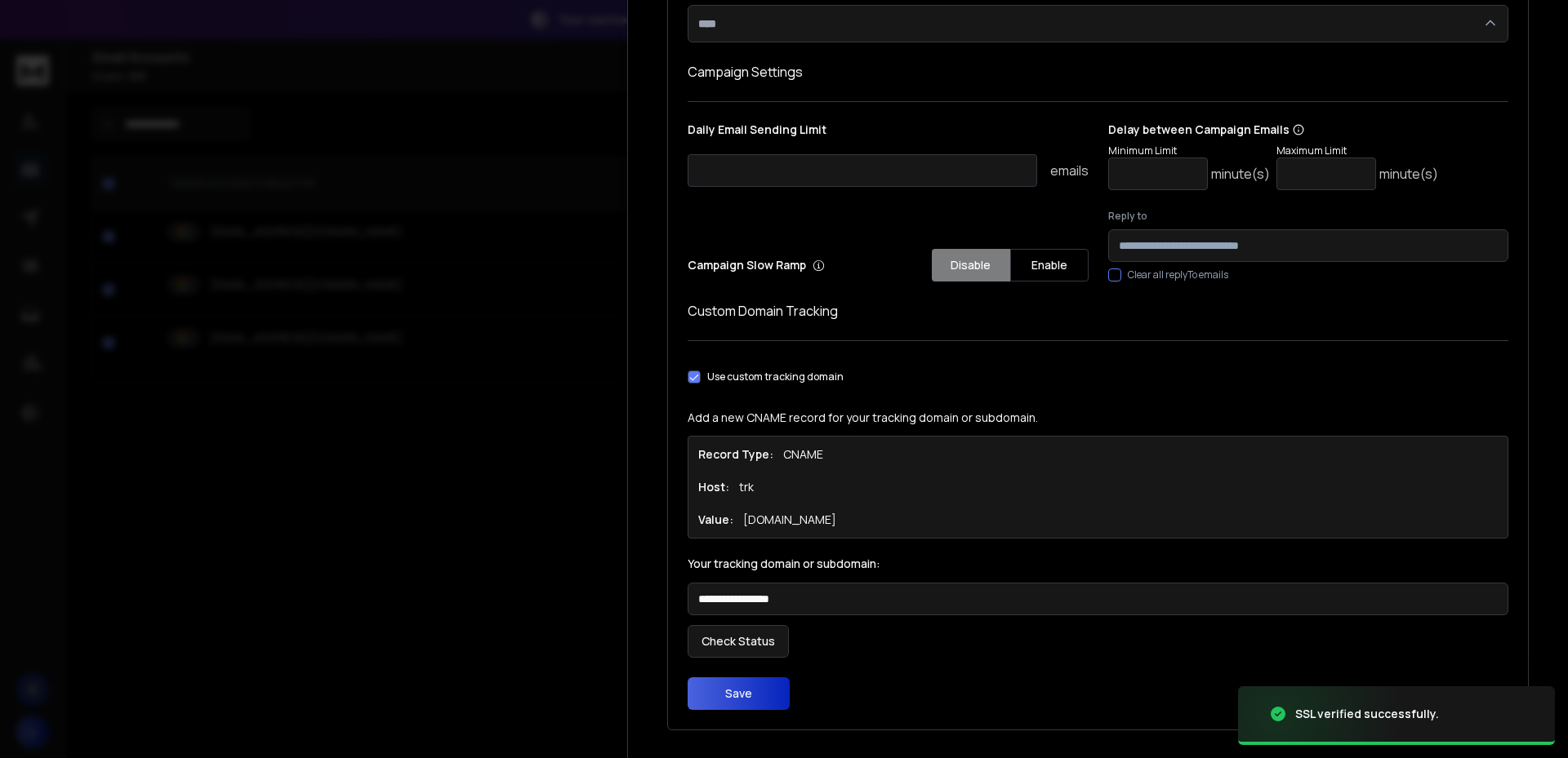
scroll to position [471, 0]
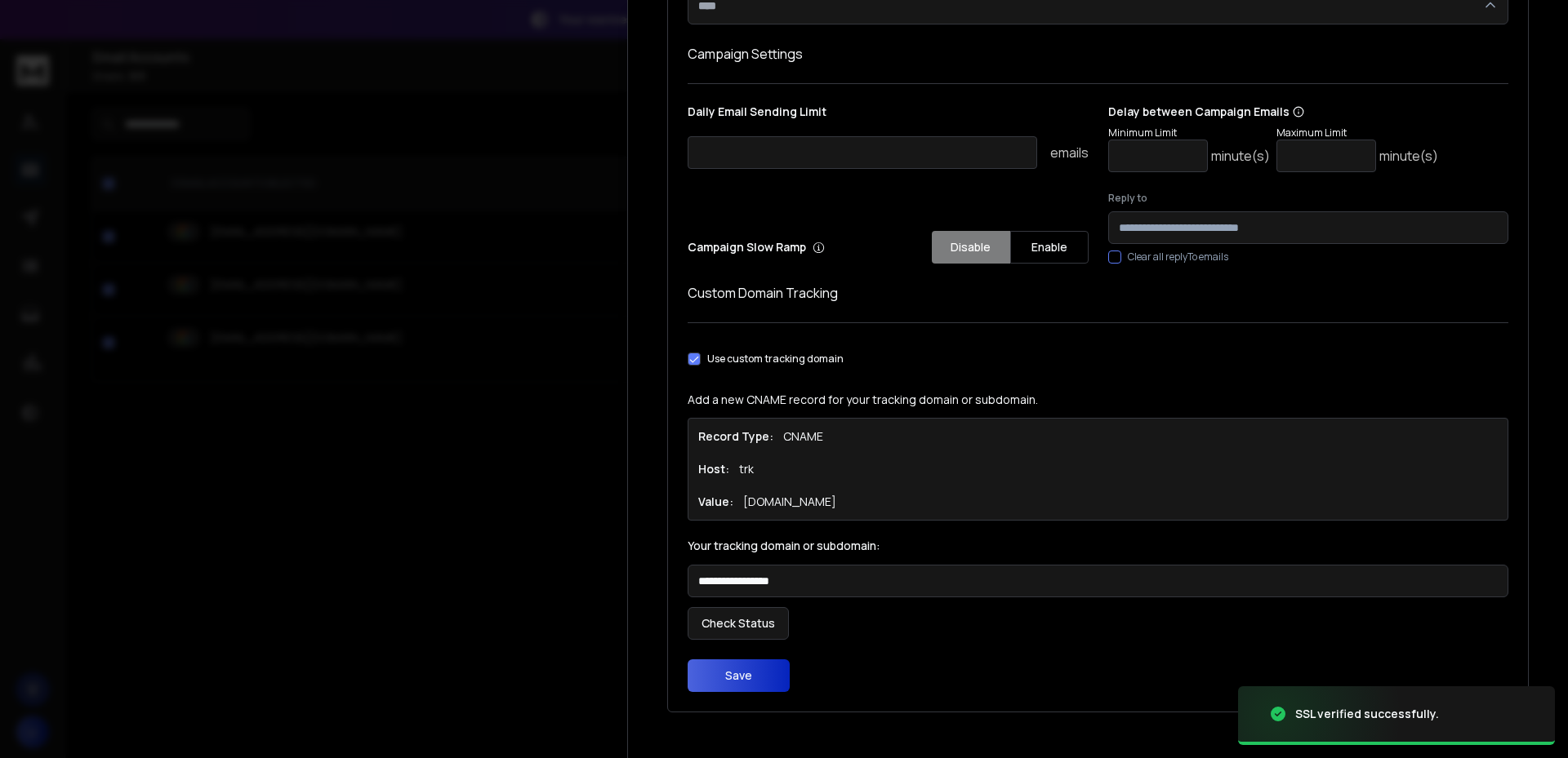
click at [759, 670] on button "Save" at bounding box center [739, 675] width 103 height 32
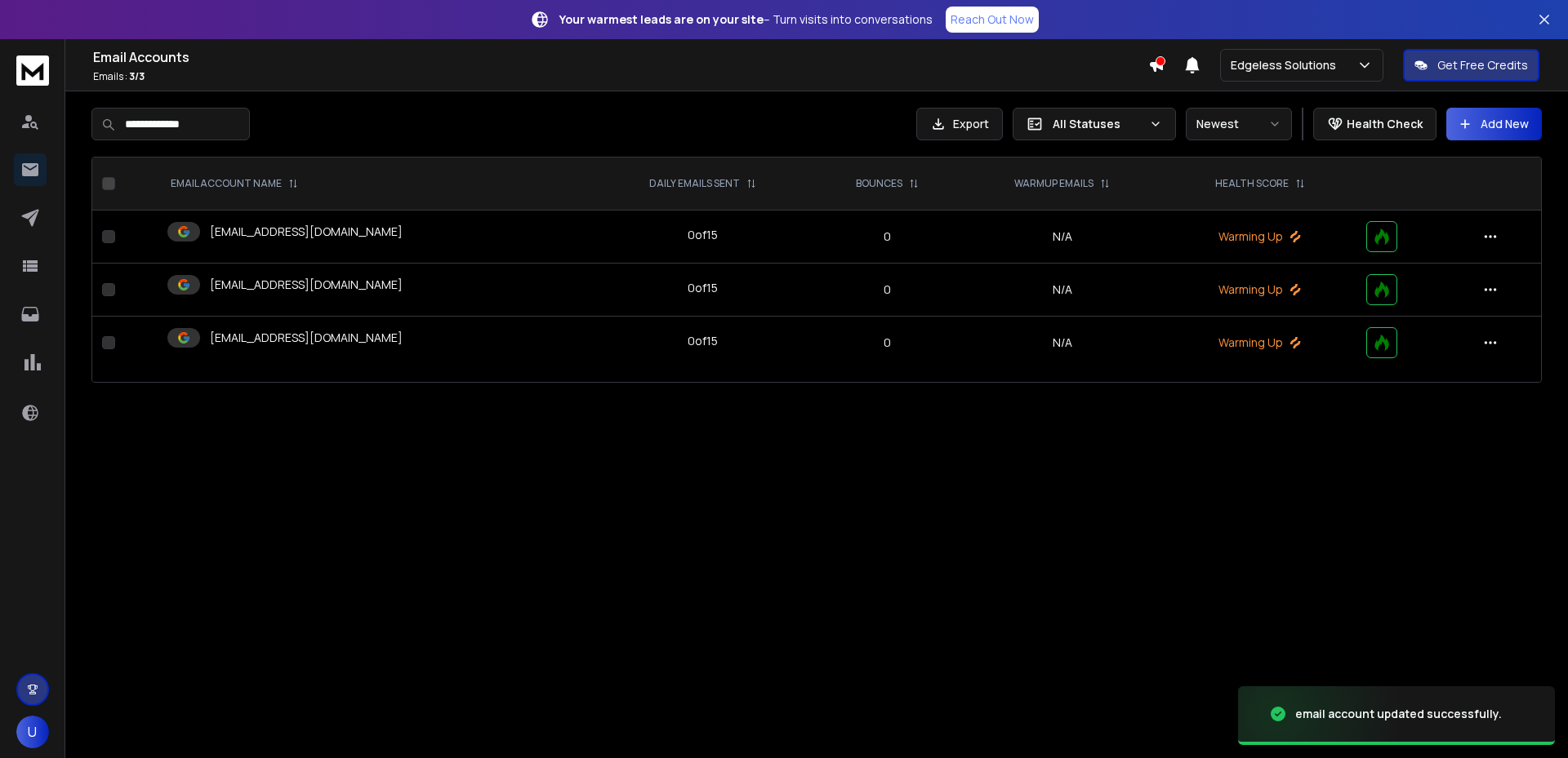
click at [163, 126] on input "**********" at bounding box center [170, 124] width 159 height 32
paste input "***"
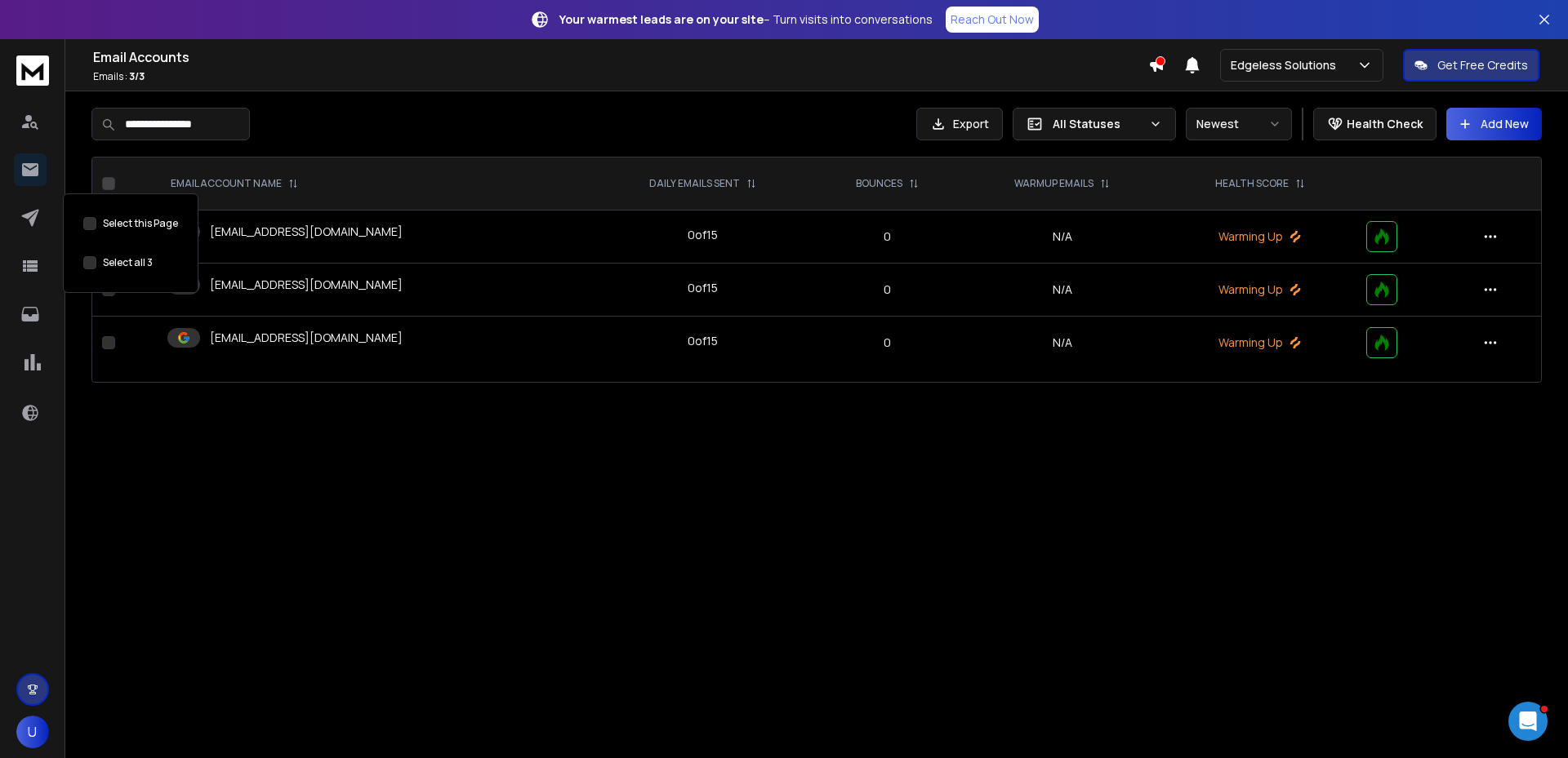
type input "**********"
click at [114, 180] on button "Select this Page" at bounding box center [109, 184] width 13 height 13
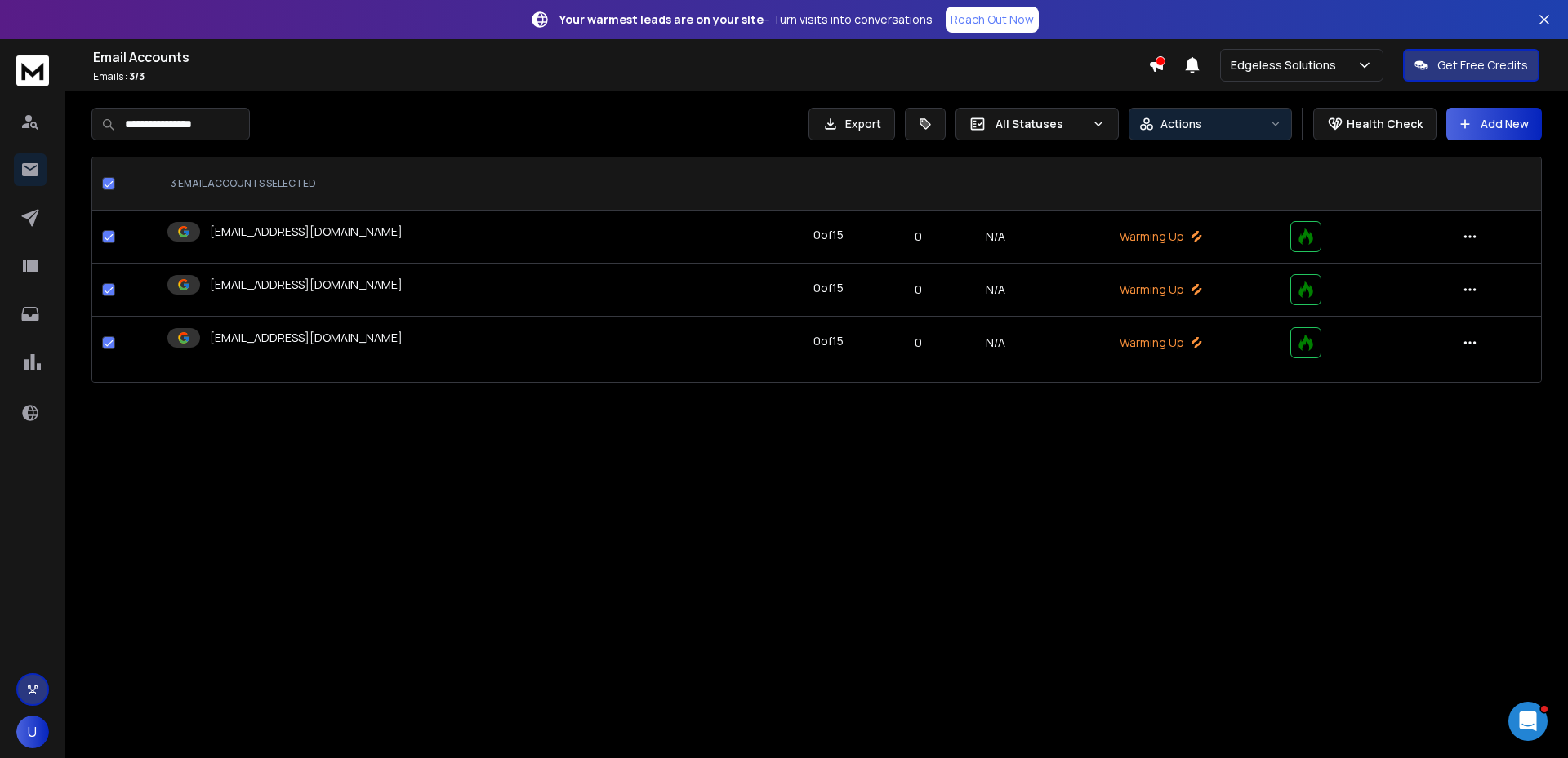
click at [1177, 127] on p "Actions" at bounding box center [1182, 123] width 42 height 16
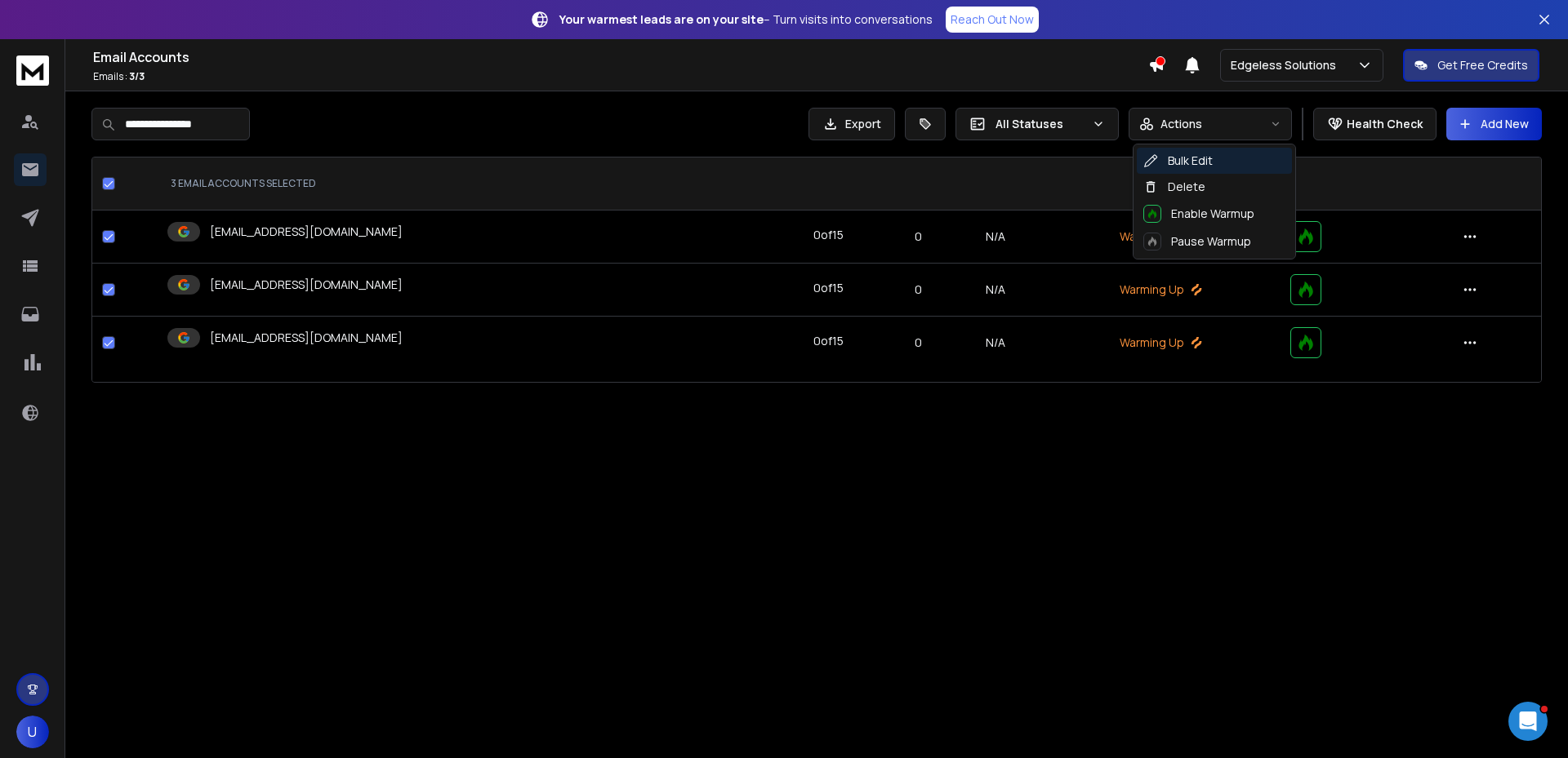
click at [1180, 170] on div "Bulk Edit" at bounding box center [1214, 161] width 155 height 27
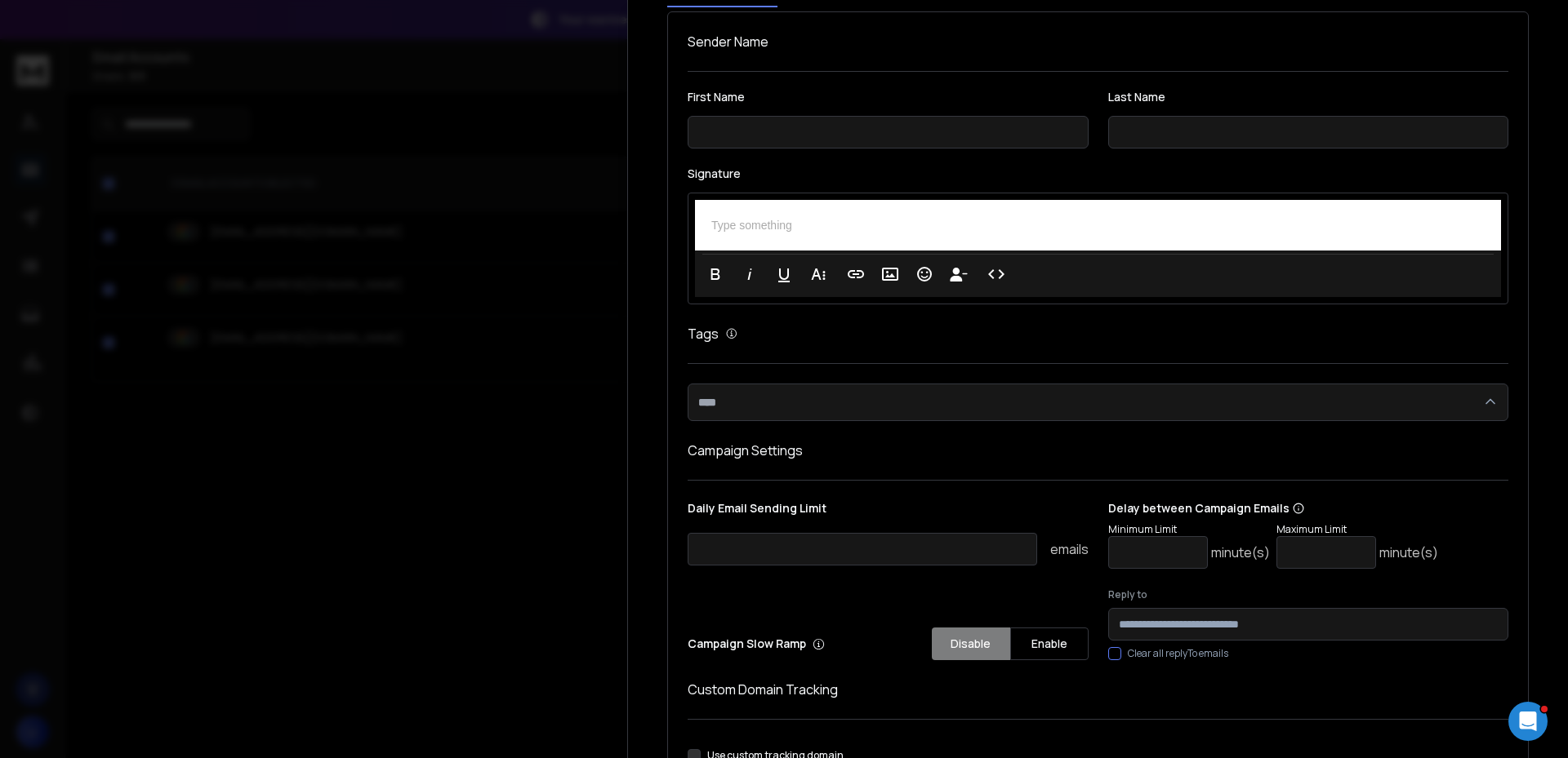
scroll to position [206, 0]
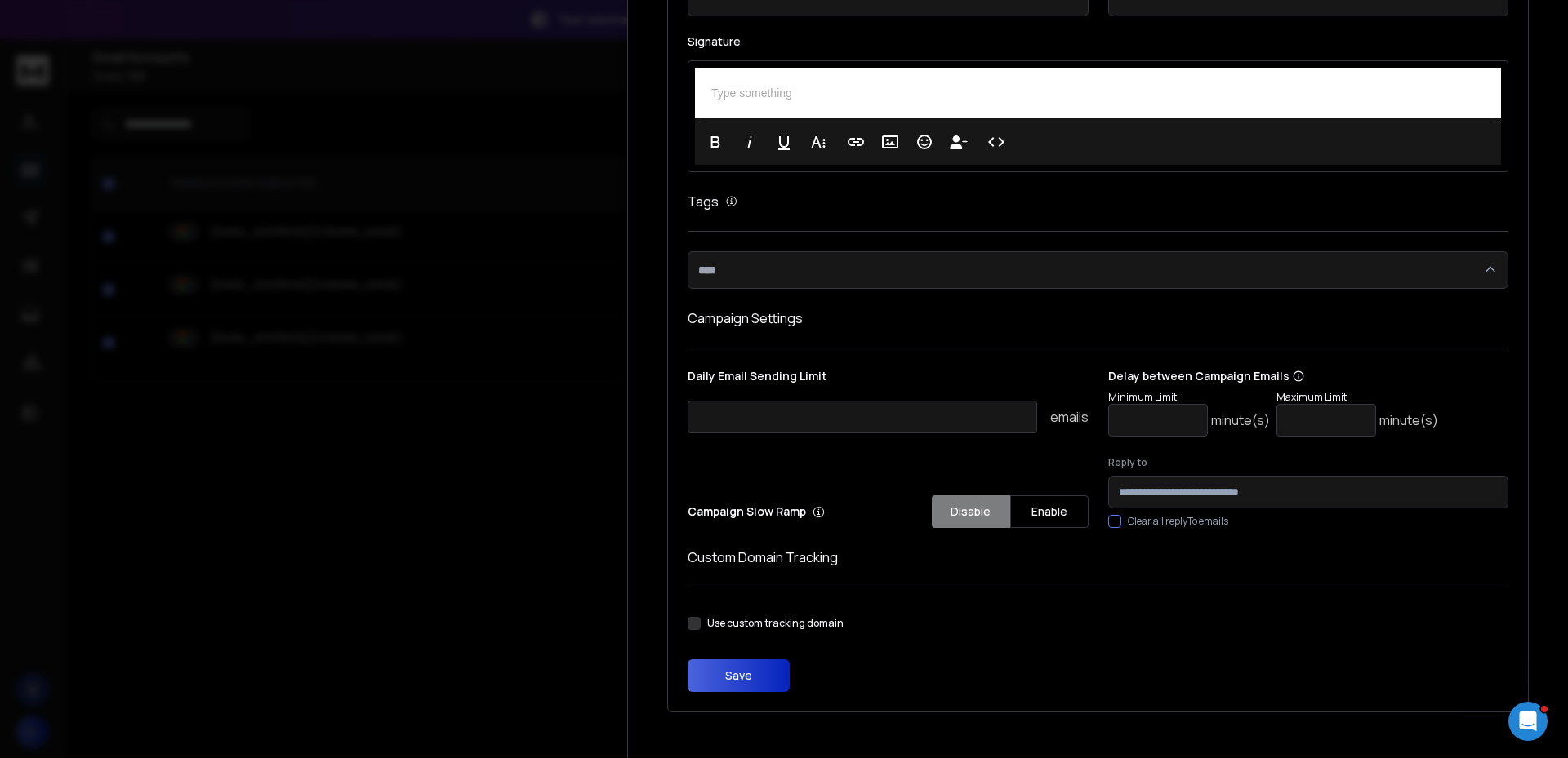
click at [775, 624] on label "Use custom tracking domain" at bounding box center [775, 624] width 137 height 13
click at [693, 623] on button "Reply to" at bounding box center [695, 624] width 13 height 13
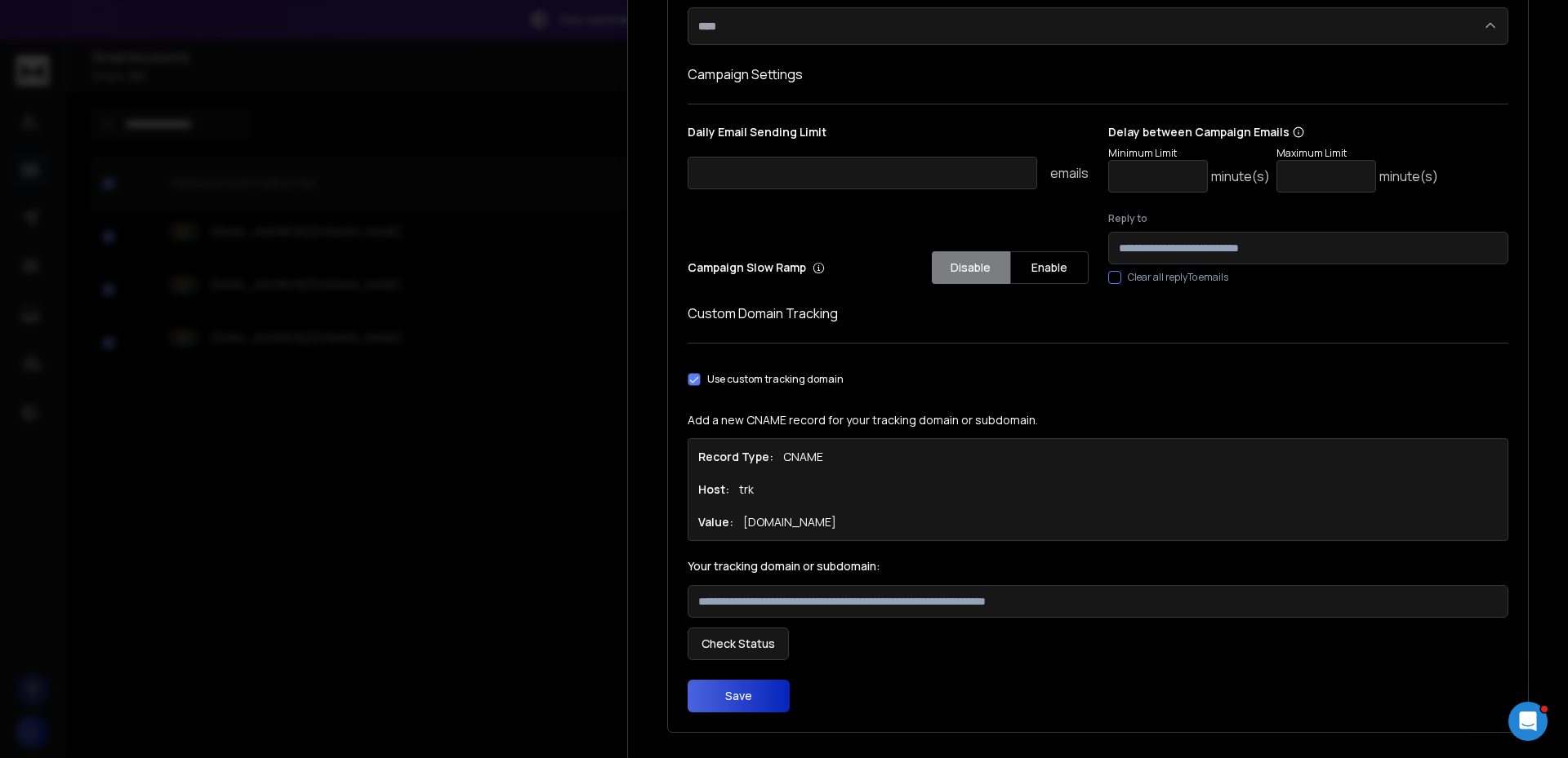
scroll to position [451, 0]
click at [788, 612] on input at bounding box center [1098, 601] width 821 height 32
paste input "**********"
type input "**********"
click at [755, 638] on button "Check Status" at bounding box center [738, 643] width 102 height 32
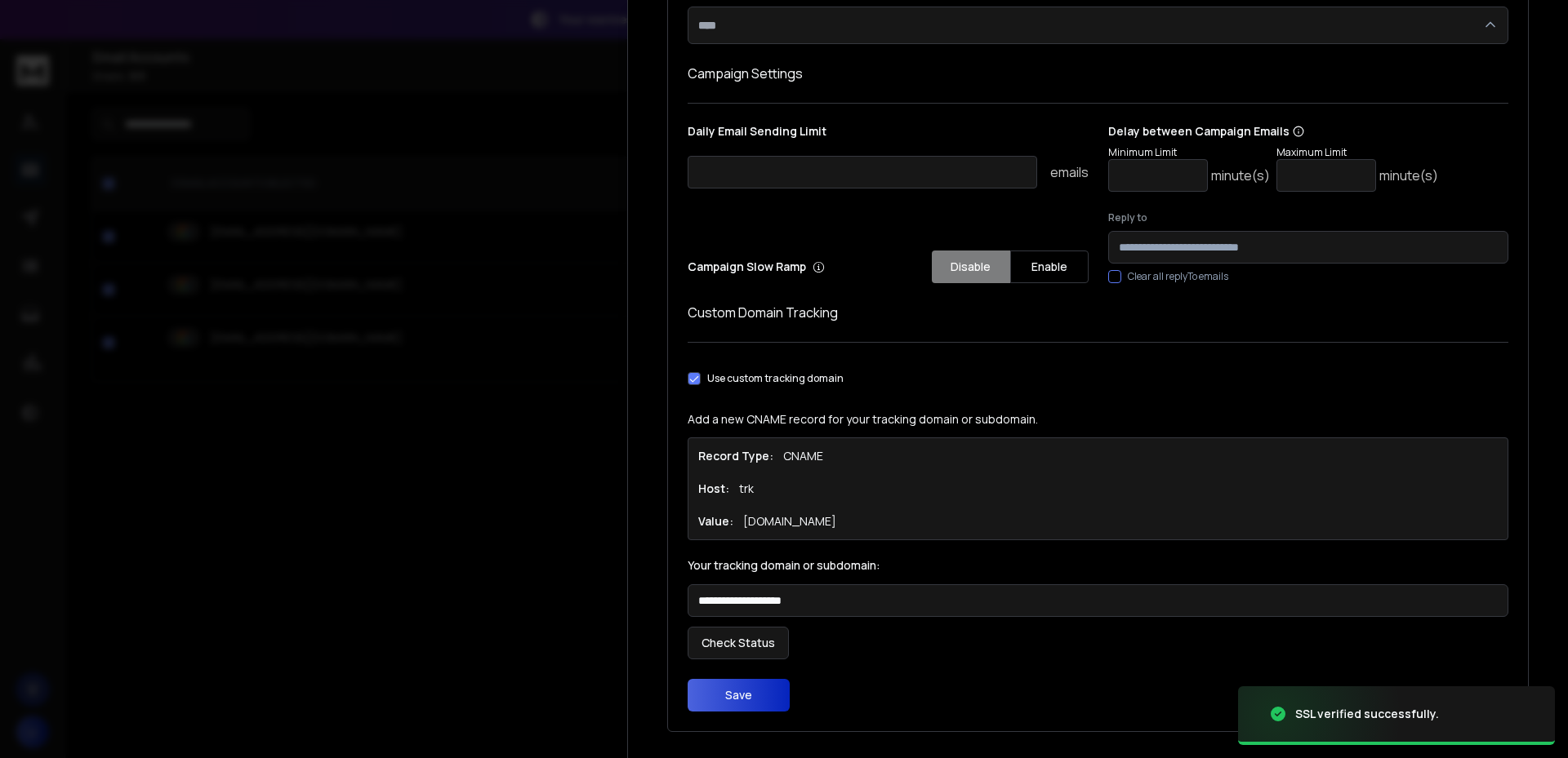
click at [765, 695] on button "Save" at bounding box center [739, 695] width 103 height 32
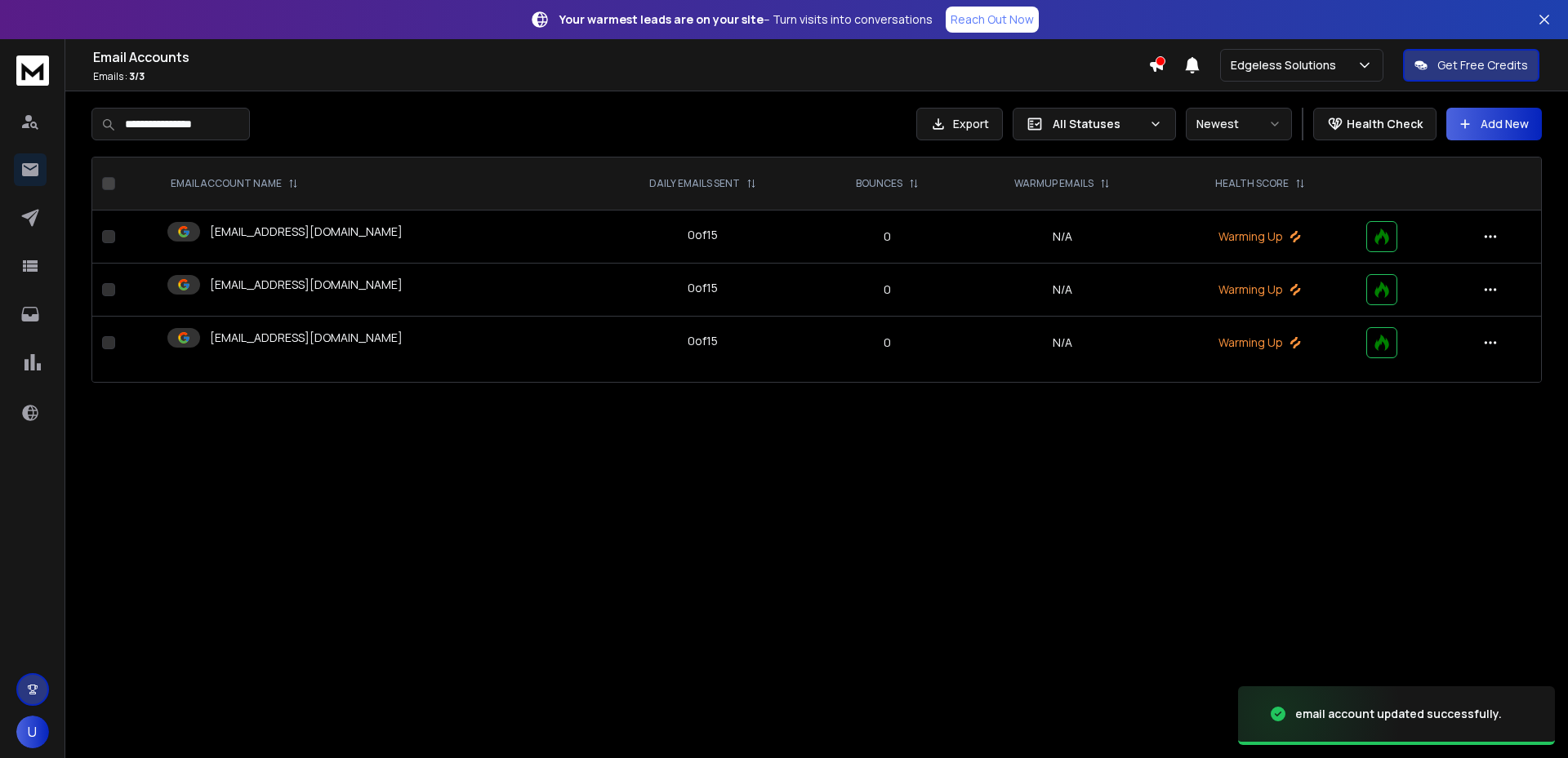
click at [207, 135] on input "**********" at bounding box center [170, 124] width 159 height 32
paste input "**"
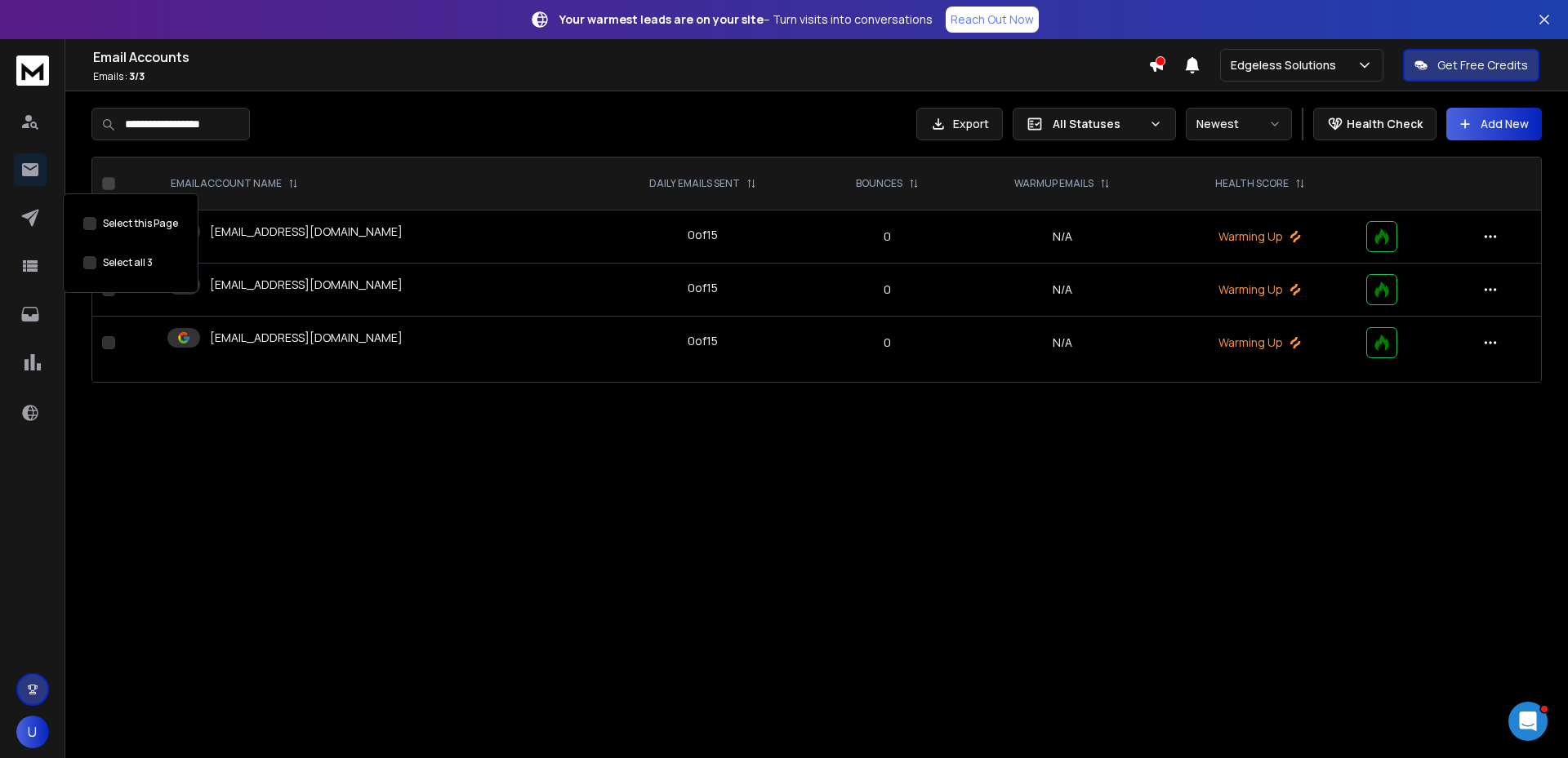
type input "**********"
click at [109, 184] on button "Select this Page" at bounding box center [109, 184] width 13 height 13
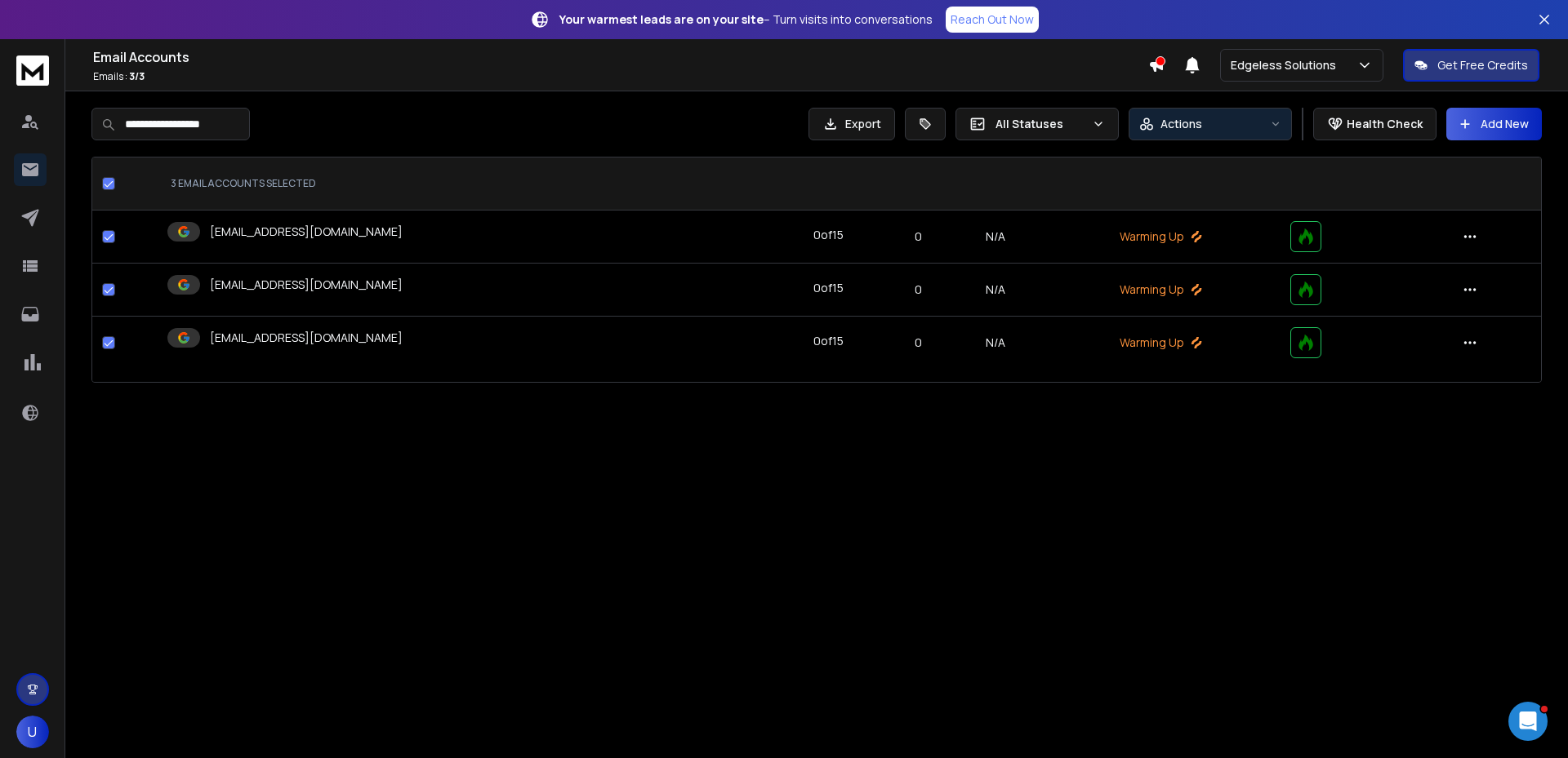
click at [1242, 108] on button "Actions" at bounding box center [1210, 124] width 163 height 32
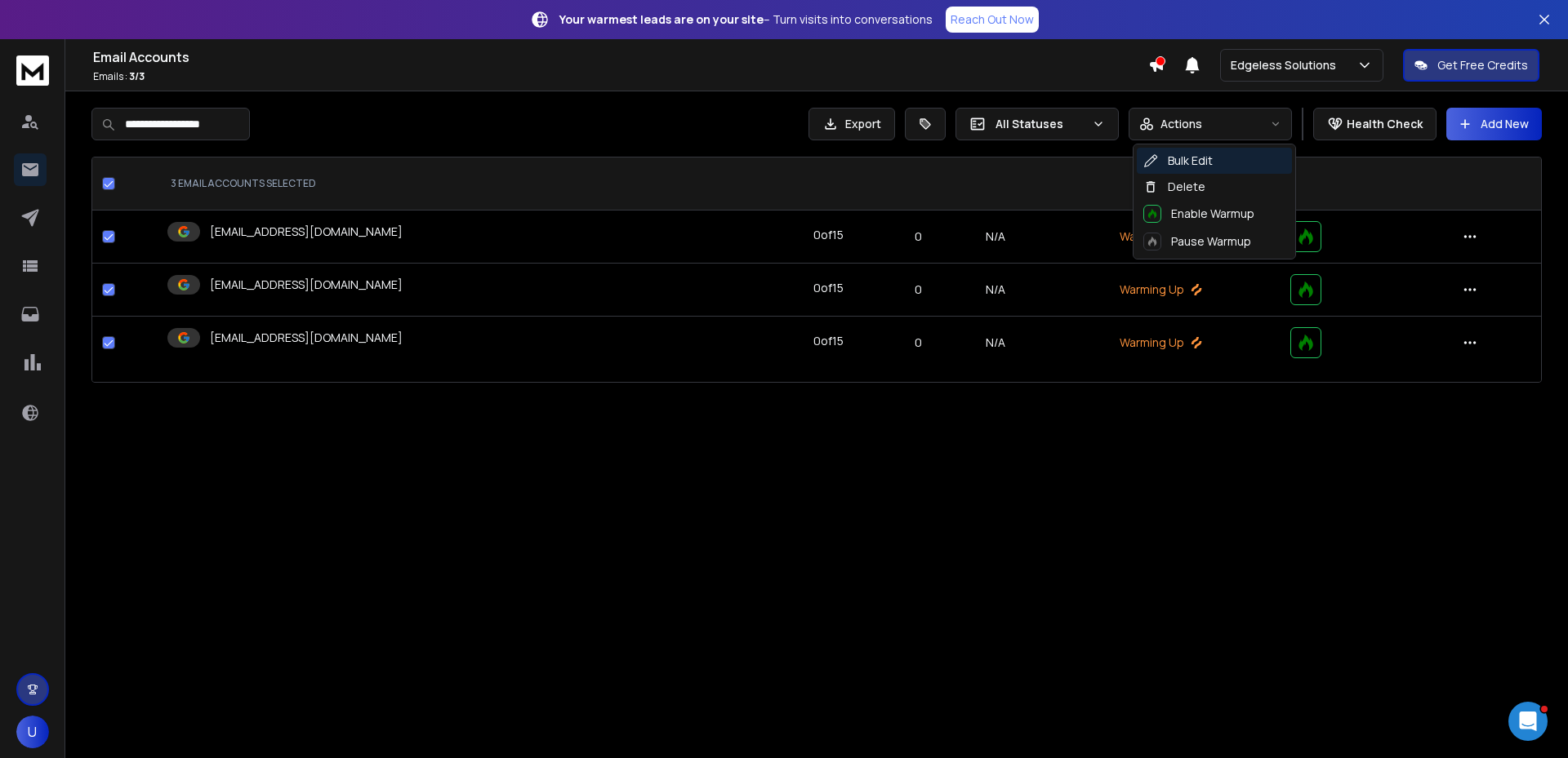
click at [1209, 169] on div "Bulk Edit" at bounding box center [1214, 161] width 155 height 27
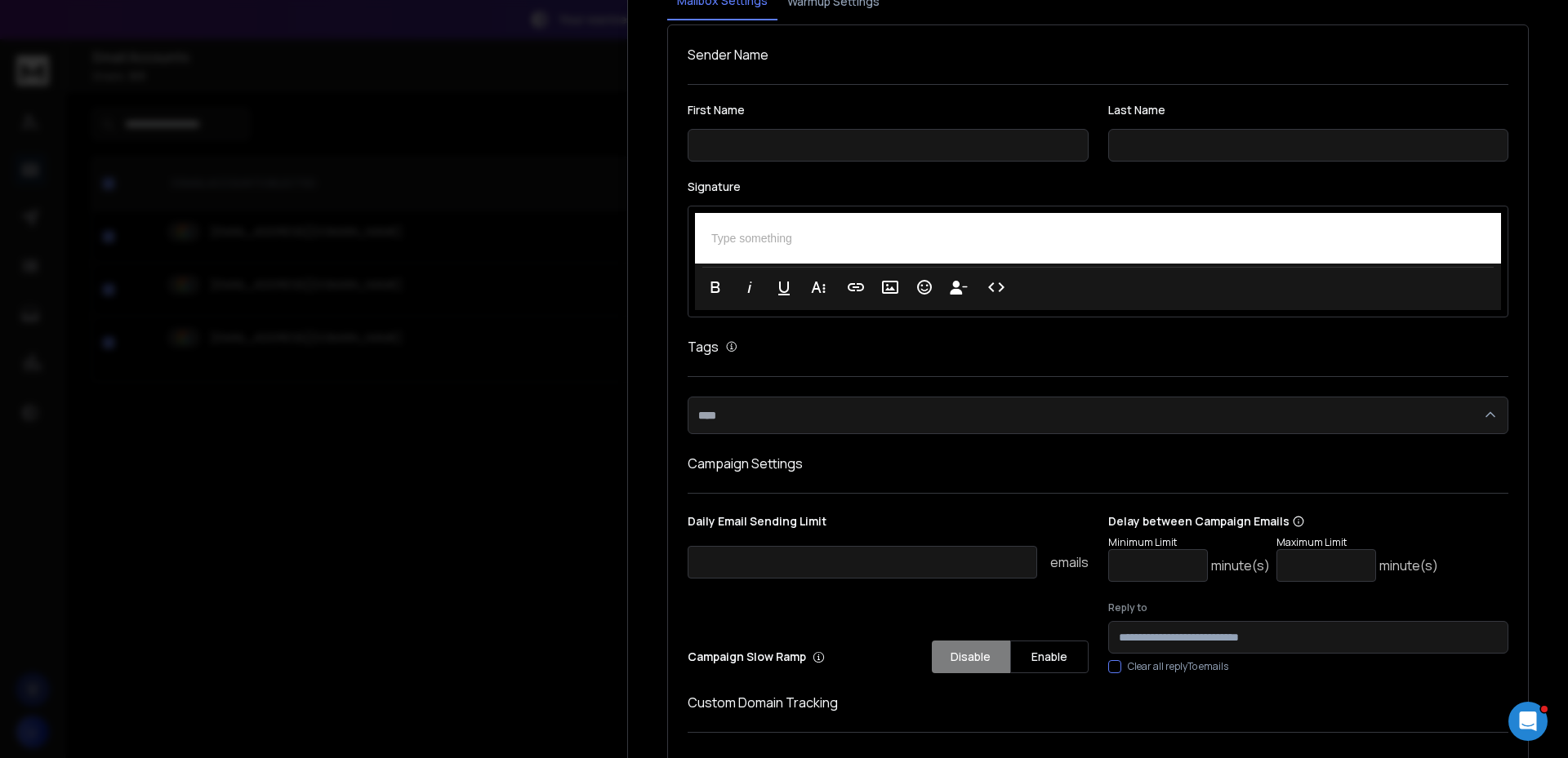
scroll to position [206, 0]
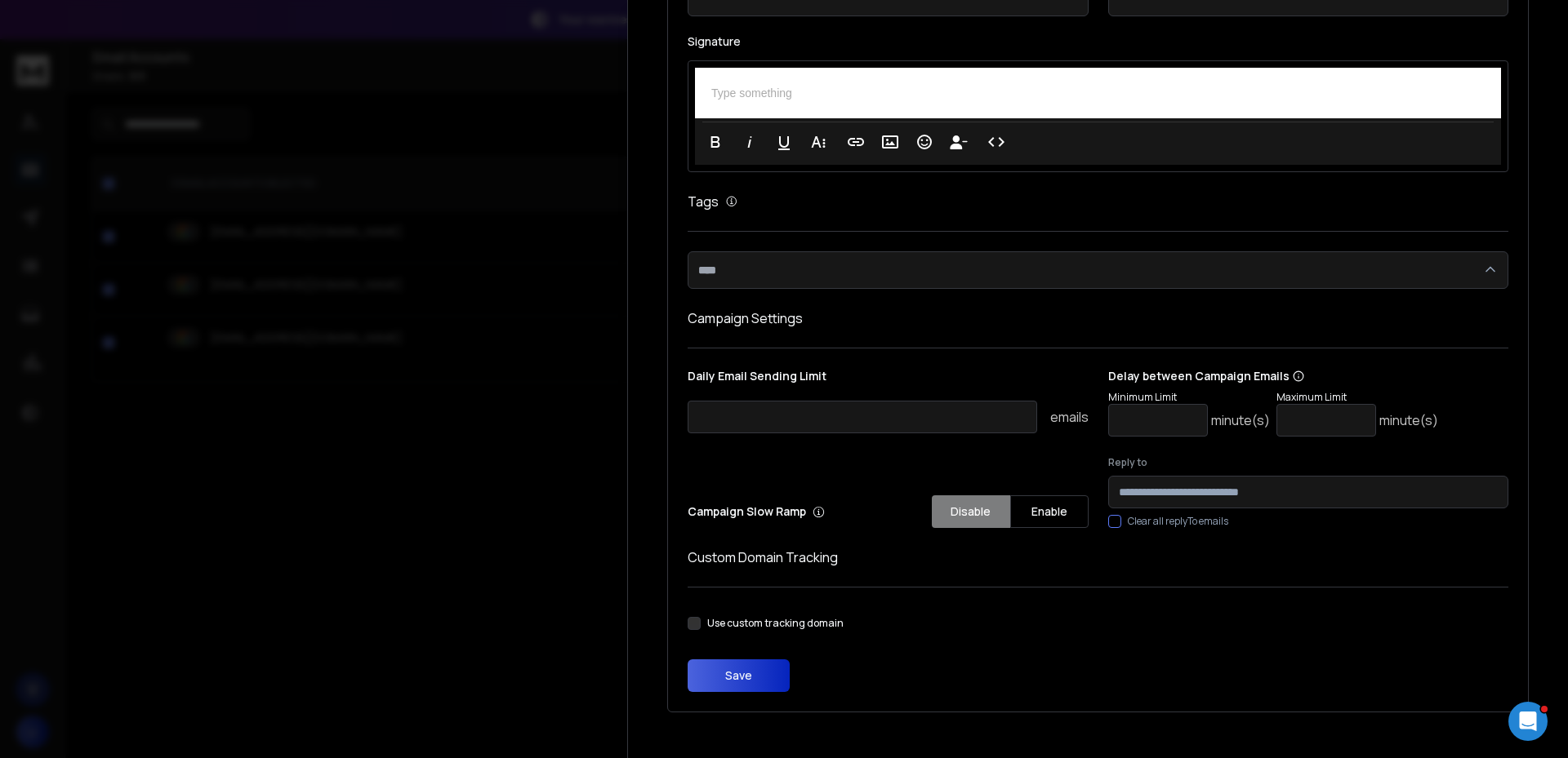
click at [756, 627] on label "Use custom tracking domain" at bounding box center [775, 624] width 137 height 13
click at [691, 627] on button "Reply to" at bounding box center [695, 624] width 13 height 13
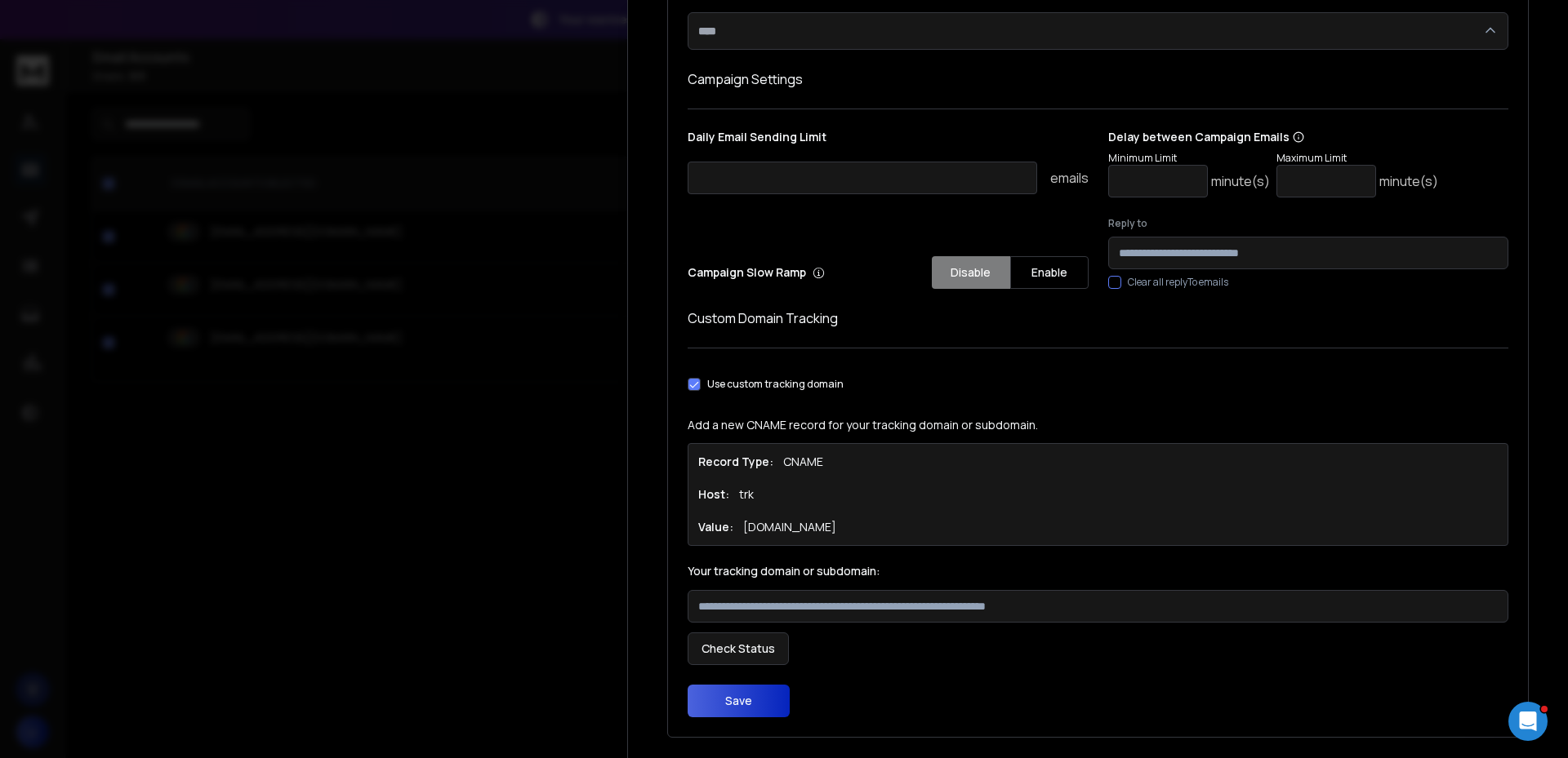
scroll to position [471, 0]
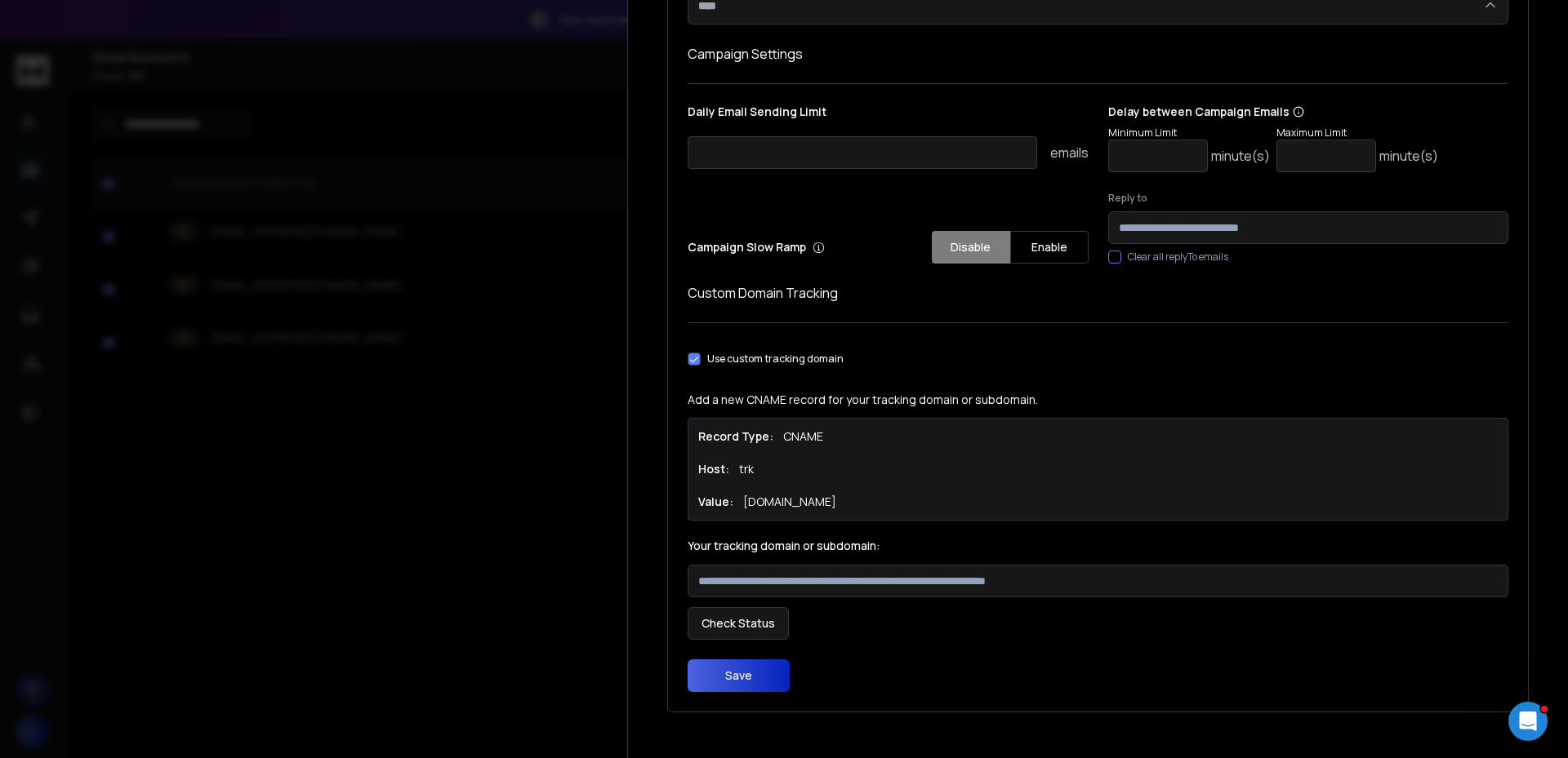
click at [818, 572] on input at bounding box center [1098, 581] width 821 height 32
paste input "**********"
type input "**********"
click at [733, 626] on button "Check Status" at bounding box center [738, 623] width 102 height 32
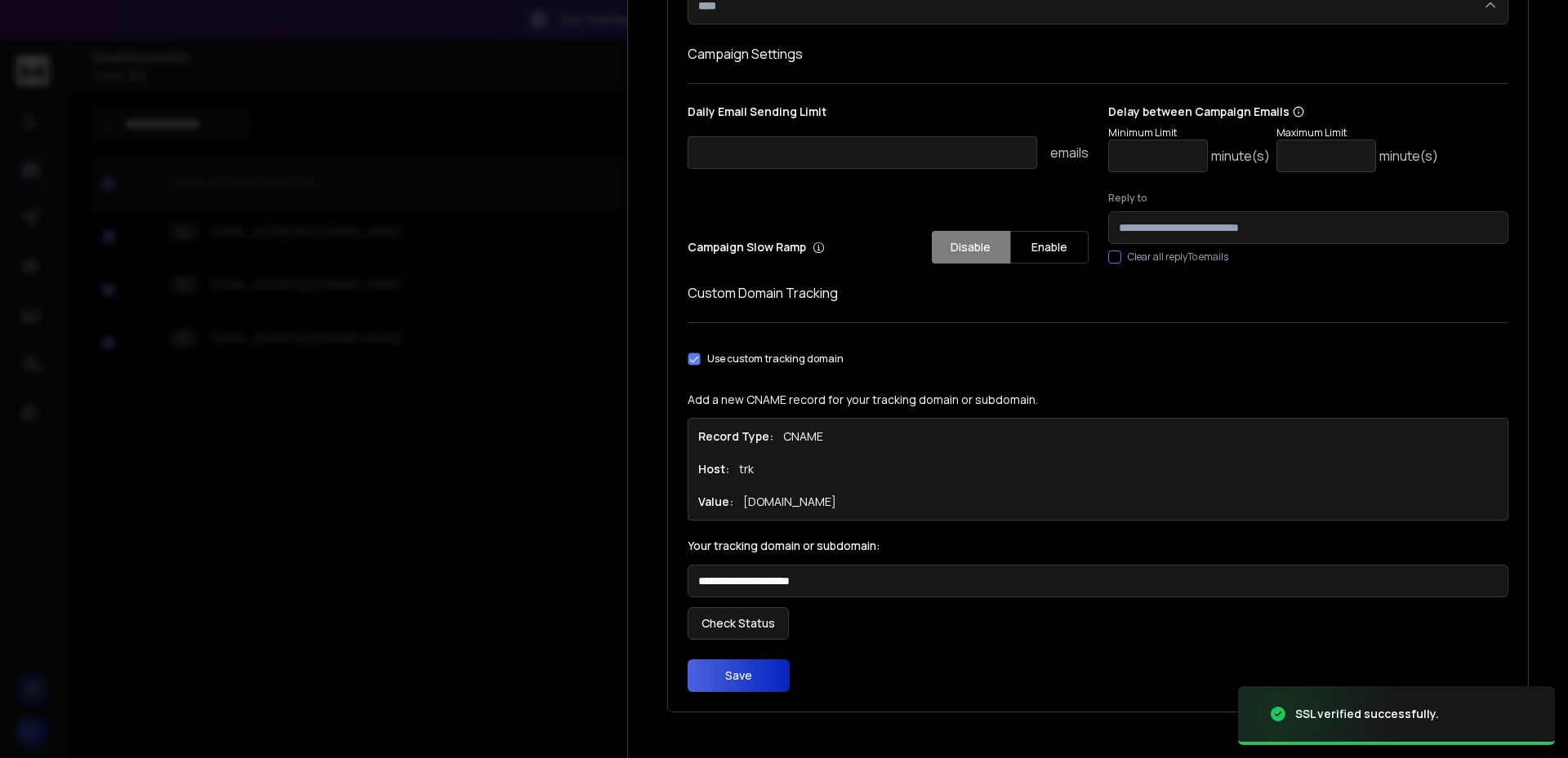
click at [751, 669] on button "Save" at bounding box center [739, 675] width 103 height 32
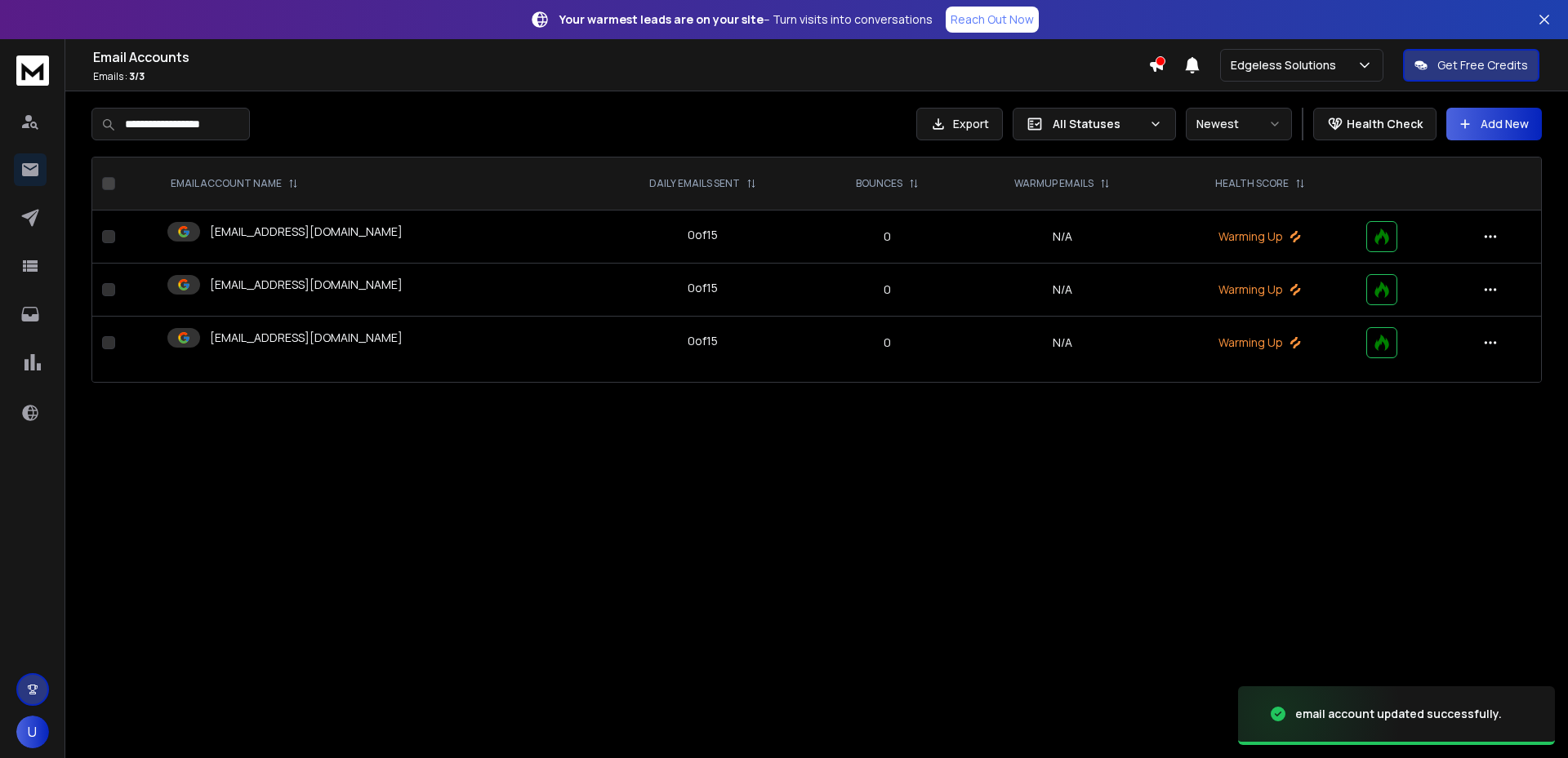
click at [871, 596] on div "**********" at bounding box center [784, 379] width 1568 height 758
